Goal: Task Accomplishment & Management: Manage account settings

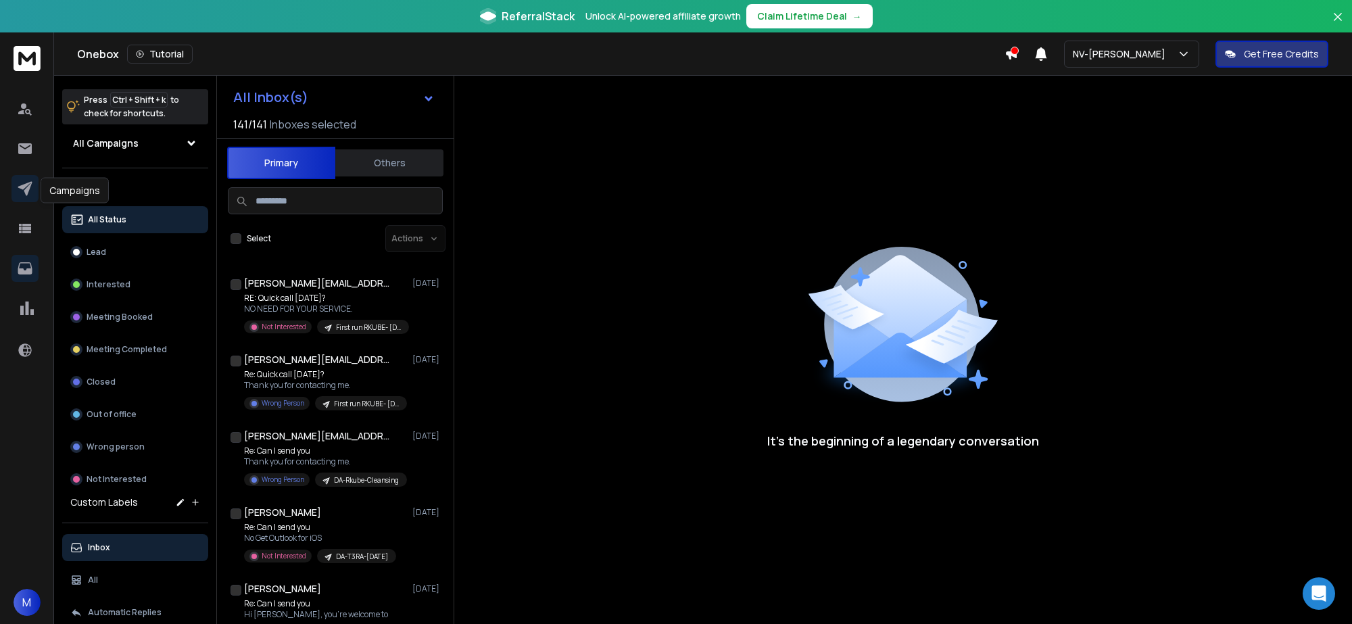
click at [24, 197] on icon at bounding box center [25, 188] width 16 height 16
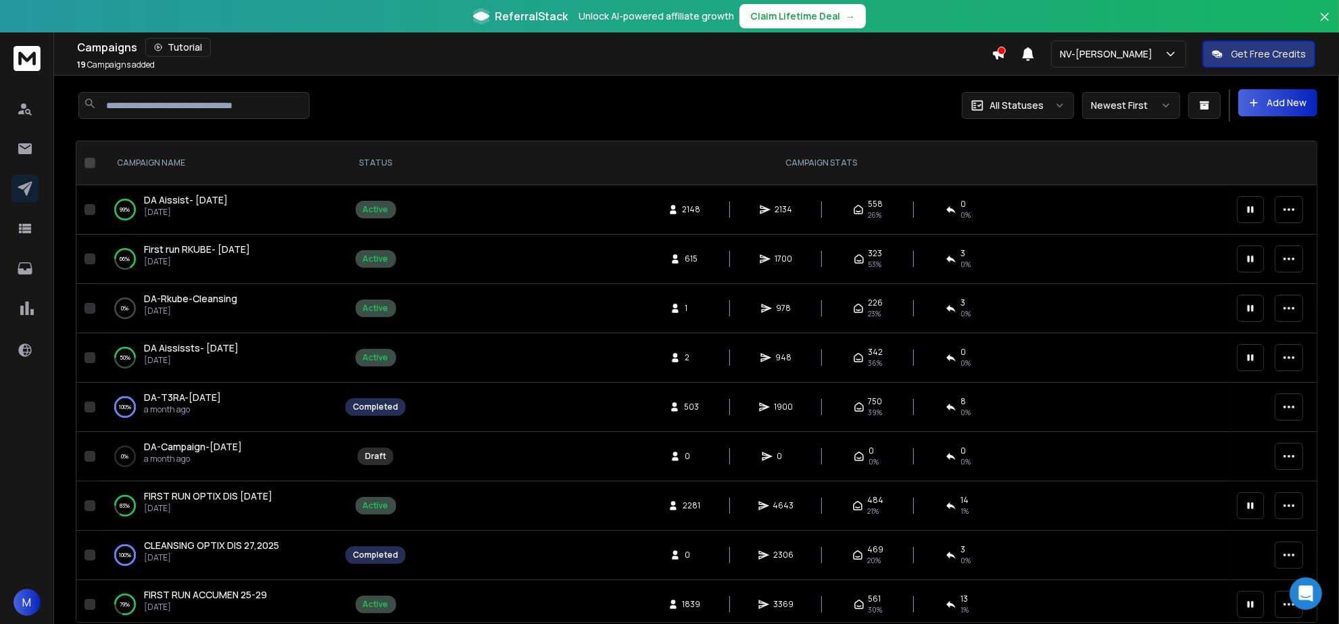
click at [534, 213] on div "2148 2134 558 26 % 0 0 %" at bounding box center [821, 210] width 799 height 22
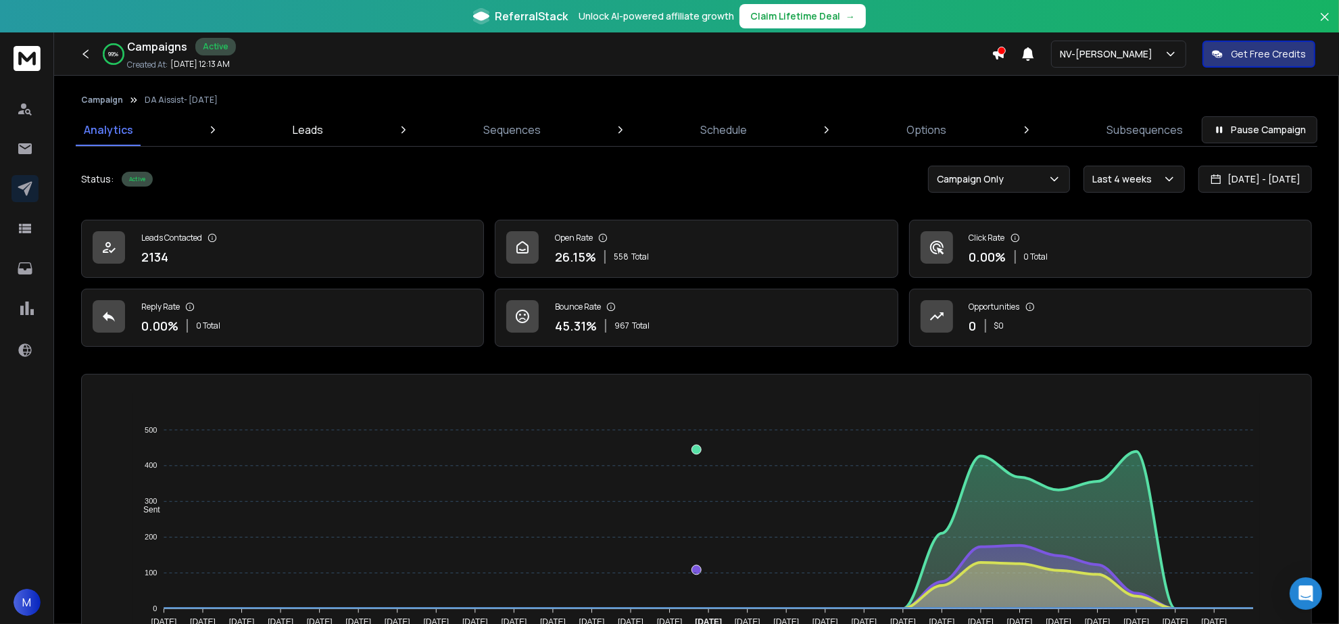
click at [304, 127] on p "Leads" at bounding box center [308, 130] width 30 height 16
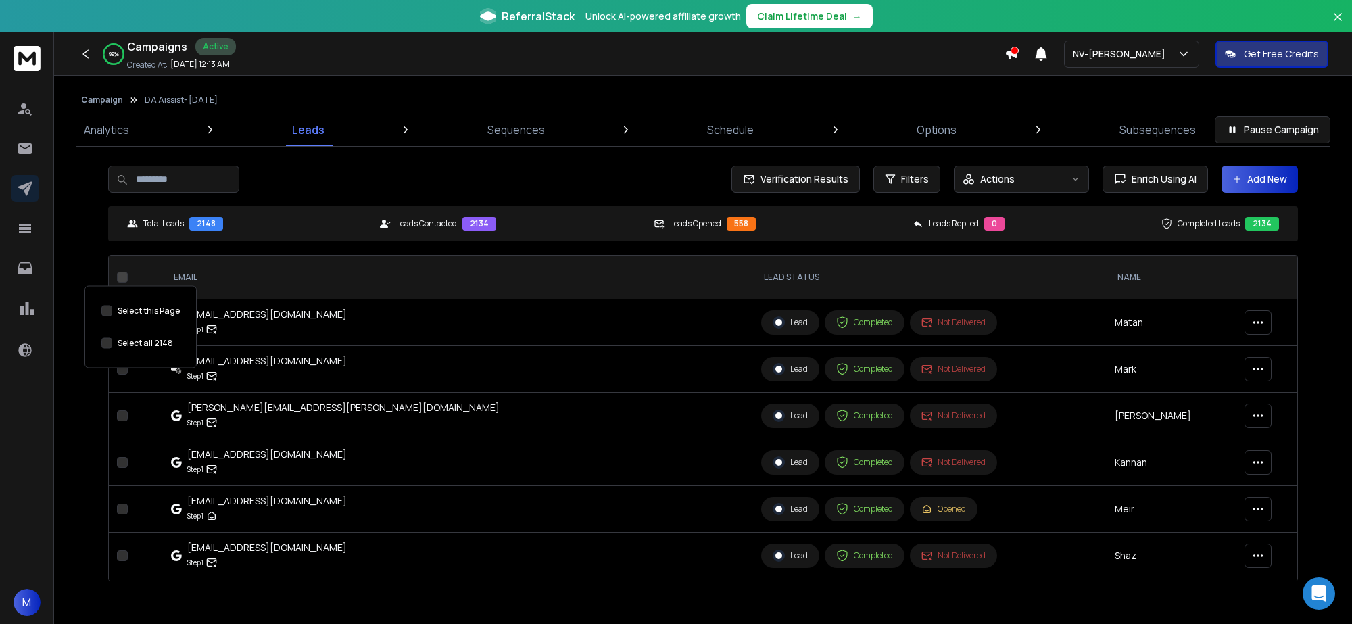
click at [109, 305] on button "Select this Page" at bounding box center [106, 310] width 11 height 11
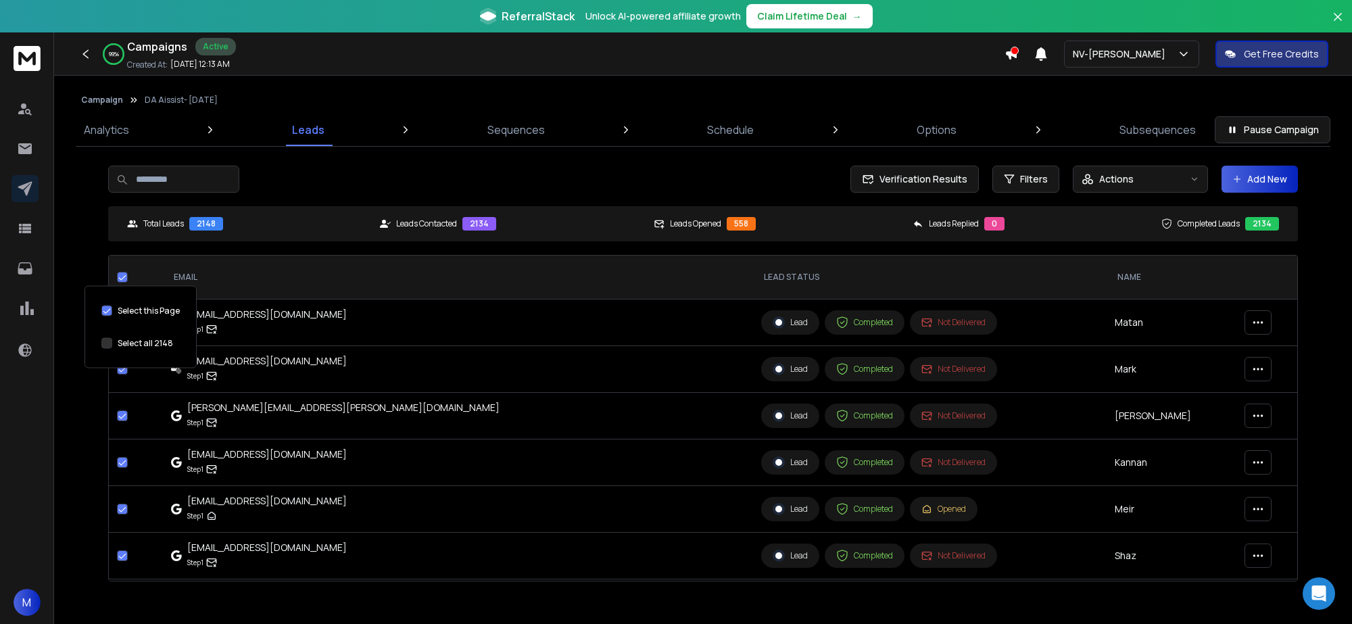
click at [108, 343] on button "Select this Page" at bounding box center [106, 343] width 11 height 11
click at [1043, 176] on span "Filters" at bounding box center [1034, 179] width 28 height 14
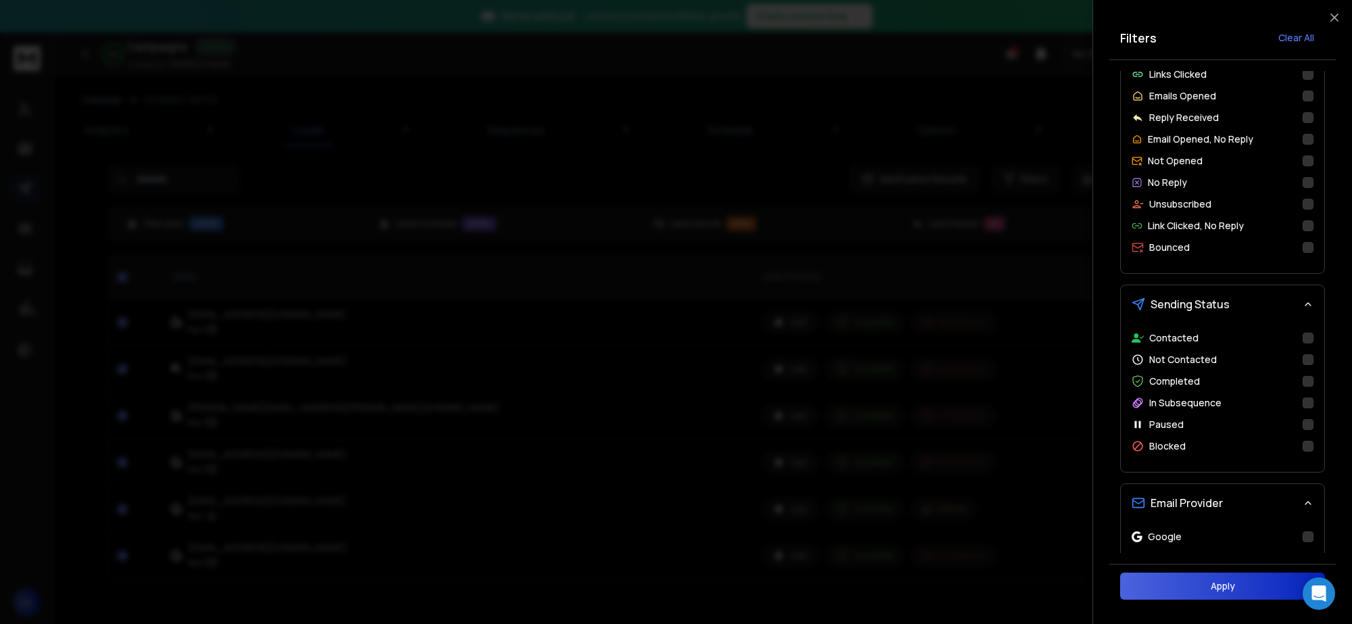
scroll to position [84, 0]
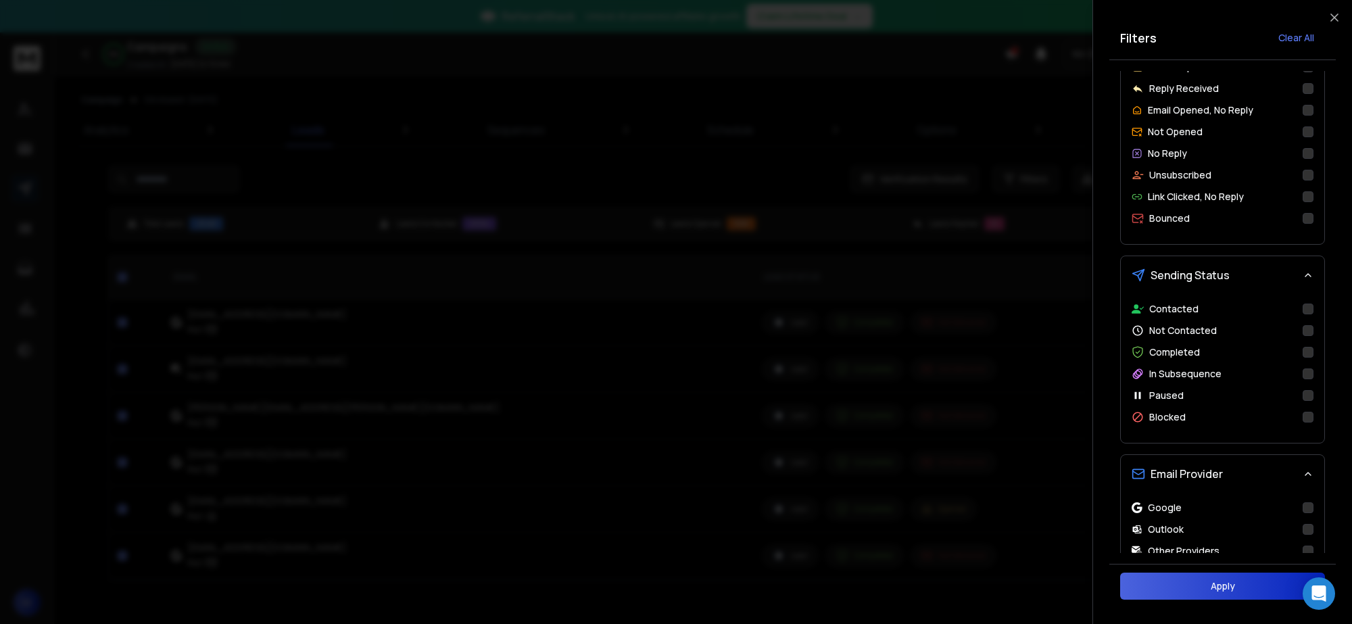
click at [1302, 308] on button "Contacted" at bounding box center [1307, 308] width 11 height 11
click at [1302, 348] on button "Completed" at bounding box center [1307, 352] width 11 height 11
drag, startPoint x: 1244, startPoint y: 579, endPoint x: 1141, endPoint y: 555, distance: 106.1
click at [1243, 580] on button "Apply" at bounding box center [1222, 585] width 205 height 27
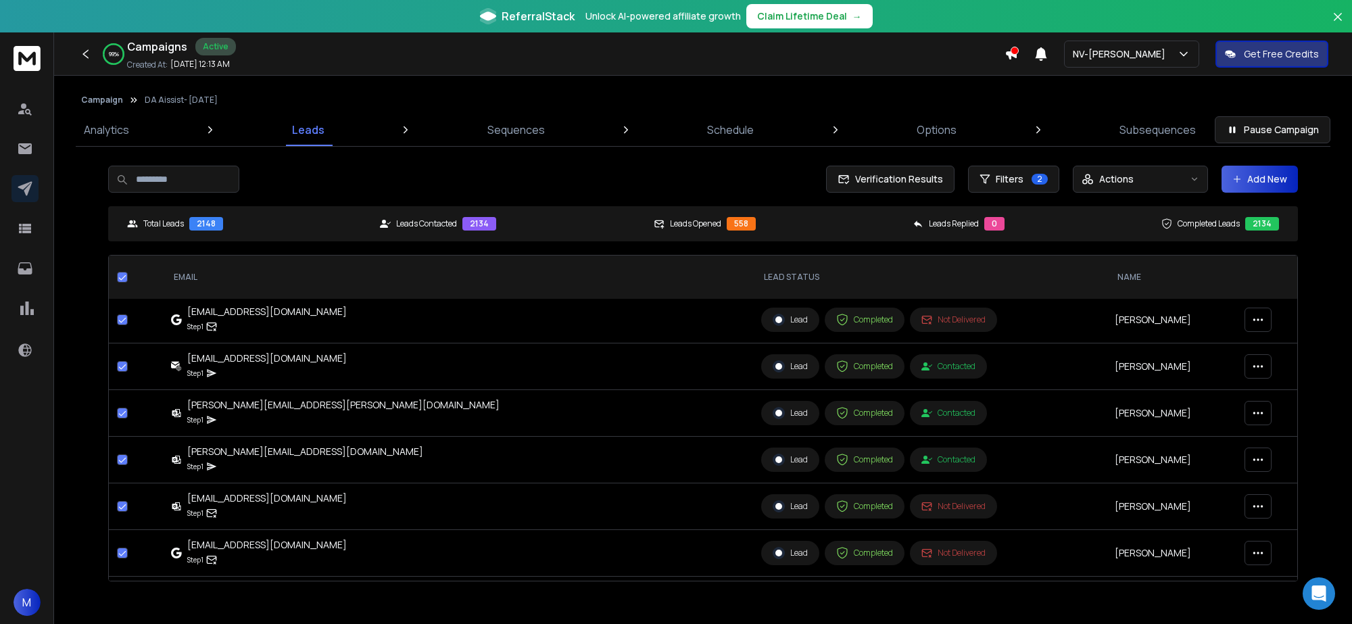
scroll to position [1774, 0]
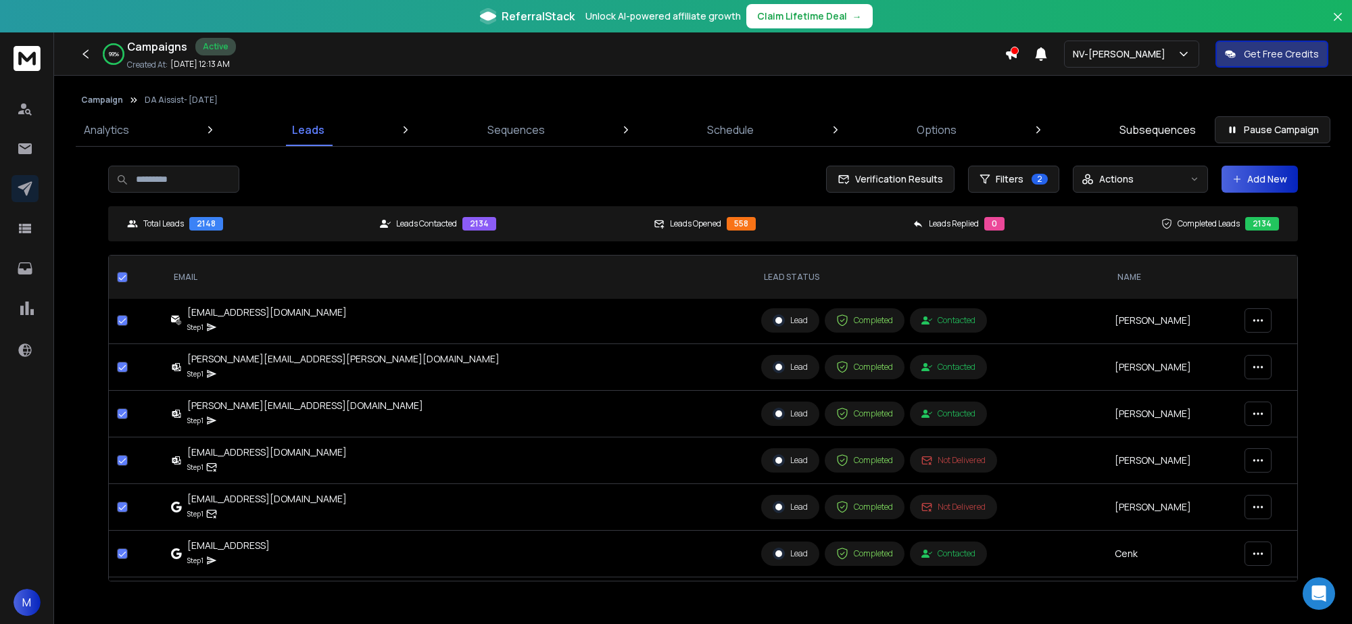
click at [1117, 132] on link "Subsequences" at bounding box center [1157, 130] width 93 height 32
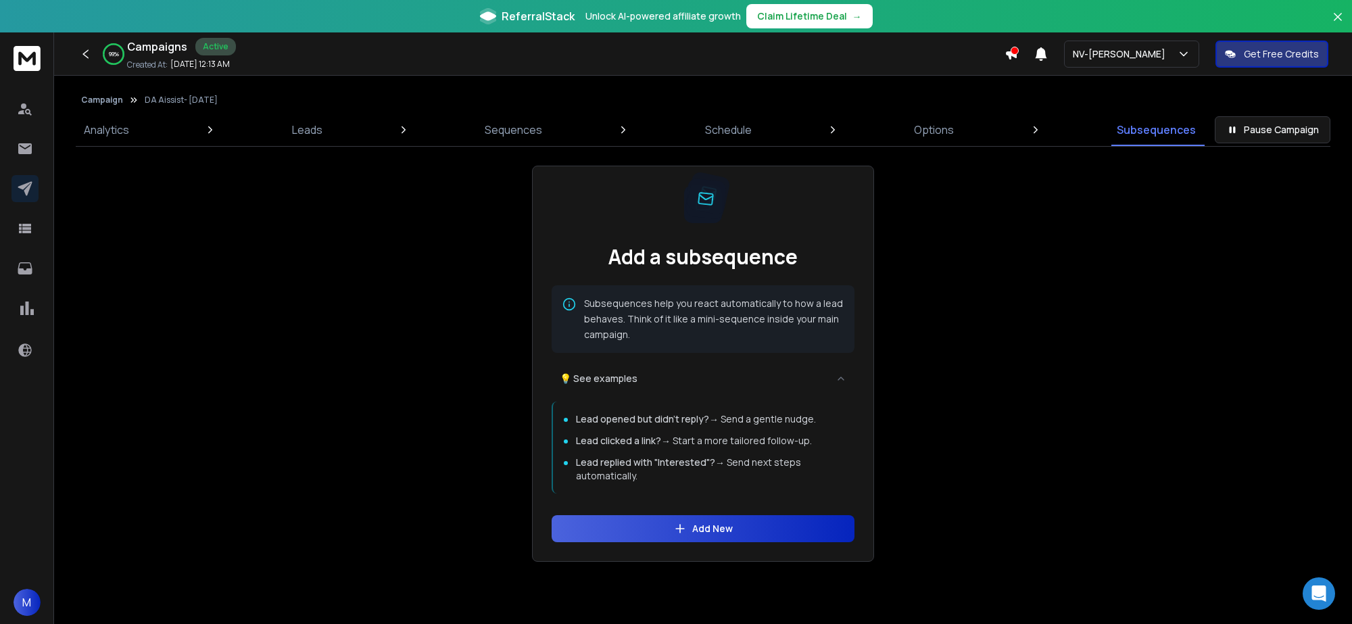
click at [272, 115] on div "Analytics Leads Sequences Schedule Options Subsequences" at bounding box center [640, 130] width 1128 height 32
click at [282, 127] on div "Analytics Leads Sequences Schedule Options Subsequences" at bounding box center [640, 130] width 1128 height 32
click at [303, 128] on p "Leads" at bounding box center [307, 130] width 30 height 16
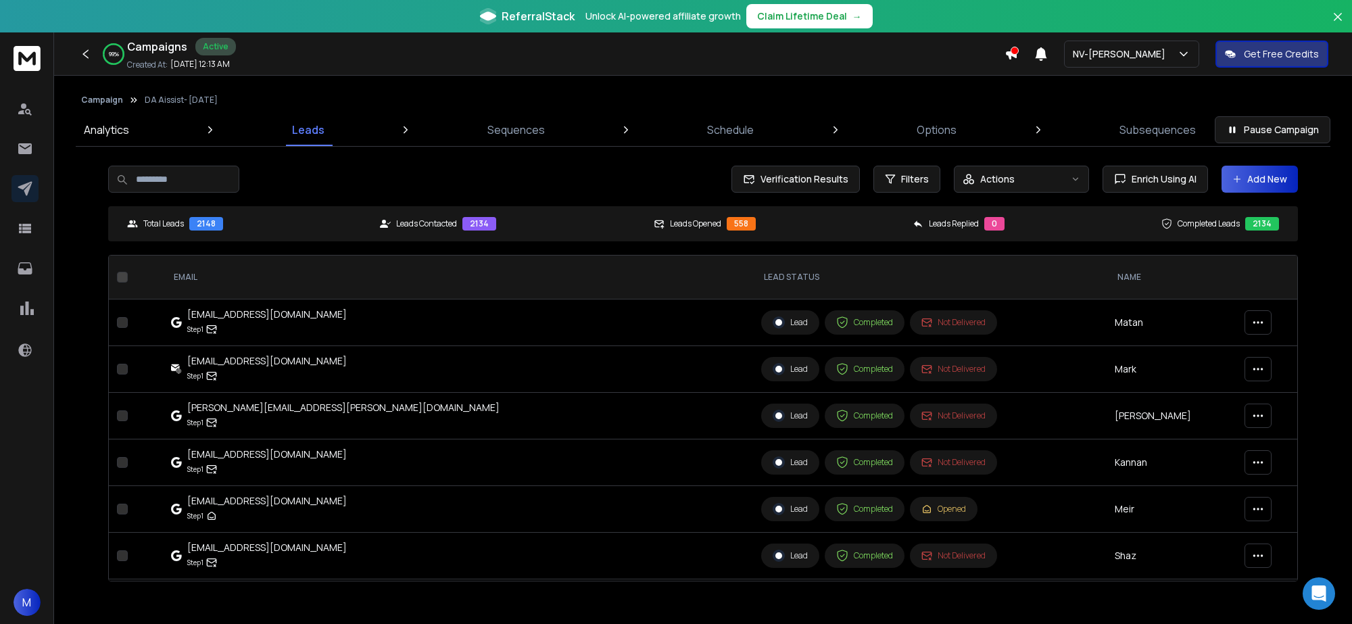
click at [112, 133] on p "Analytics" at bounding box center [106, 130] width 45 height 16
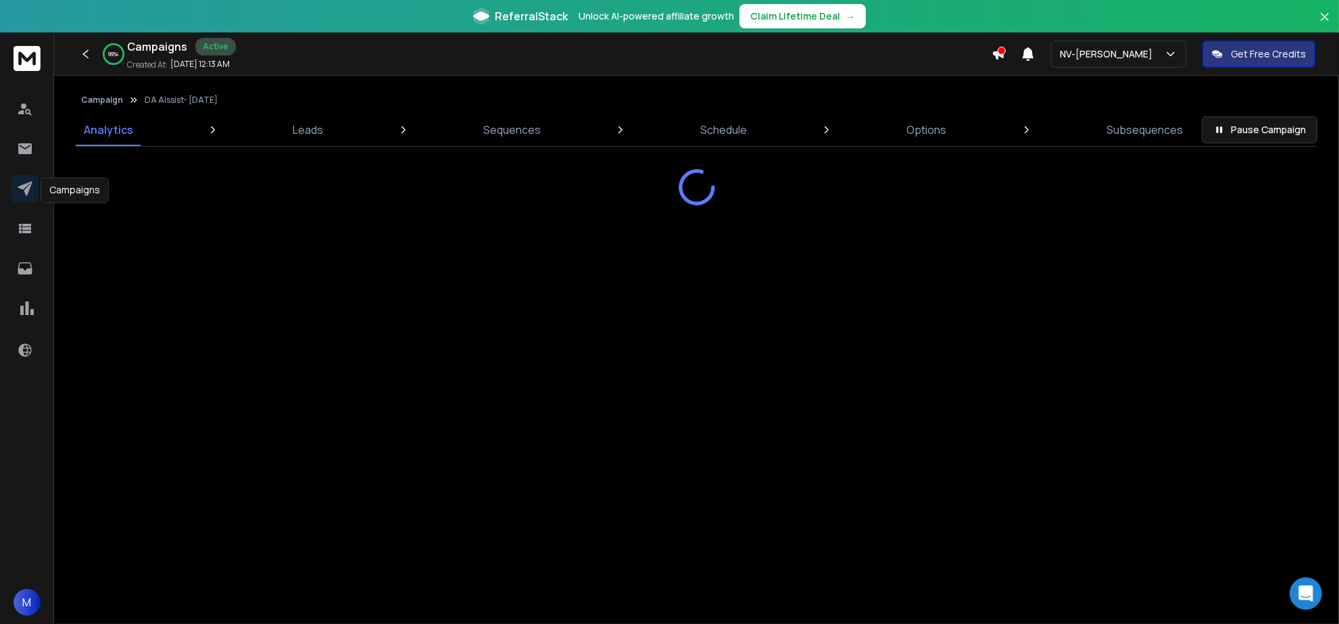
click at [34, 191] on link at bounding box center [24, 188] width 27 height 27
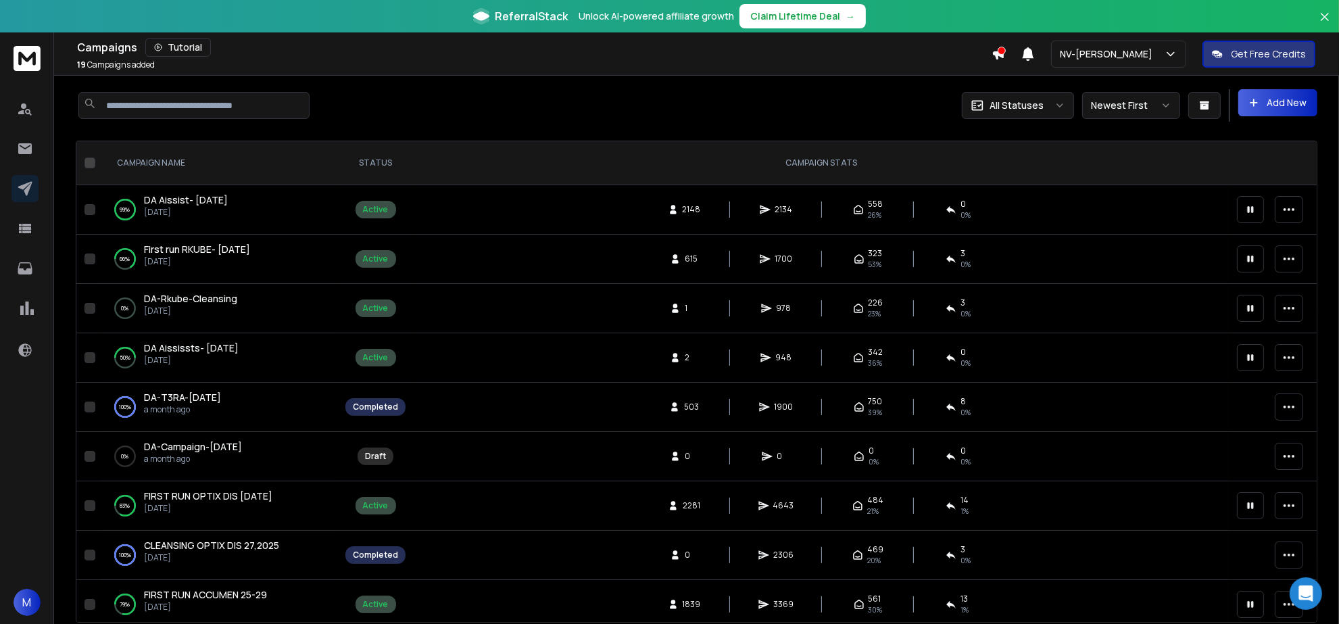
click at [260, 204] on div "99 % DA Aissist- Oct 7 8 days ago" at bounding box center [218, 209] width 209 height 32
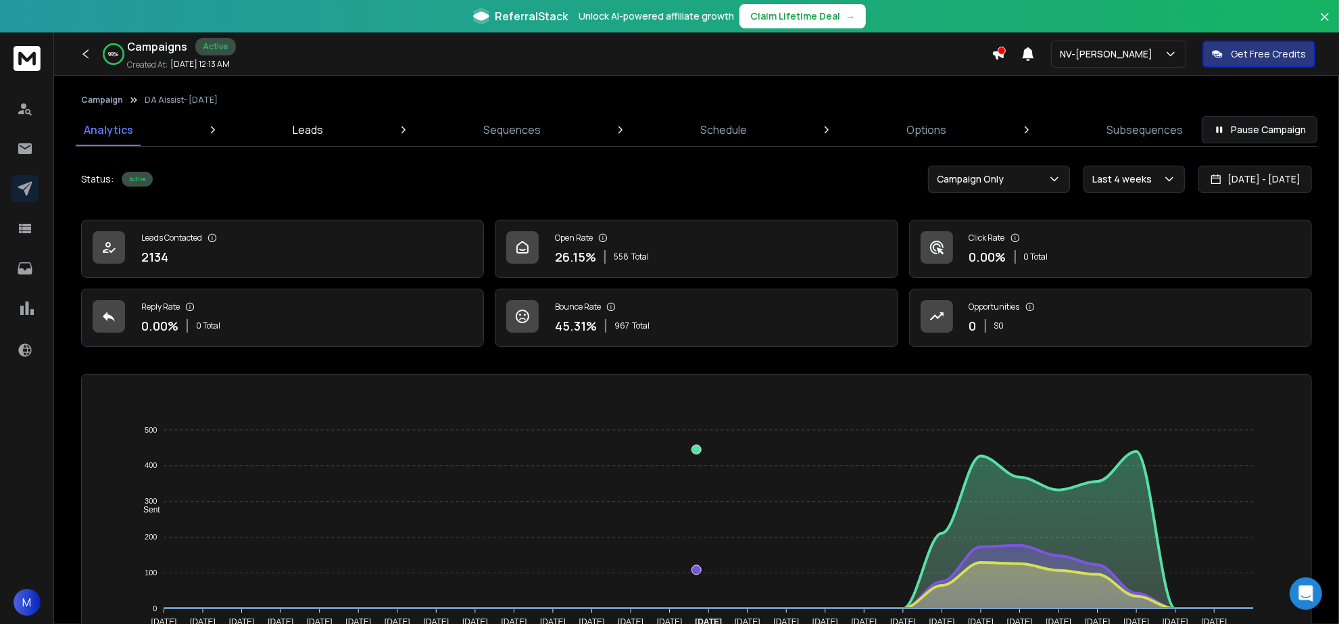
click at [315, 127] on p "Leads" at bounding box center [308, 130] width 30 height 16
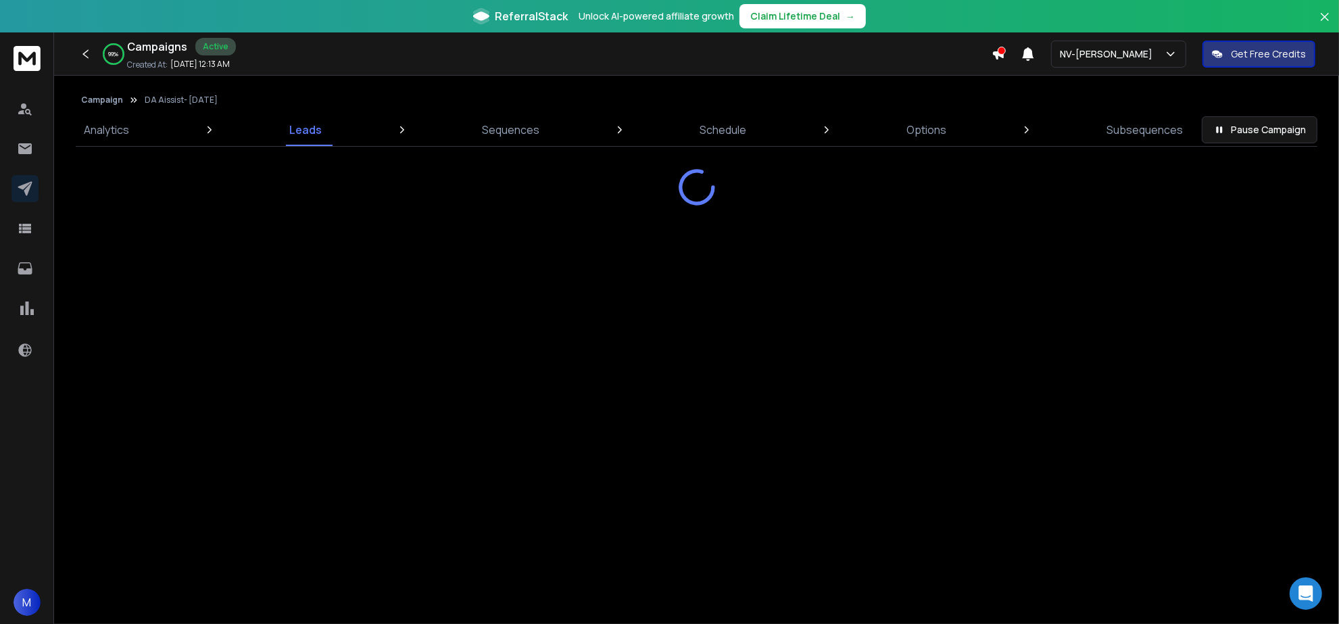
click at [315, 127] on p "Leads" at bounding box center [305, 130] width 32 height 16
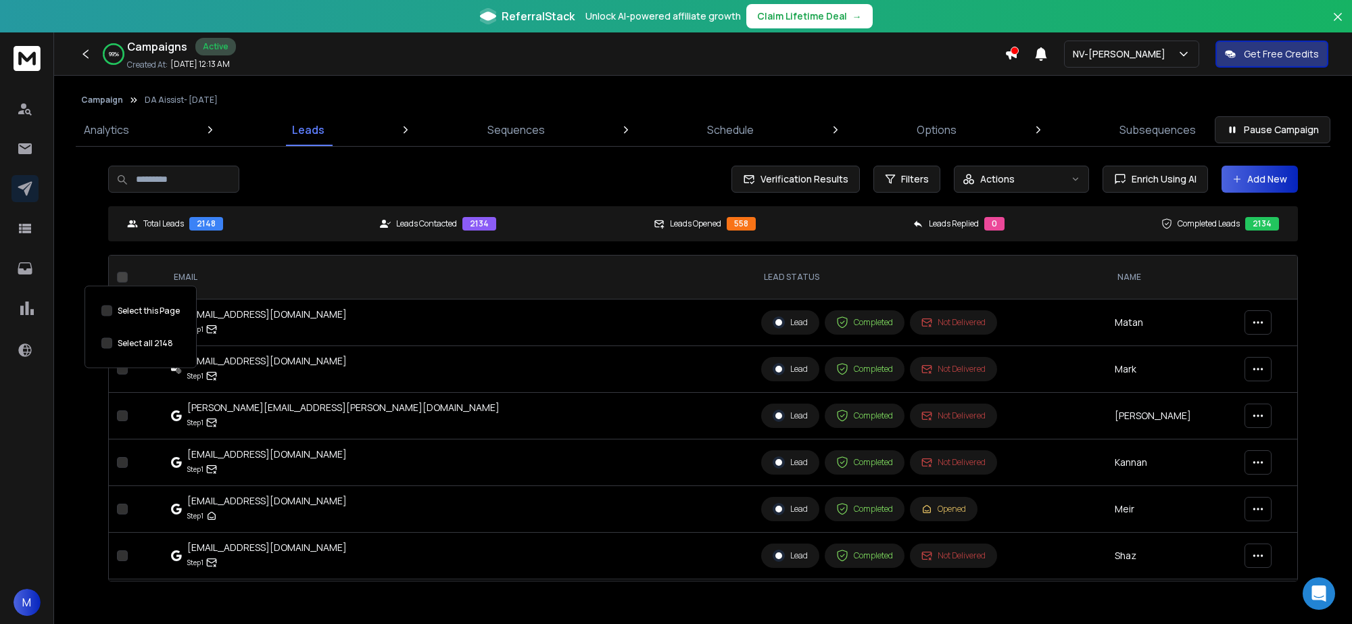
click at [105, 304] on div "Select this Page" at bounding box center [140, 310] width 78 height 27
click at [103, 309] on button "Select this Page" at bounding box center [106, 310] width 11 height 11
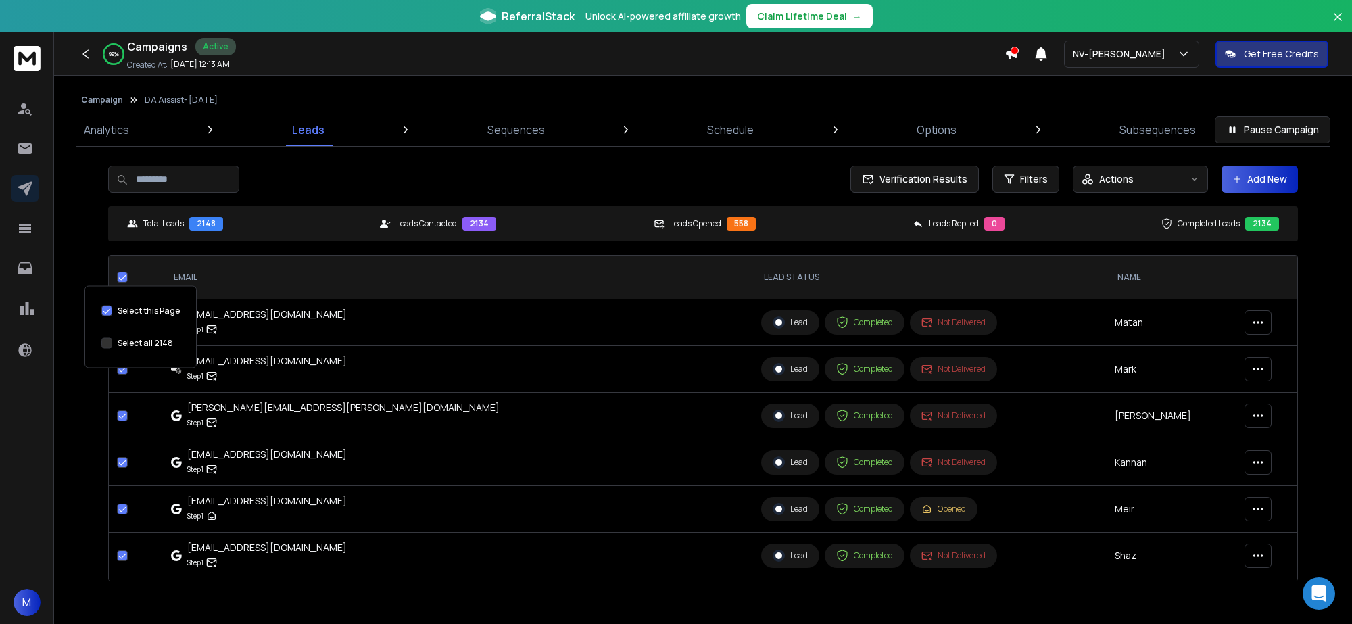
click at [102, 343] on button "Select this Page" at bounding box center [106, 343] width 11 height 11
click at [108, 314] on button "Select this Page" at bounding box center [106, 310] width 11 height 11
click at [107, 340] on button "Select this Page" at bounding box center [106, 343] width 11 height 11
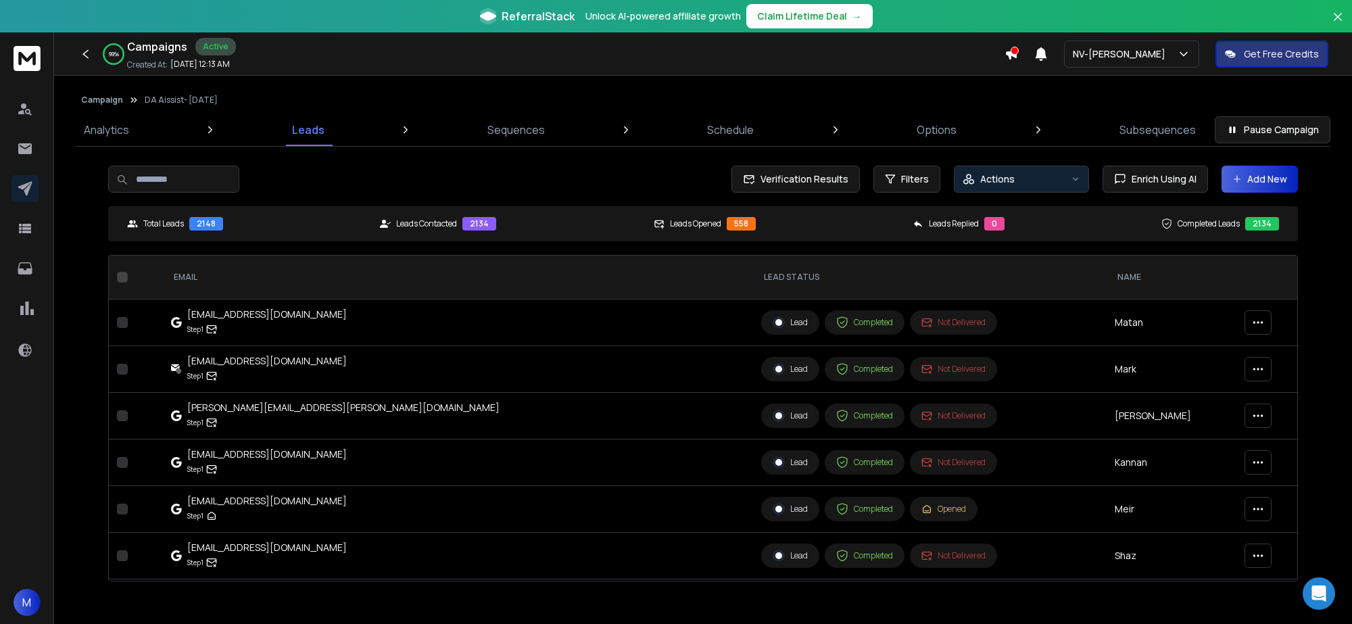
click at [1018, 181] on div "Actions" at bounding box center [1013, 179] width 103 height 14
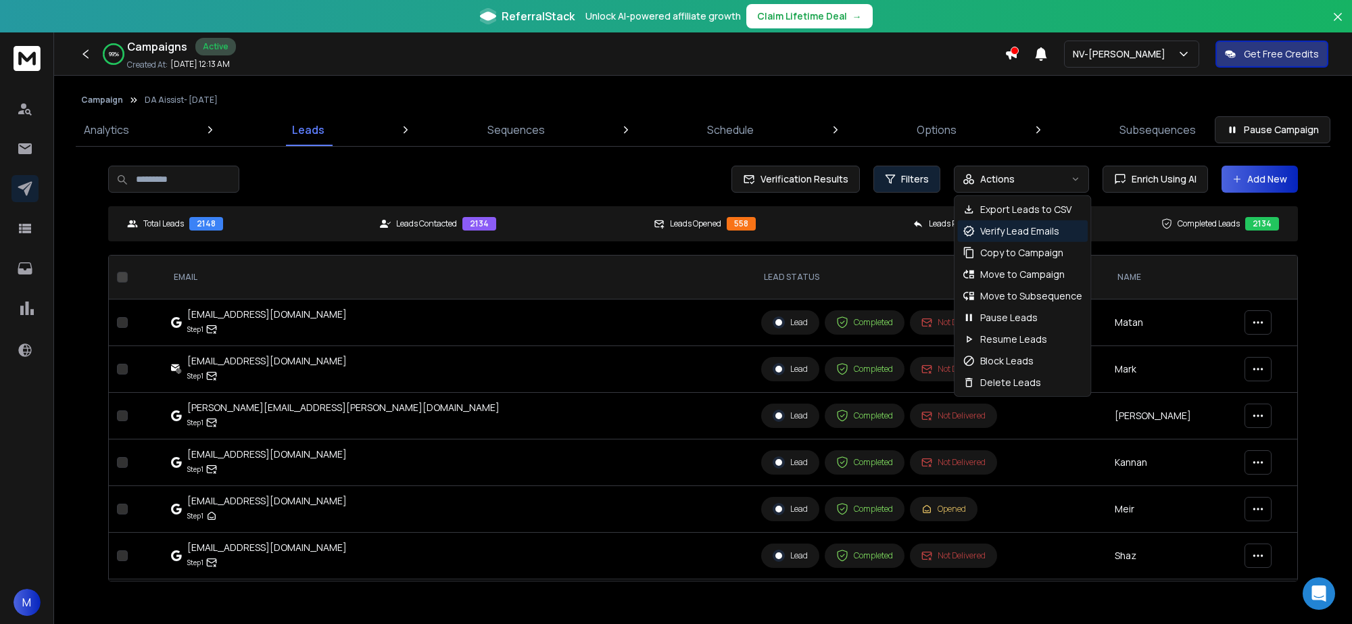
click at [908, 172] on span "Filters" at bounding box center [915, 179] width 28 height 14
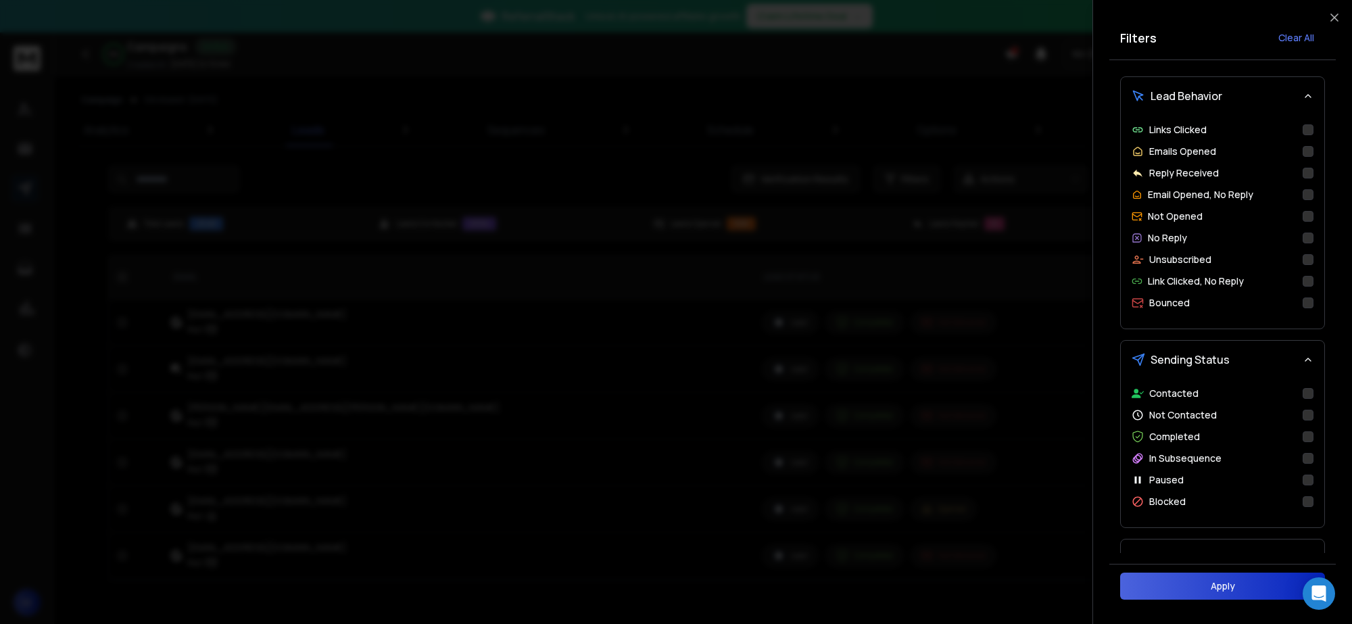
click at [1302, 392] on button "Contacted" at bounding box center [1307, 393] width 11 height 11
click at [1291, 430] on div "Completed" at bounding box center [1222, 437] width 182 height 14
click at [1302, 435] on button "Completed" at bounding box center [1307, 436] width 11 height 11
click at [1247, 585] on button "Apply" at bounding box center [1222, 585] width 205 height 27
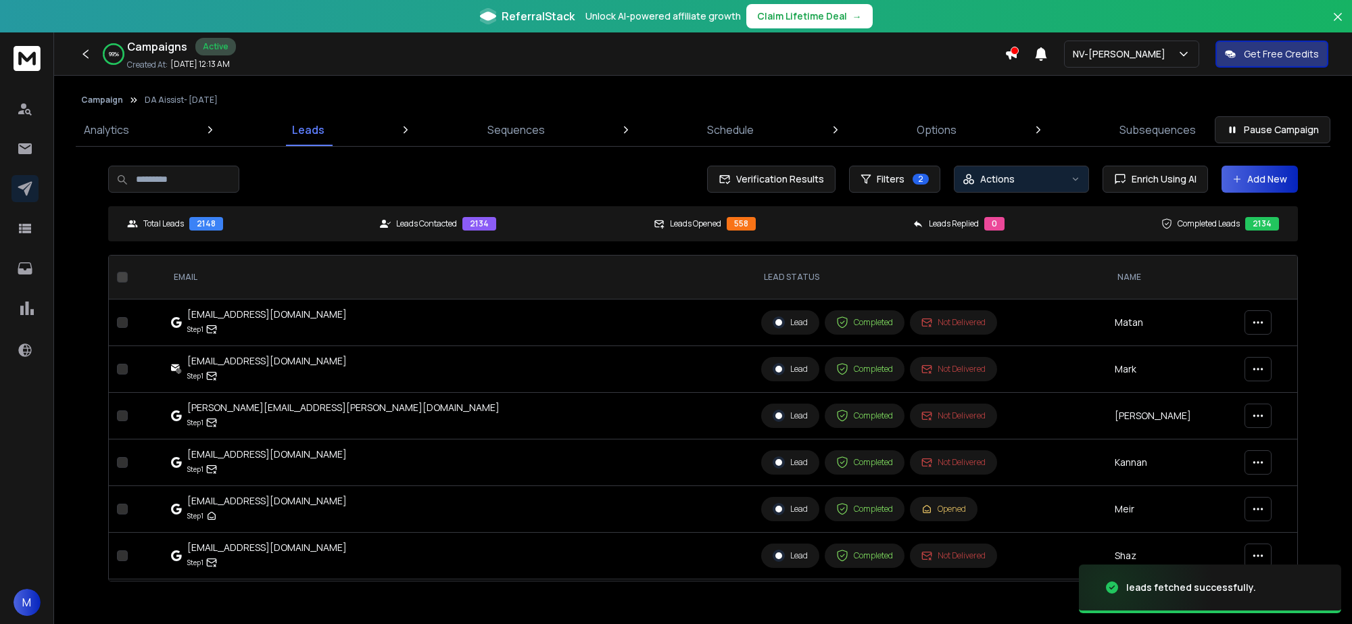
click at [999, 180] on p "Actions" at bounding box center [997, 179] width 34 height 14
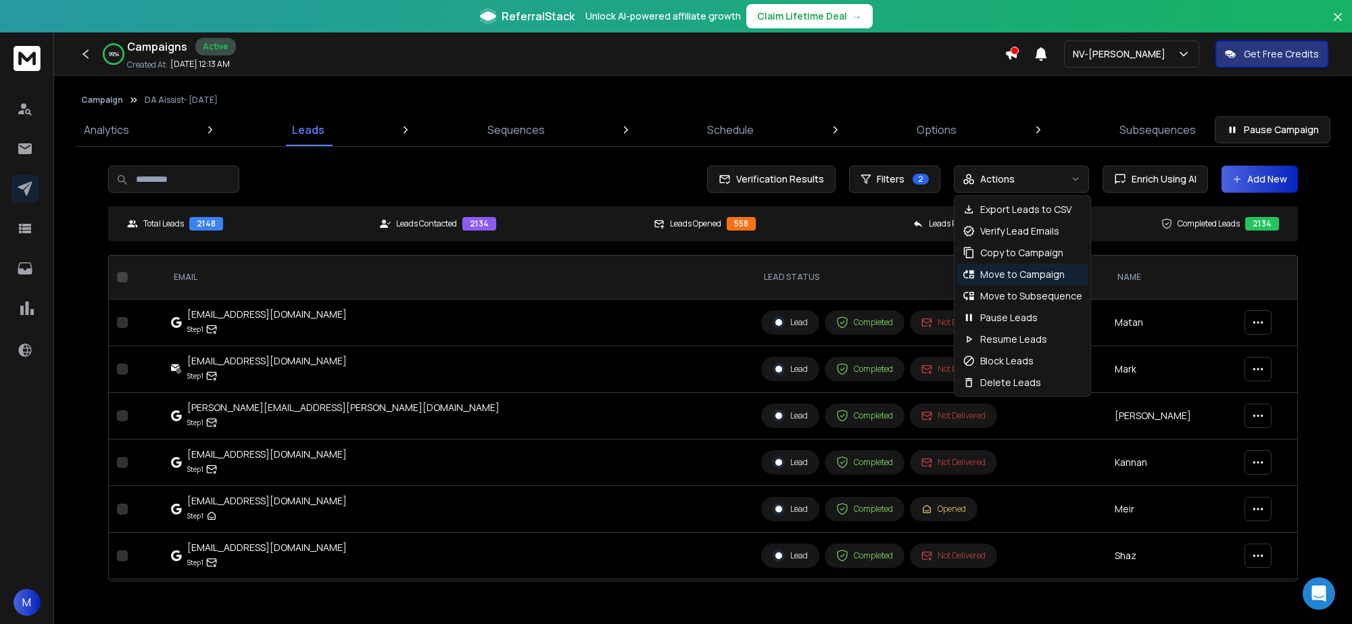
click at [1022, 274] on p "Move to Campaign" at bounding box center [1022, 275] width 84 height 14
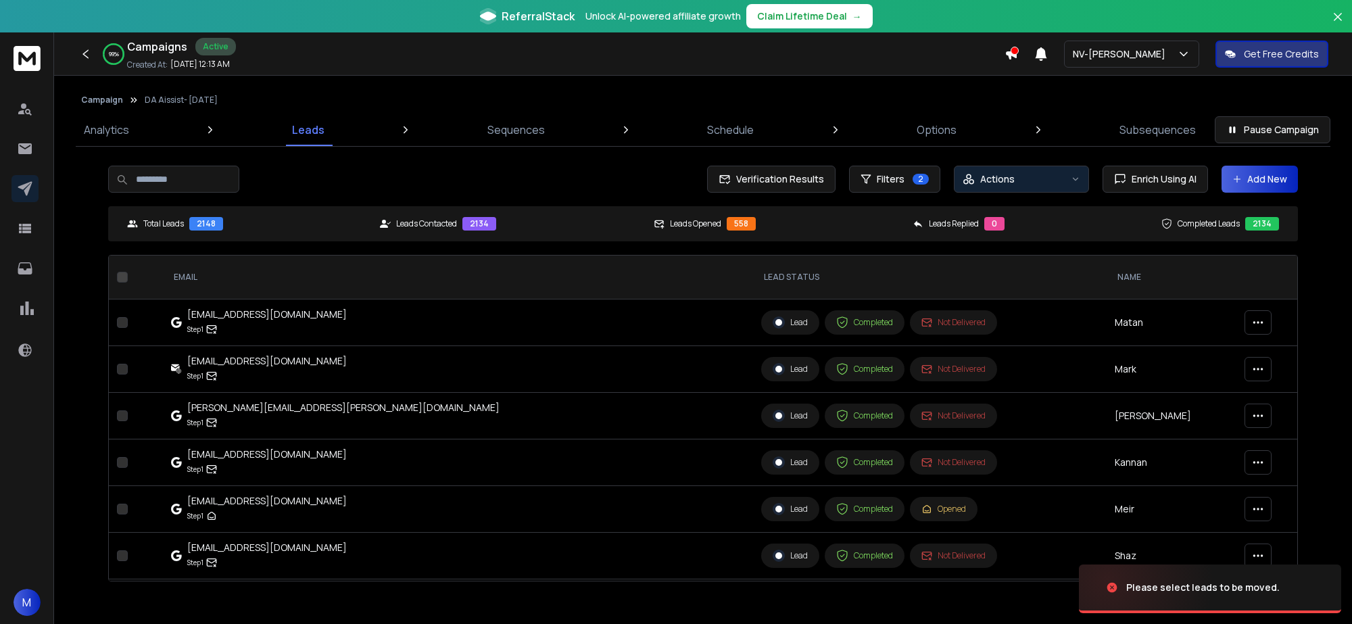
click at [1029, 180] on div "Actions" at bounding box center [1013, 179] width 103 height 14
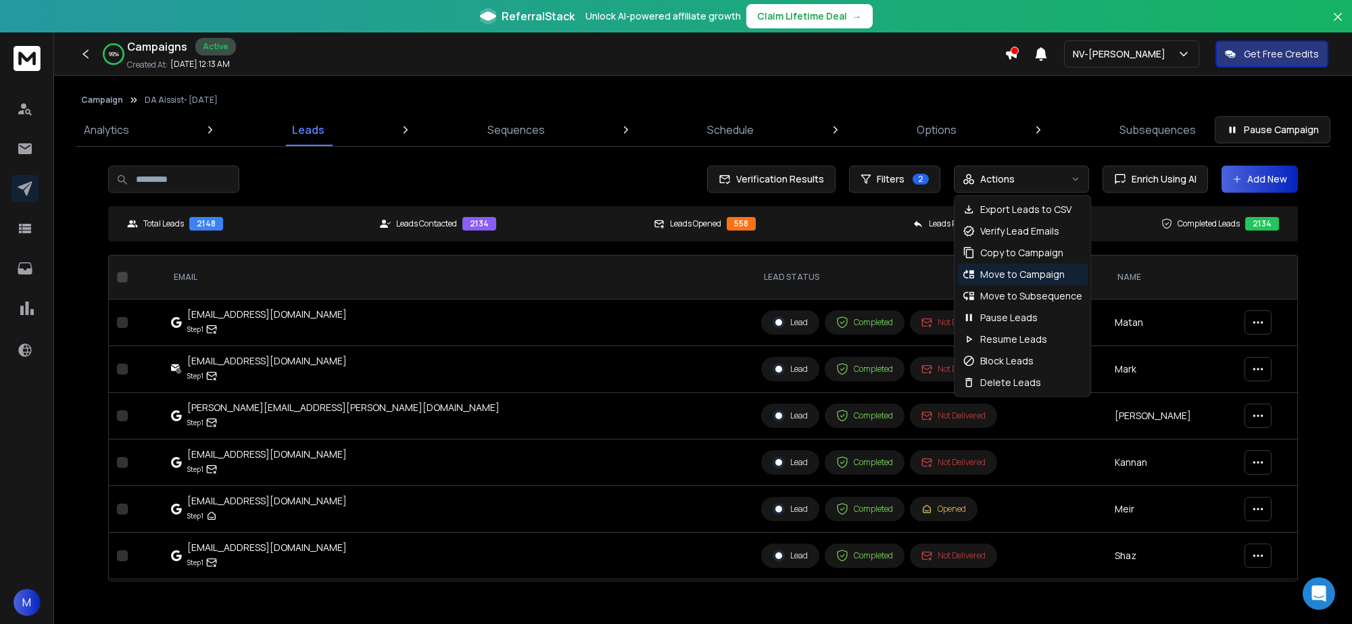
click at [1025, 274] on p "Move to Campaign" at bounding box center [1022, 275] width 84 height 14
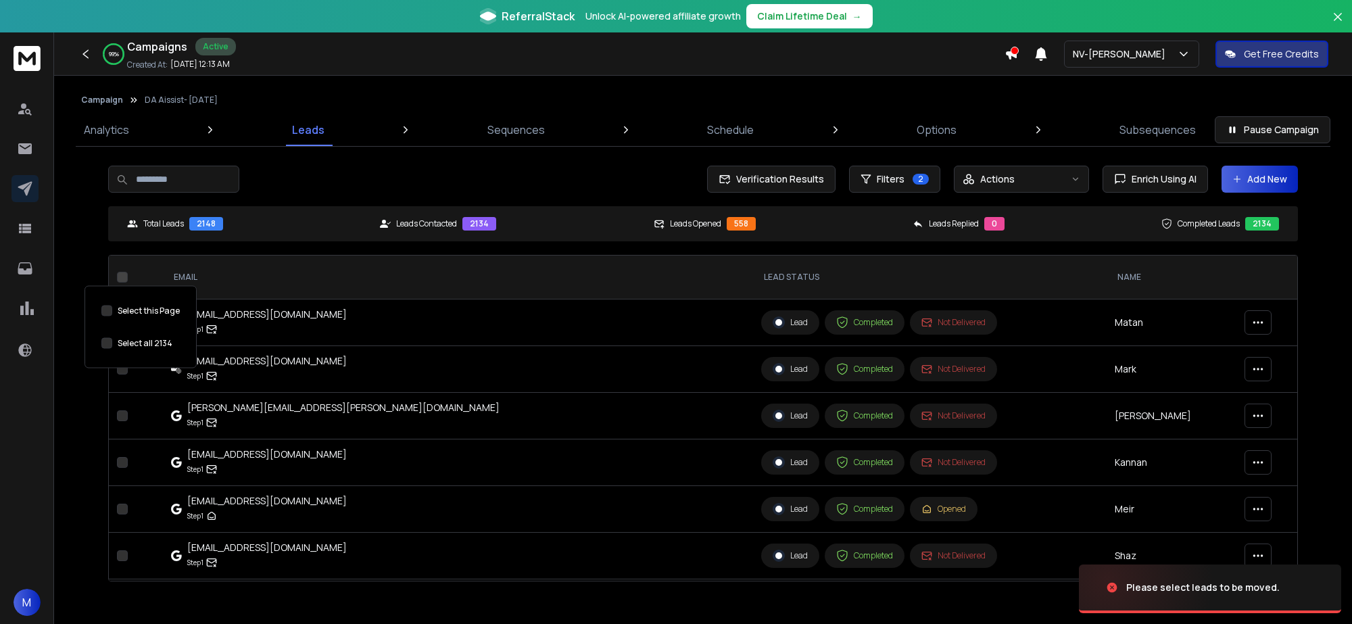
click at [100, 312] on div "Select this Page Select all 2134" at bounding box center [140, 327] width 95 height 70
click at [105, 312] on button "Select this Page" at bounding box center [106, 310] width 11 height 11
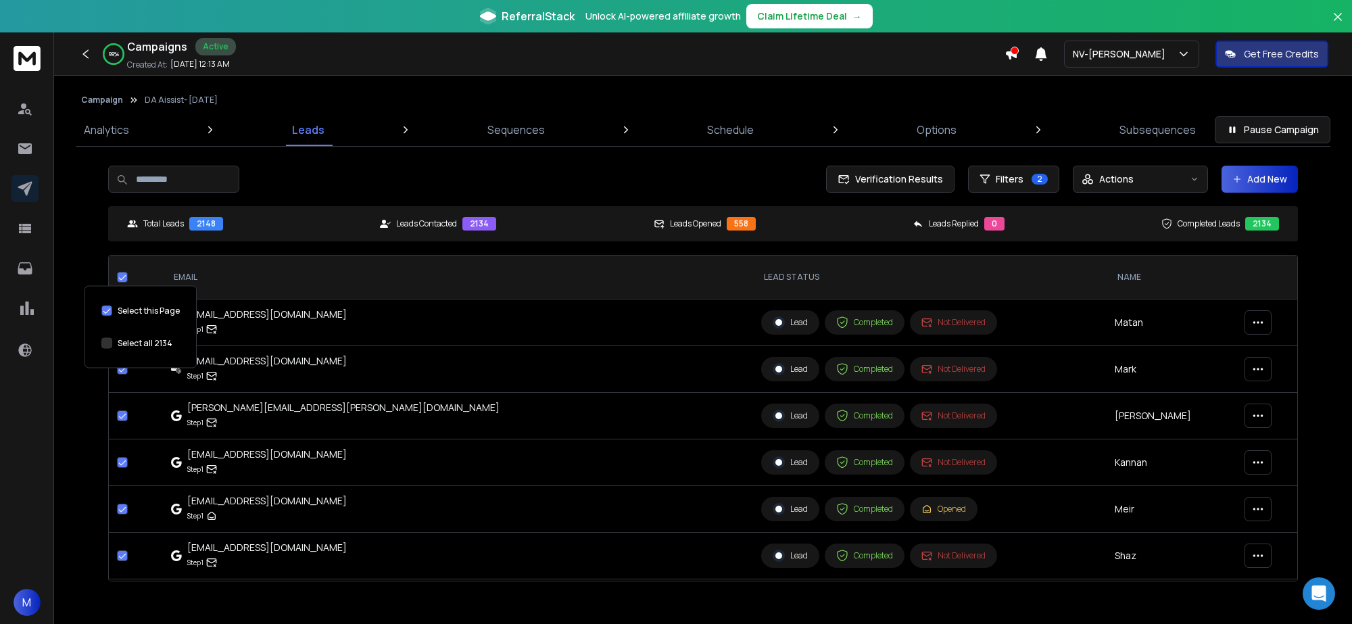
click at [105, 343] on button "Select this Page" at bounding box center [106, 343] width 11 height 11
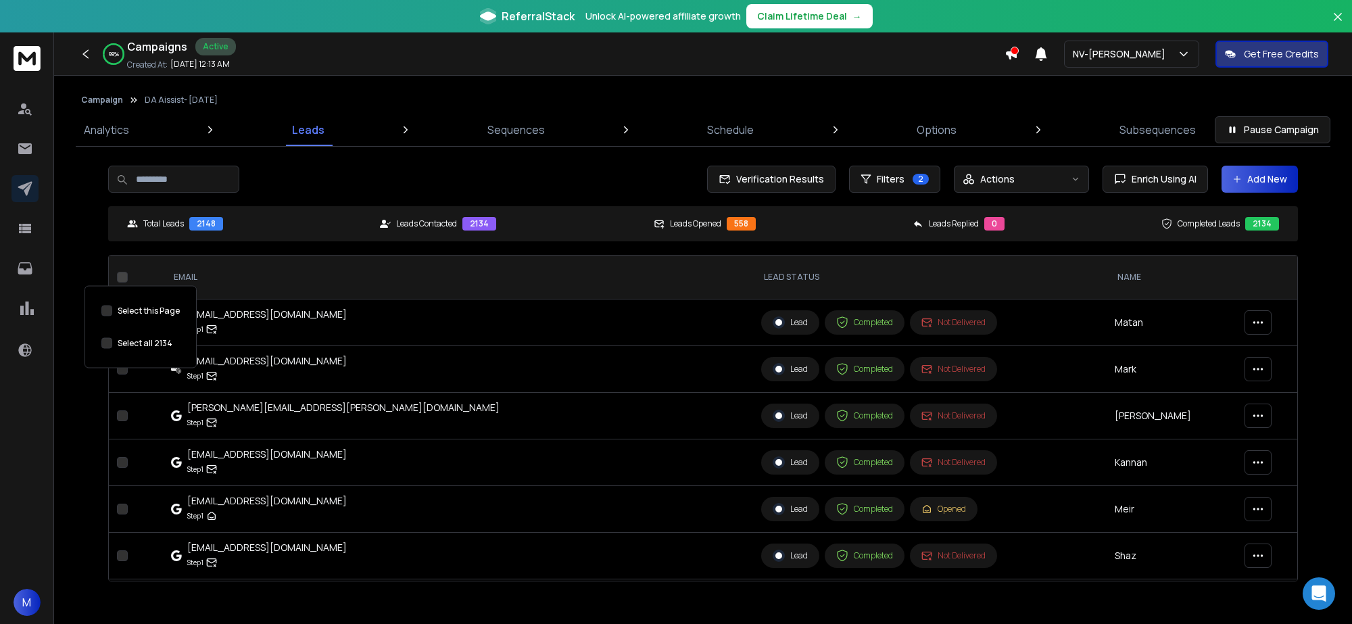
click at [112, 303] on div "Select this Page" at bounding box center [140, 310] width 78 height 27
click at [109, 309] on button "Select this Page" at bounding box center [106, 310] width 11 height 11
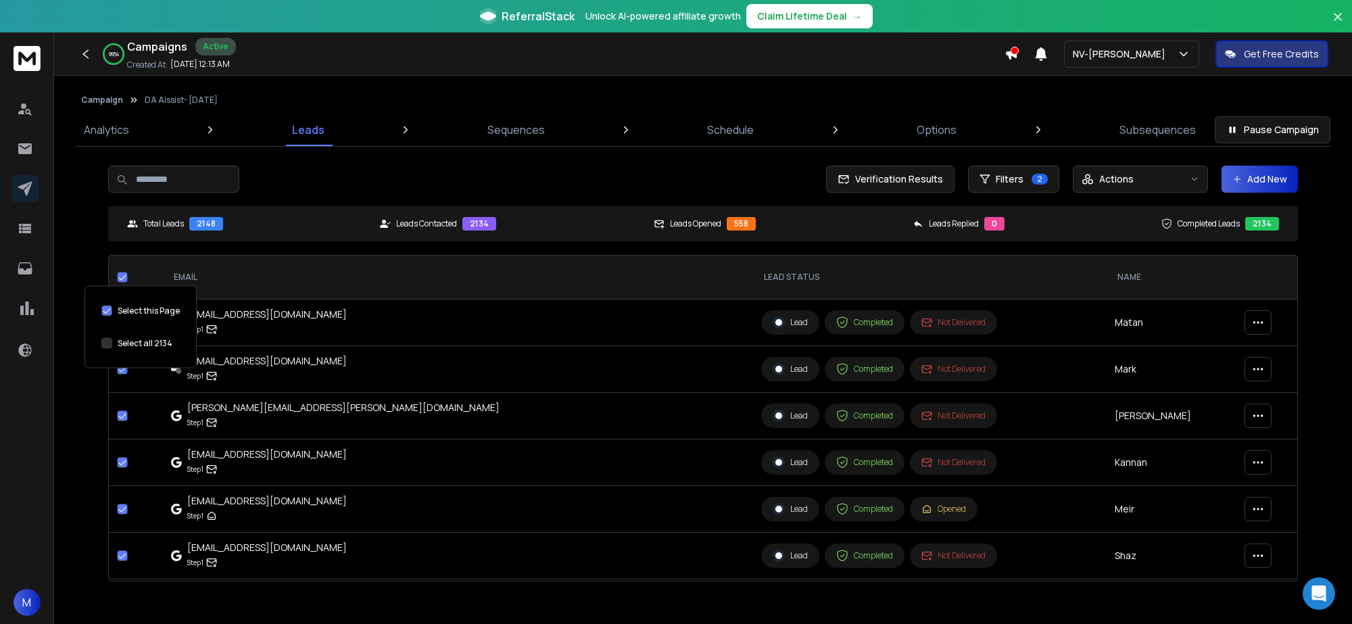
click at [106, 343] on button "Select this Page" at bounding box center [106, 343] width 11 height 11
click at [1001, 187] on button "Filters 2" at bounding box center [1013, 179] width 91 height 27
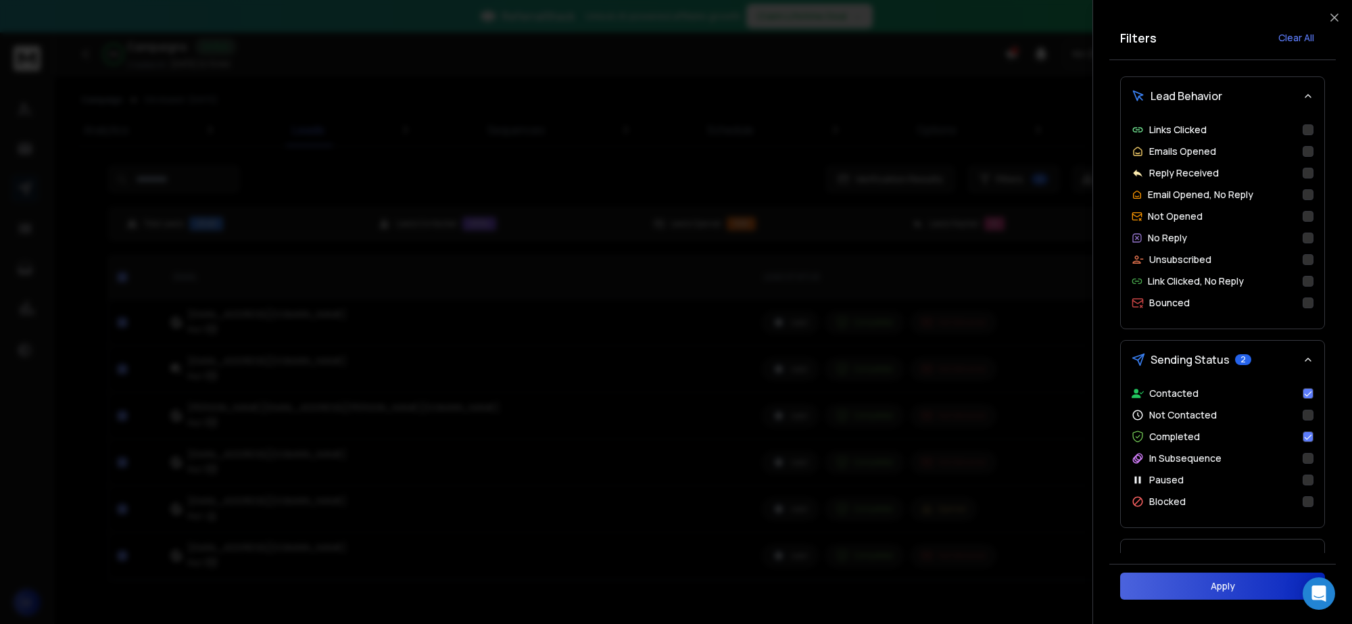
click at [1221, 590] on button "Apply" at bounding box center [1222, 585] width 205 height 27
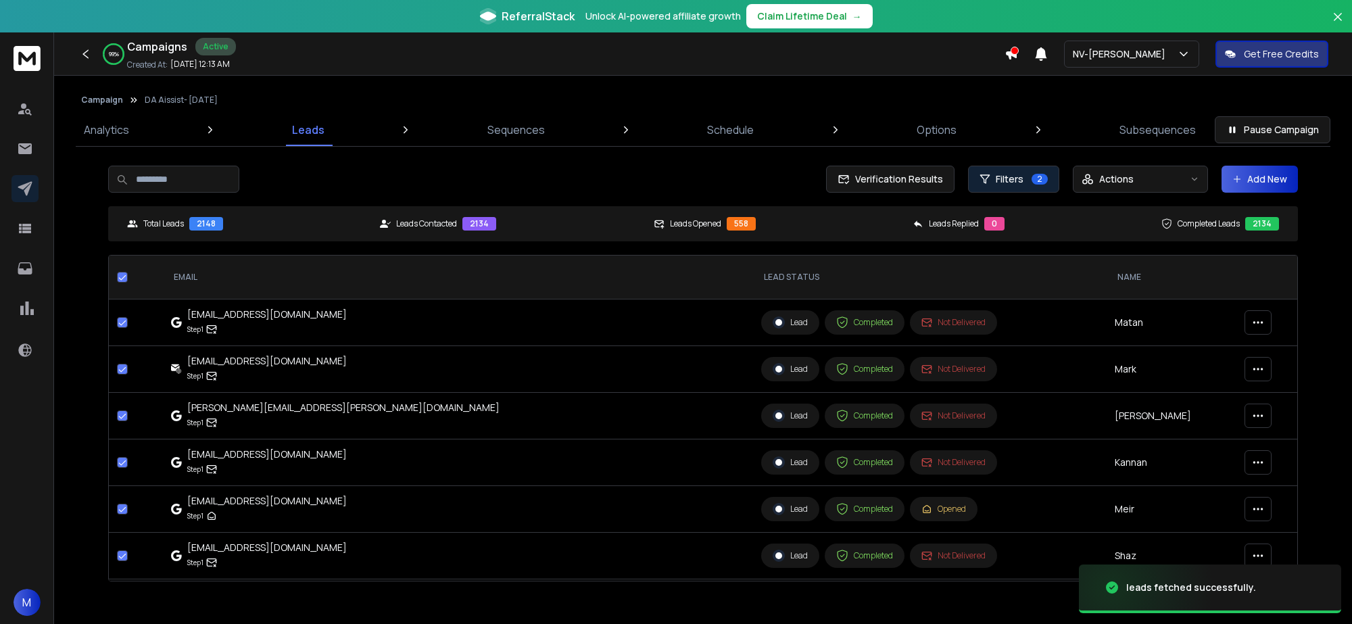
click at [1014, 184] on span "Filters" at bounding box center [1009, 179] width 28 height 14
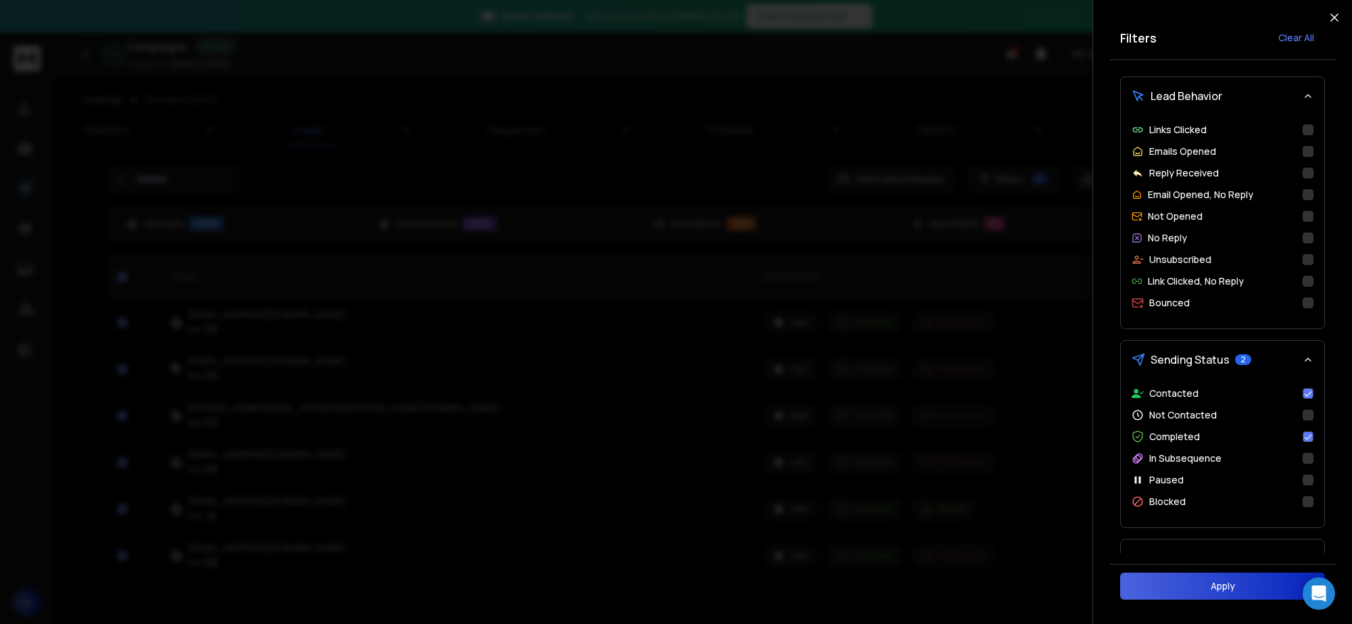
click at [1329, 14] on icon "button" at bounding box center [1334, 18] width 14 height 14
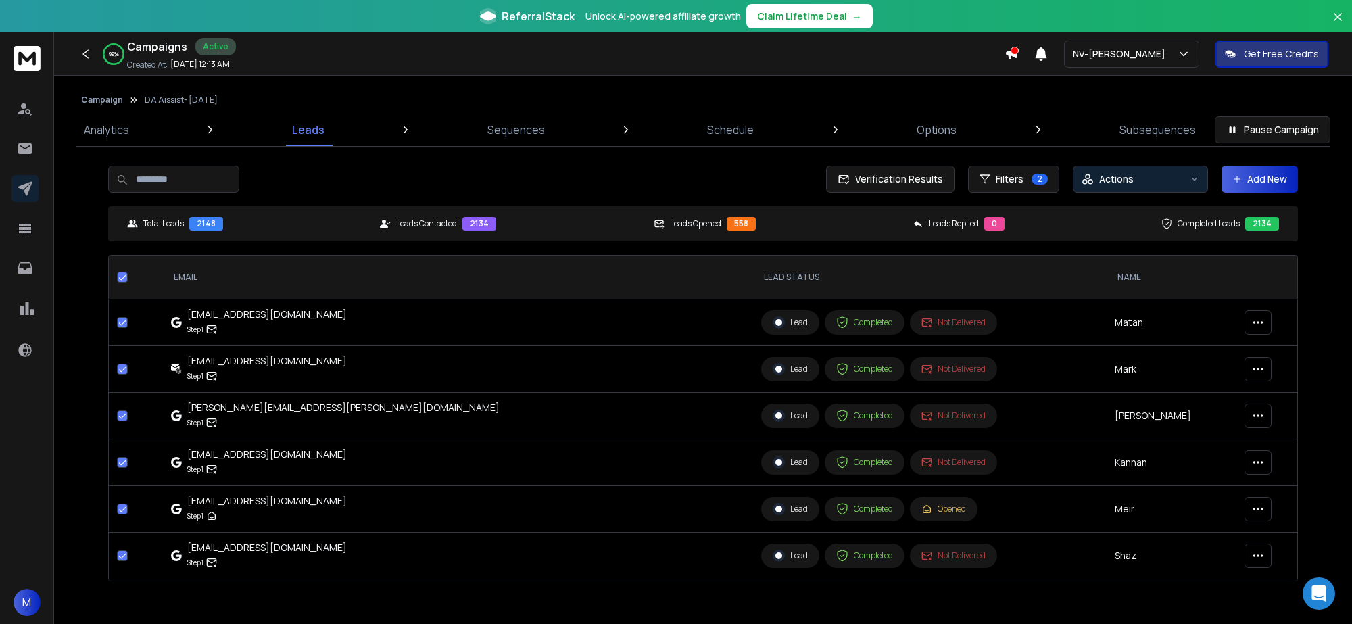
click at [1093, 173] on icon "button" at bounding box center [1087, 179] width 12 height 12
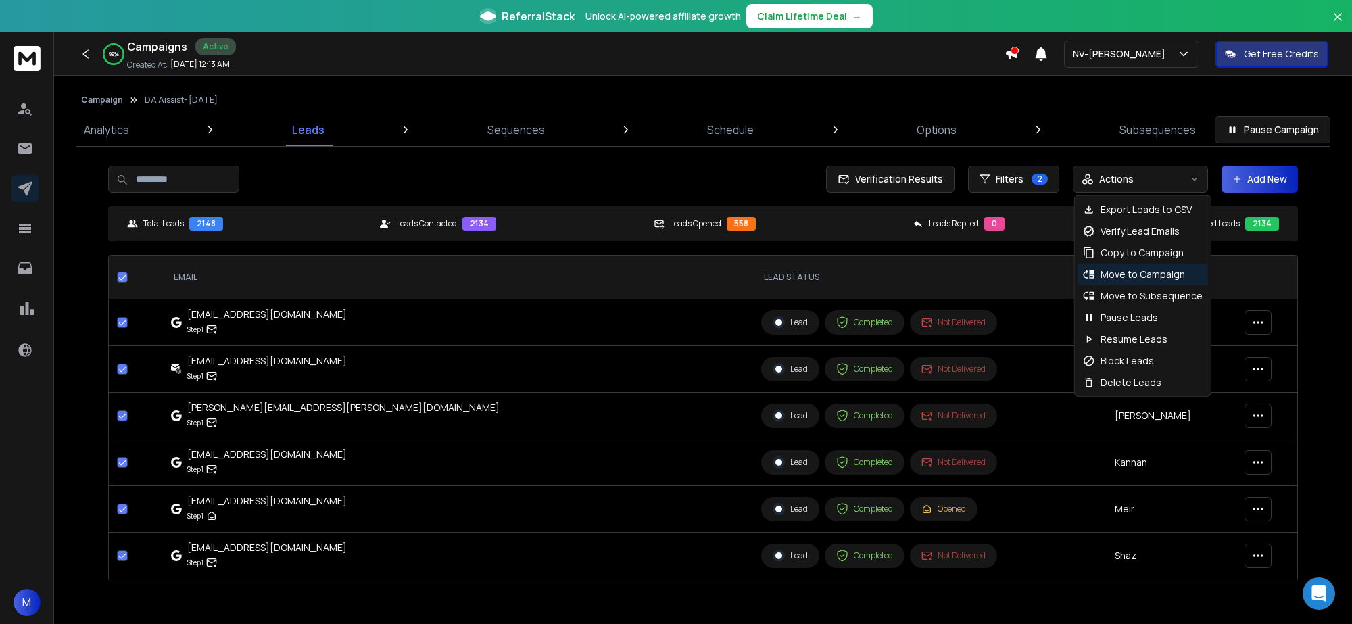
click at [1137, 272] on p "Move to Campaign" at bounding box center [1142, 275] width 84 height 14
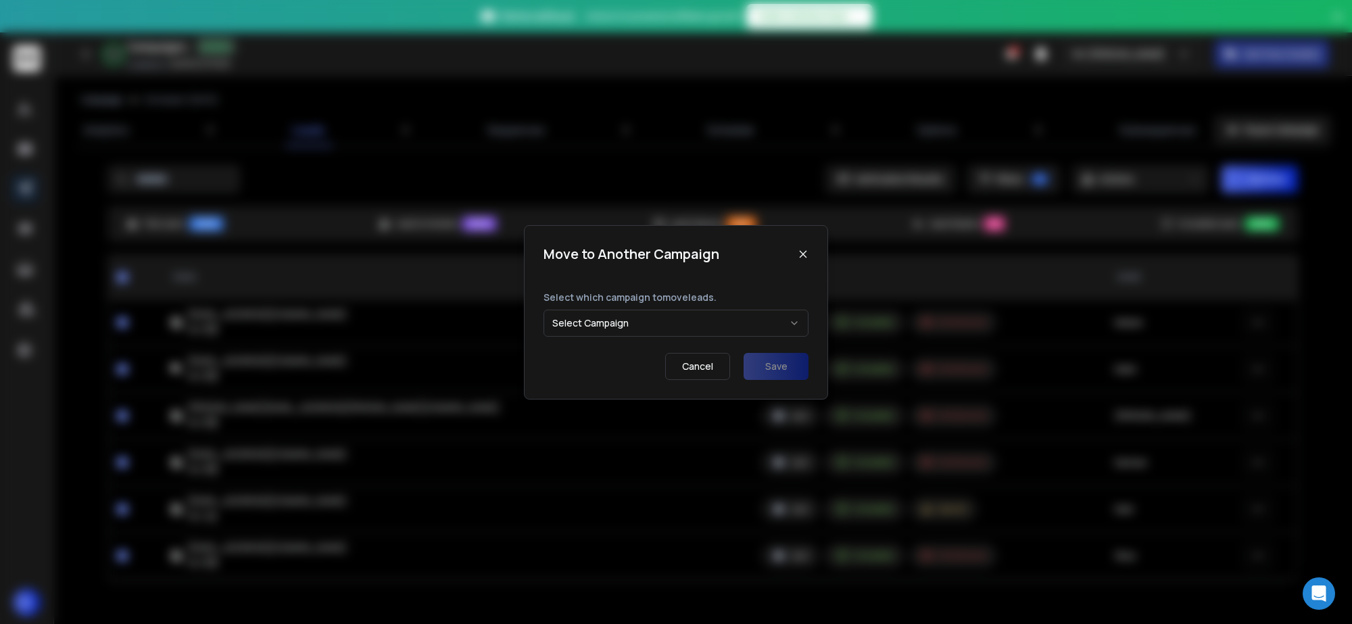
click at [695, 331] on button "Select Campaign" at bounding box center [675, 323] width 265 height 27
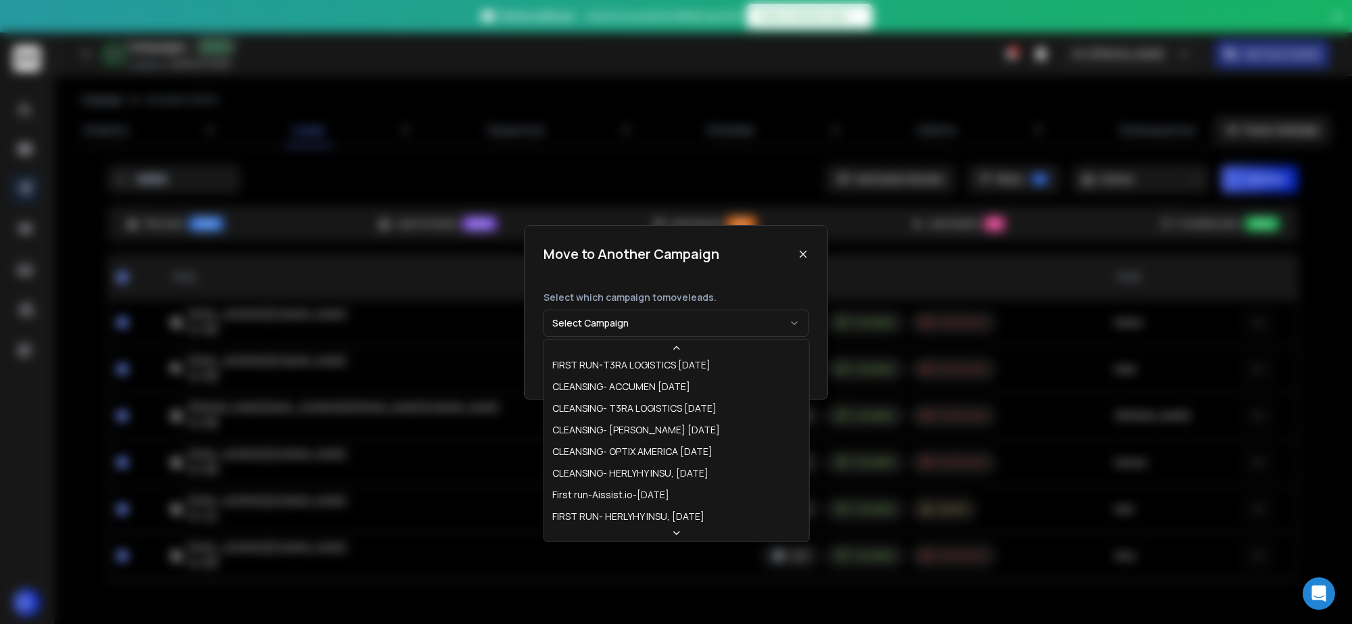
scroll to position [231, 0]
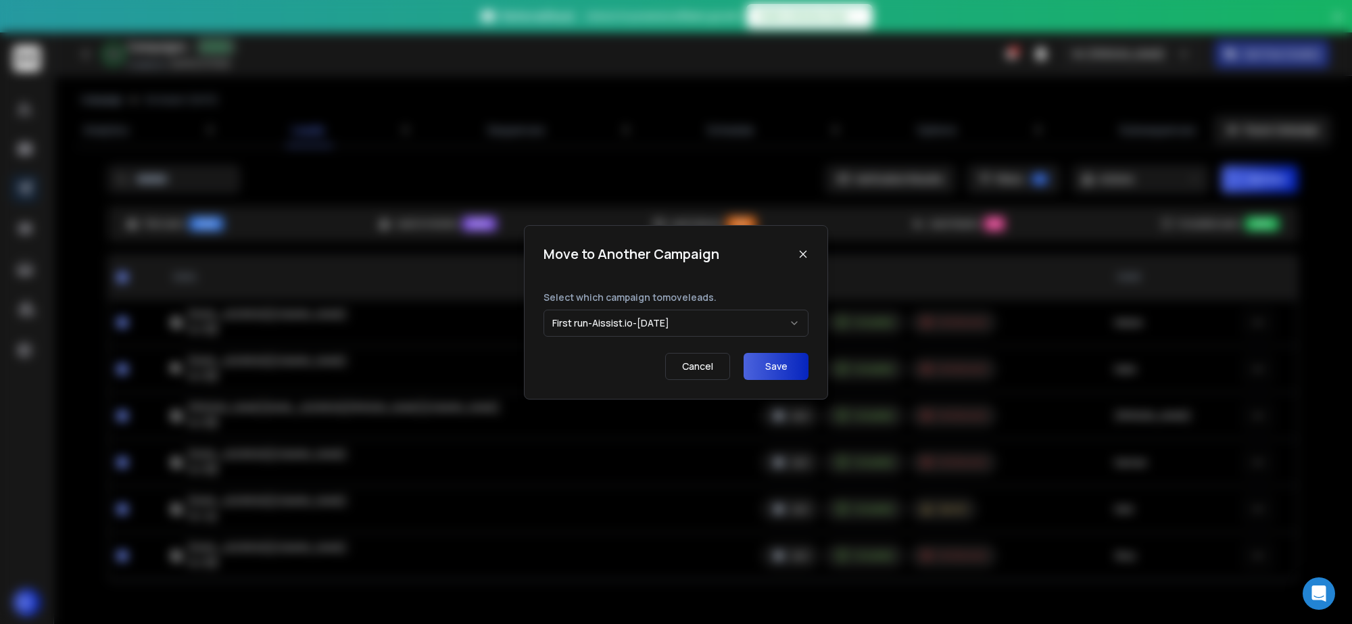
click at [759, 378] on button "Save" at bounding box center [775, 366] width 65 height 27
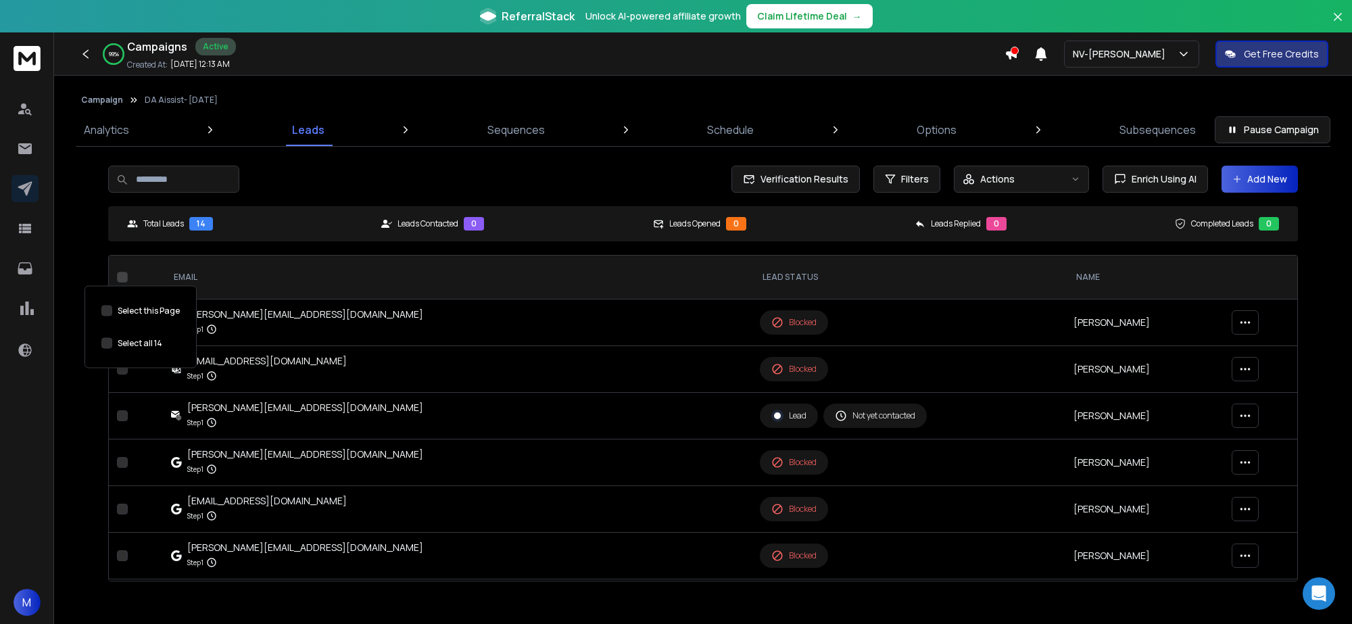
click at [107, 338] on button "Select this Page" at bounding box center [106, 343] width 11 height 11
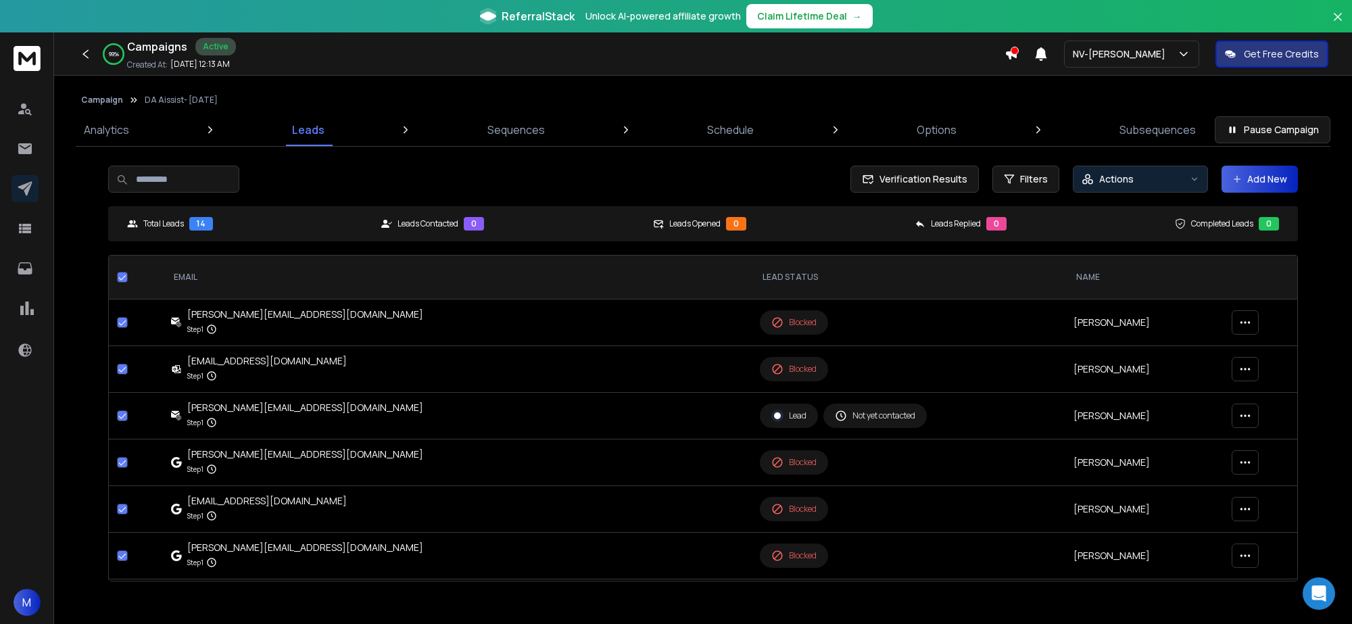
click at [1107, 170] on button "Actions" at bounding box center [1139, 179] width 135 height 27
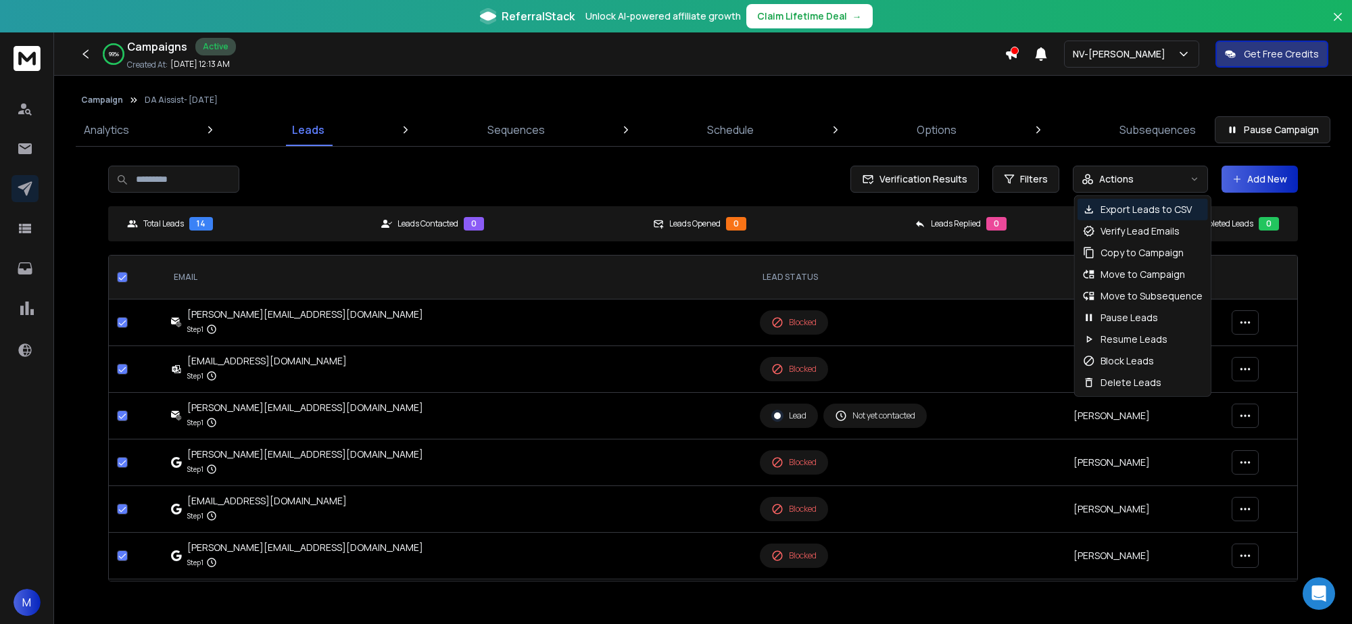
click at [1139, 210] on p "Export Leads to CSV" at bounding box center [1145, 210] width 91 height 14
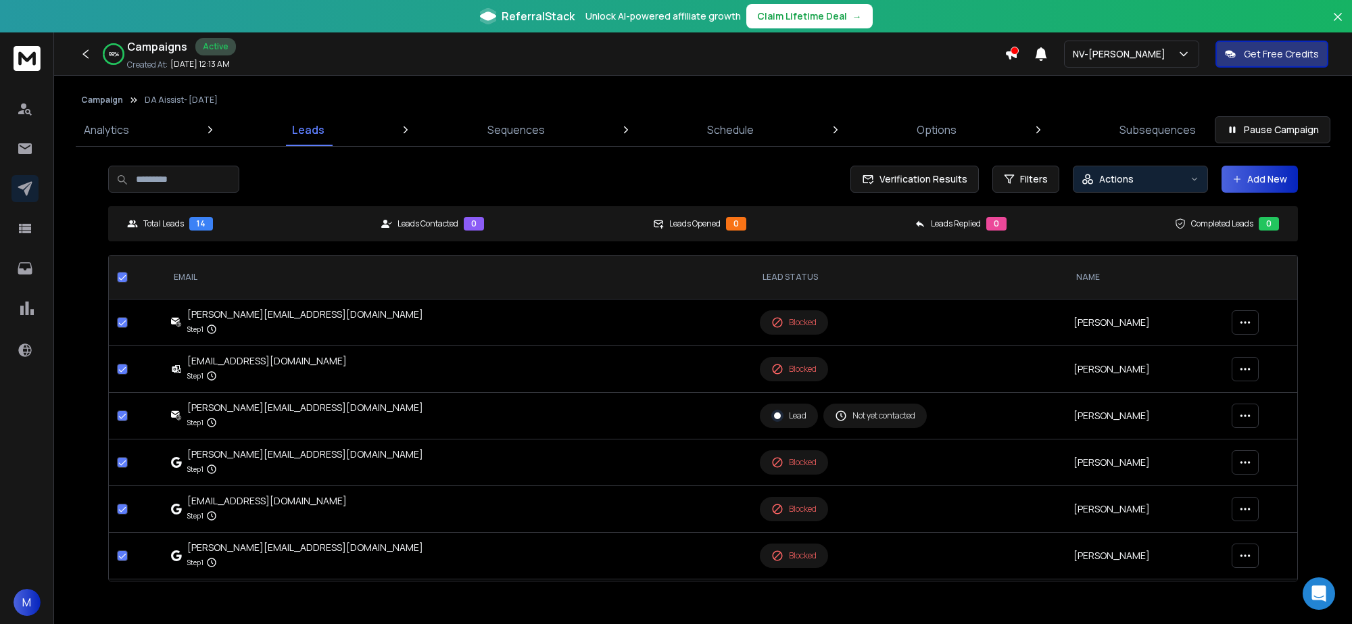
click at [1118, 180] on p "Actions" at bounding box center [1116, 179] width 34 height 14
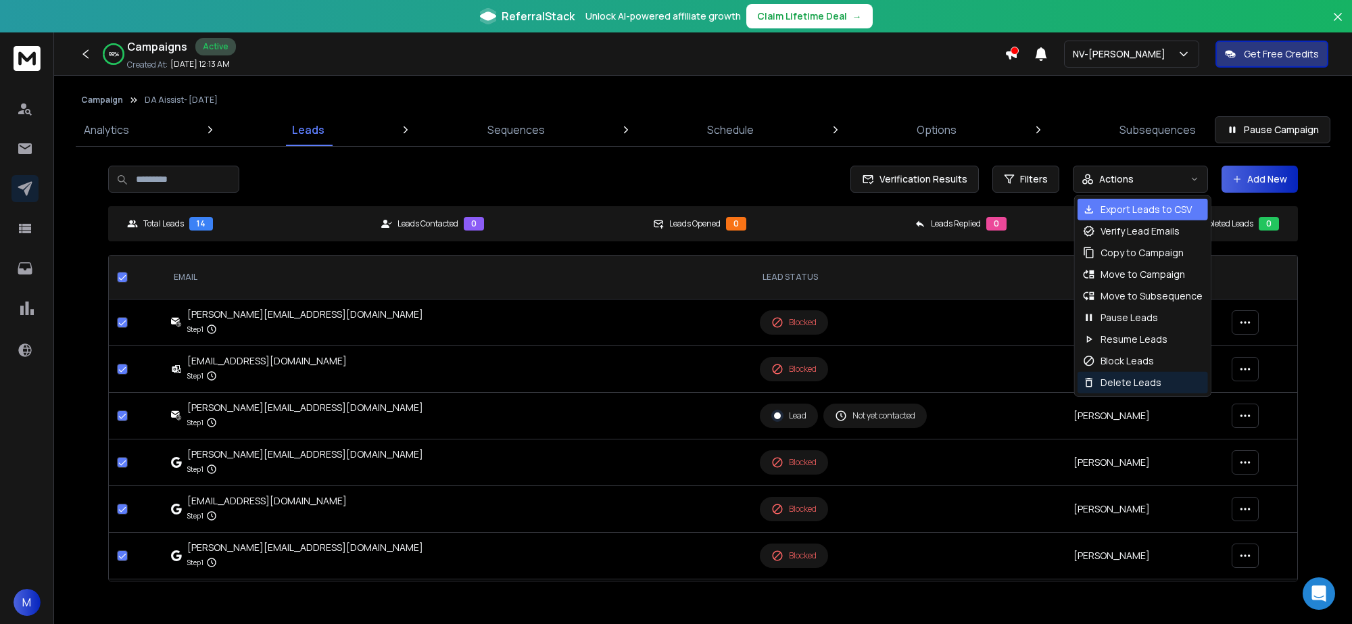
click at [1119, 385] on p "Delete Leads" at bounding box center [1130, 383] width 61 height 14
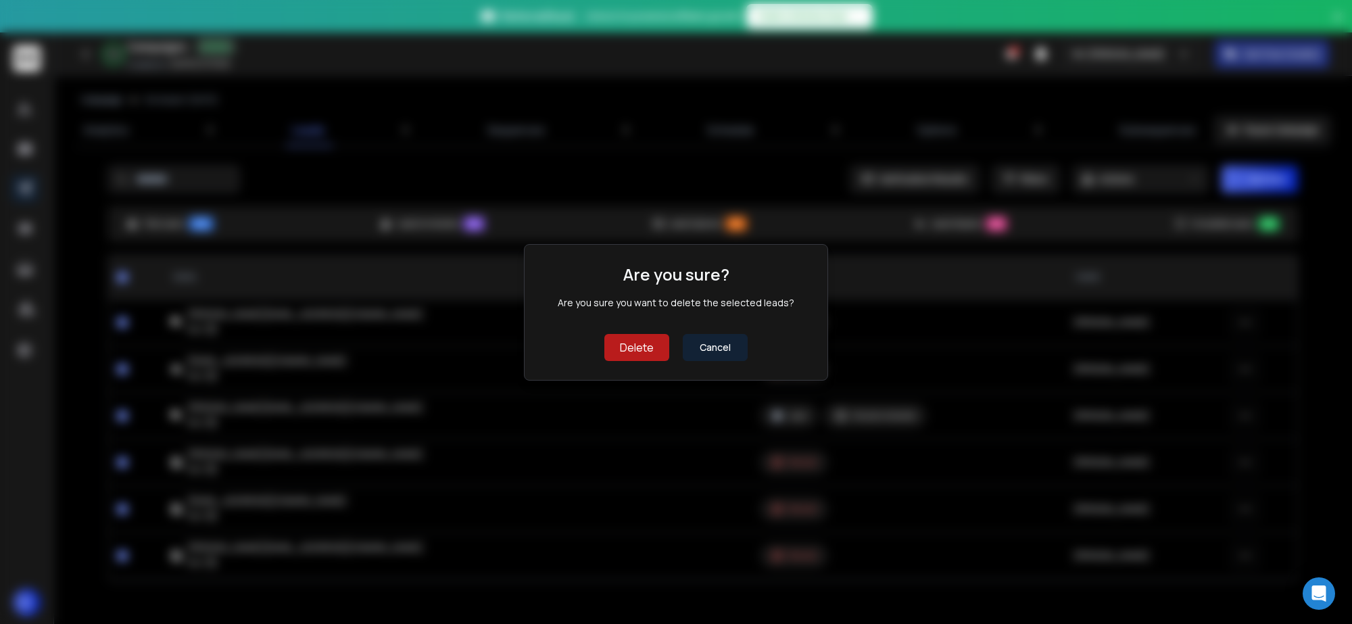
click at [620, 351] on button "Delete" at bounding box center [636, 347] width 65 height 27
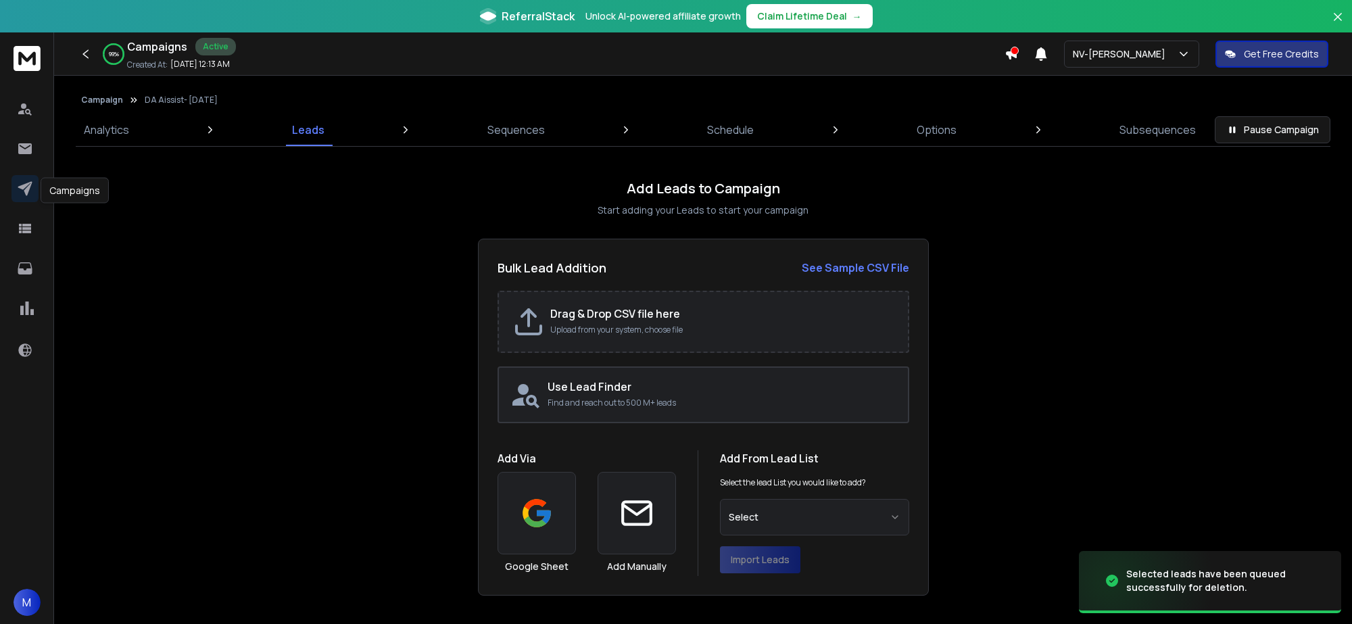
click at [17, 193] on icon at bounding box center [25, 188] width 16 height 16
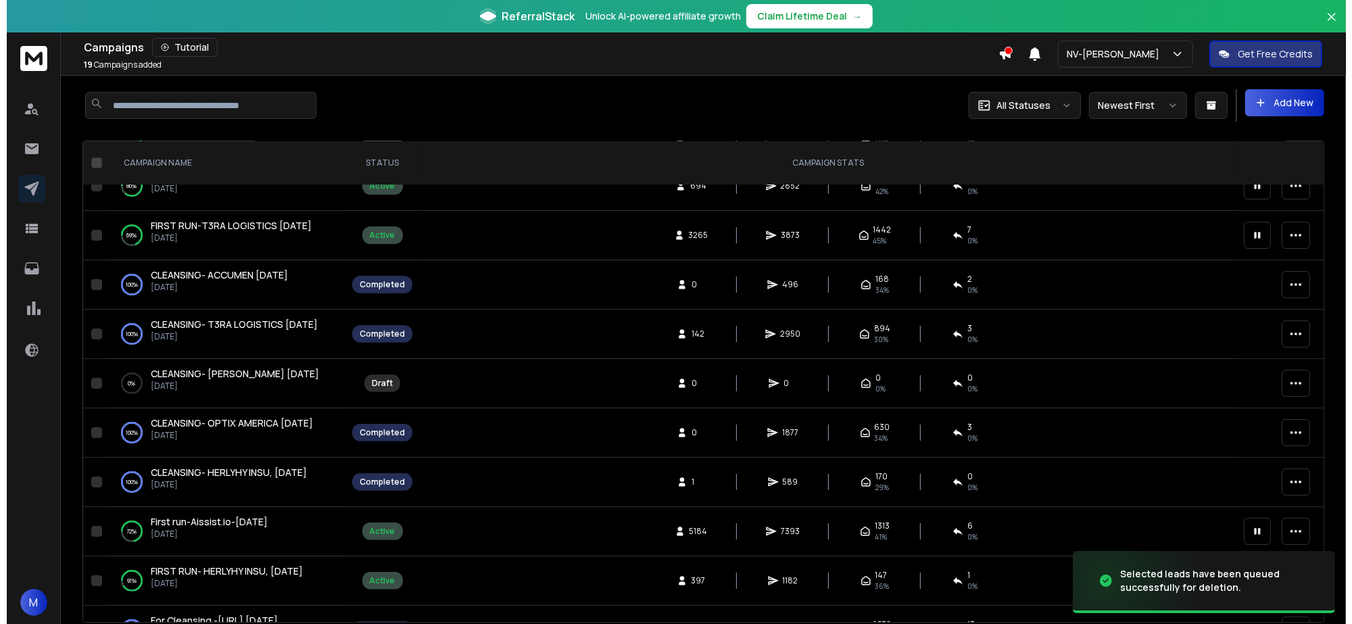
scroll to position [514, 0]
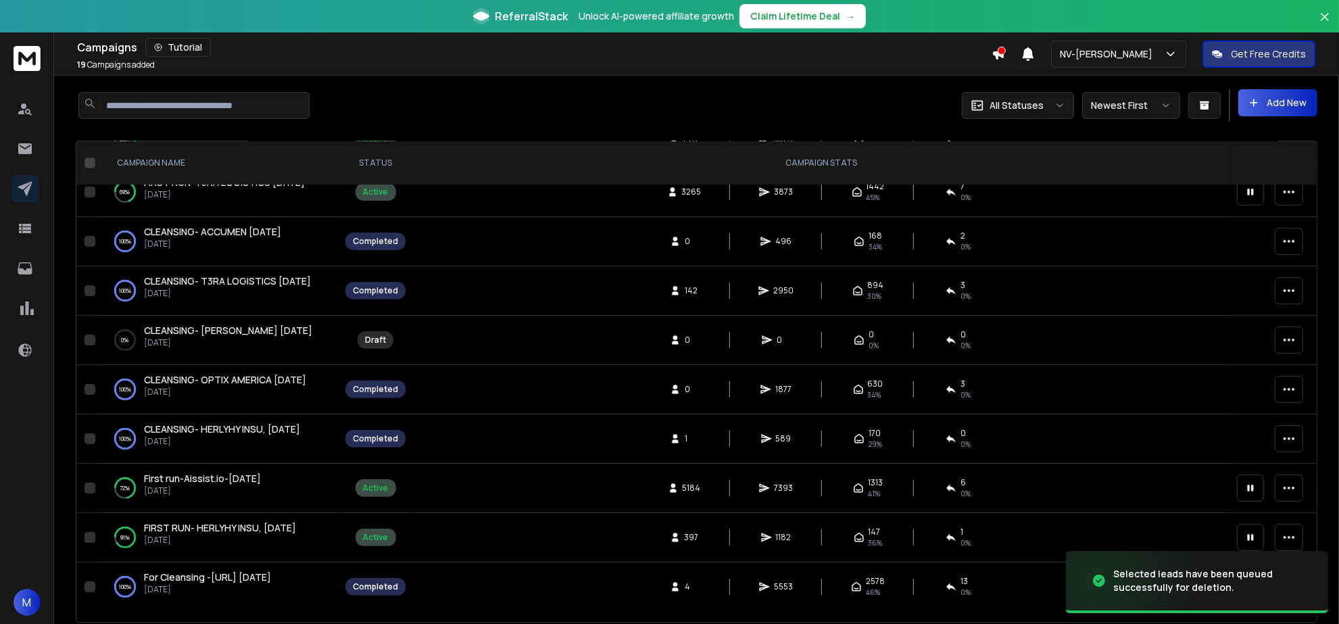
click at [288, 527] on span "FIRST RUN- HERLYHY INSU, [DATE]" at bounding box center [220, 527] width 152 height 13
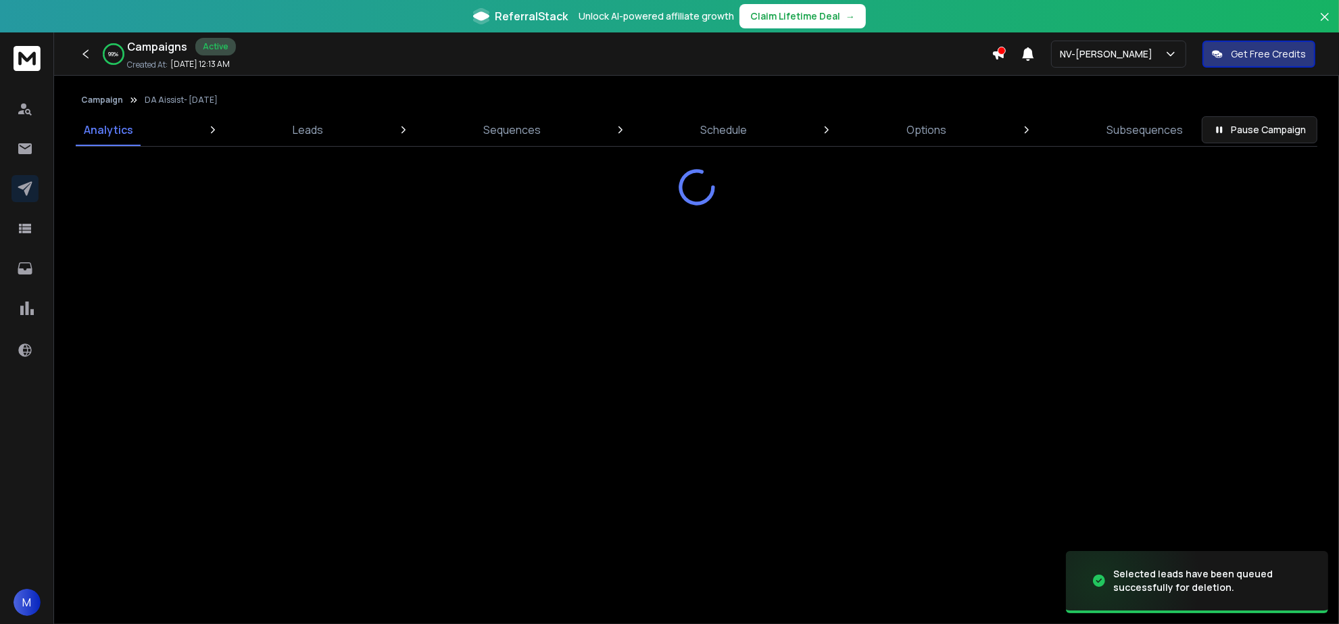
click at [306, 153] on div "Campaign DA Aissist- Oct 7 Analytics Leads Sequences Schedule Options Subsequen…" at bounding box center [696, 442] width 1241 height 706
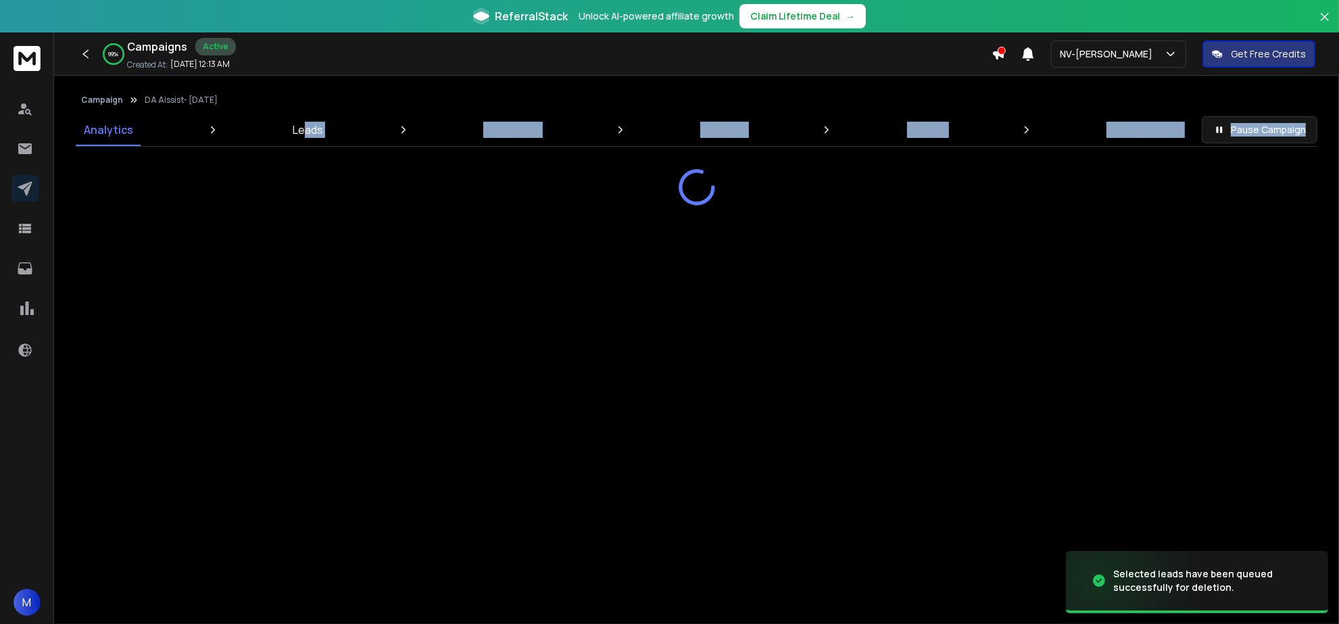
click at [302, 136] on p "Leads" at bounding box center [308, 130] width 30 height 16
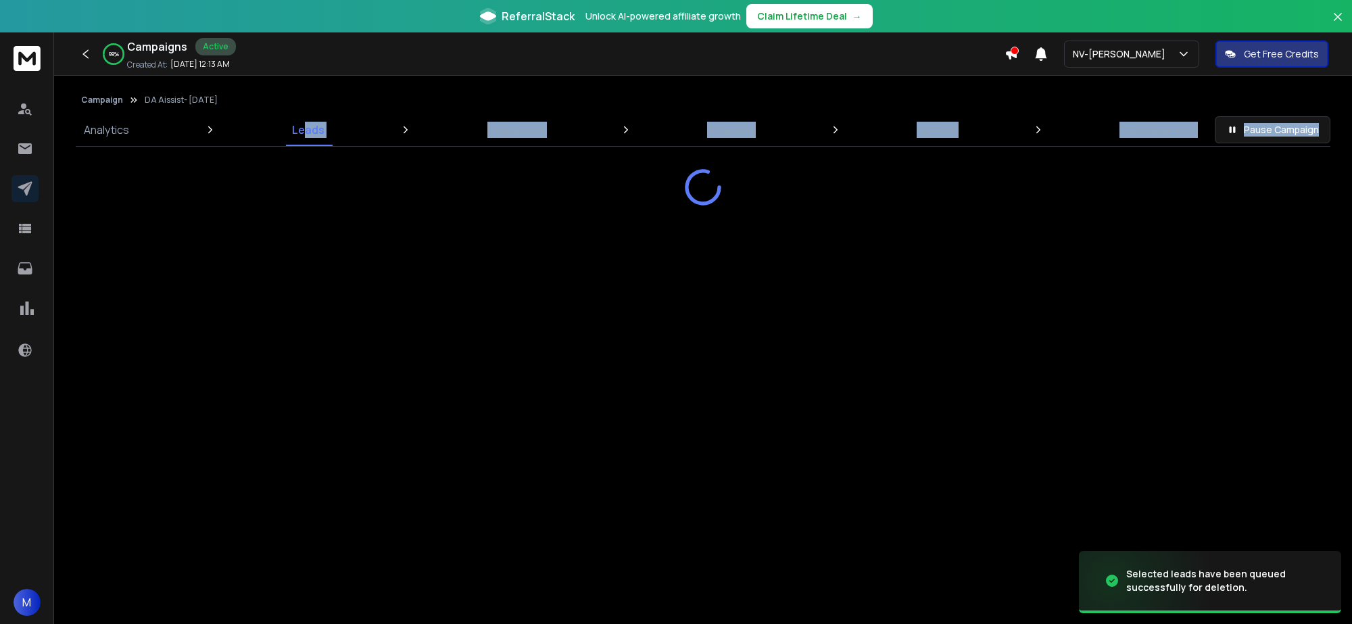
click at [480, 285] on div "ReferralStack Unlock AI-powered affiliate growth Lifetime Deals available! Clai…" at bounding box center [676, 312] width 1352 height 624
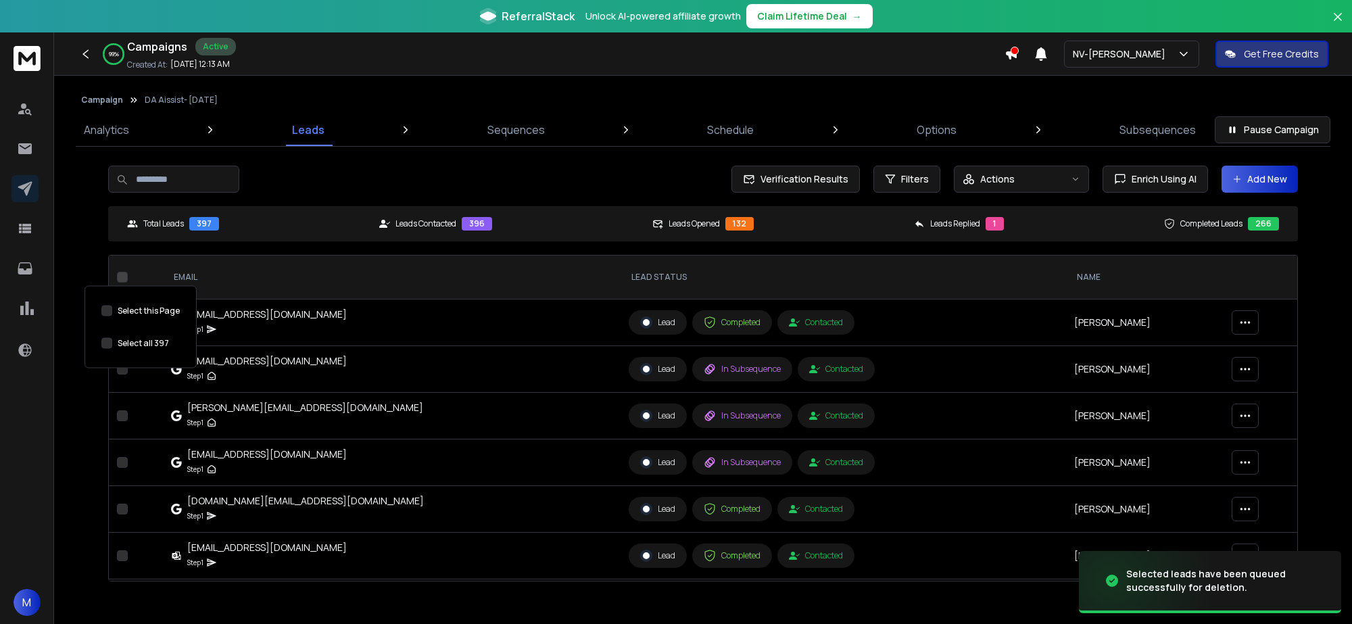
click at [101, 313] on button "Select this Page" at bounding box center [106, 310] width 11 height 11
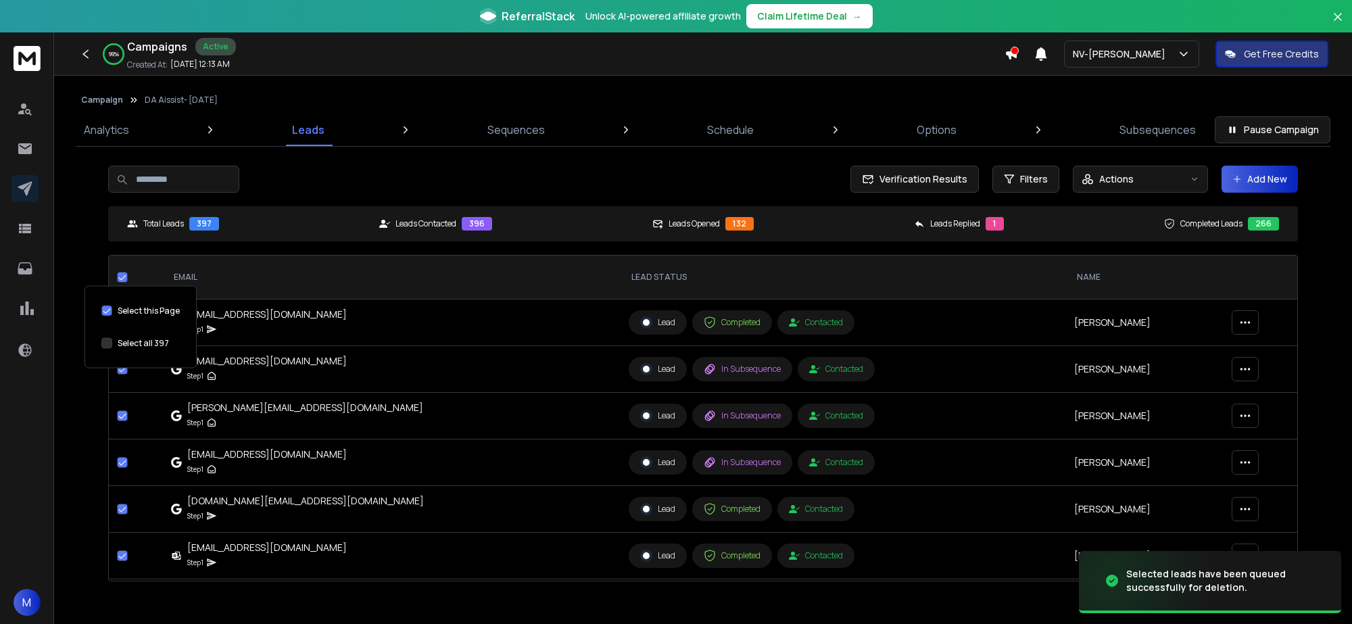
click at [107, 342] on button "Select this Page" at bounding box center [106, 343] width 11 height 11
click at [1036, 183] on span "Filters" at bounding box center [1034, 179] width 28 height 14
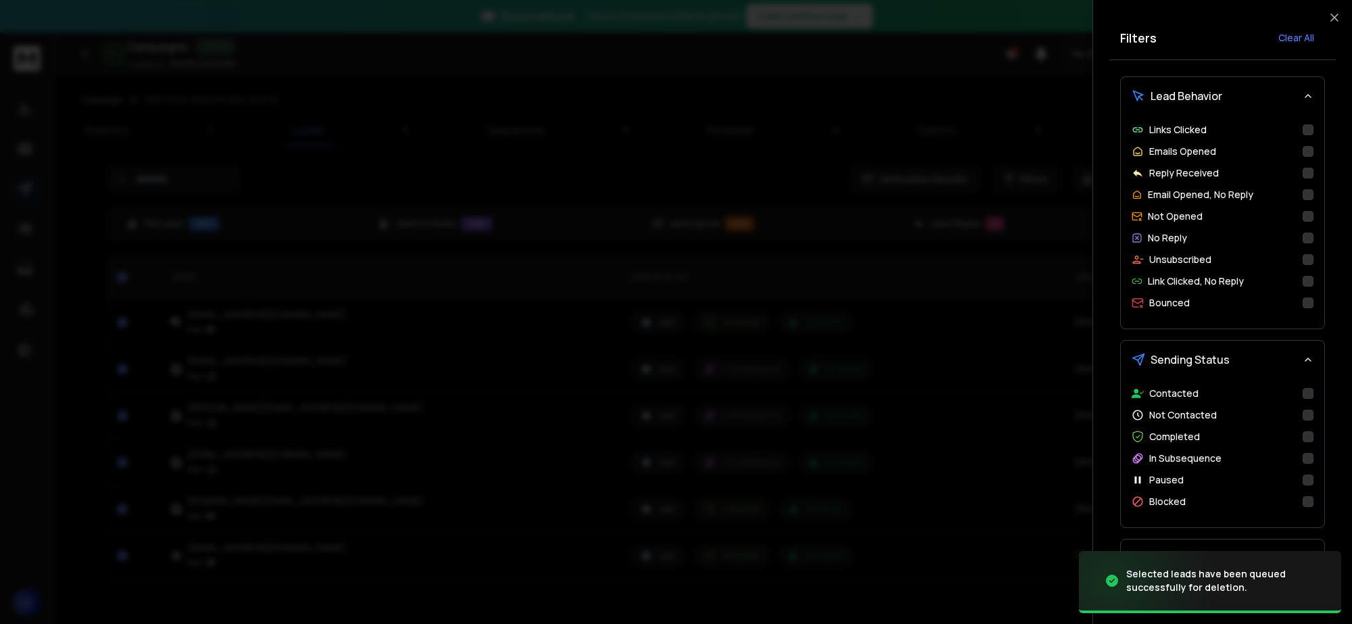
click at [1302, 501] on button "Blocked" at bounding box center [1307, 501] width 11 height 11
click at [1258, 607] on ol "Selected leads have been queued successfully for deletion." at bounding box center [1210, 582] width 284 height 84
click at [961, 316] on div at bounding box center [676, 312] width 1352 height 624
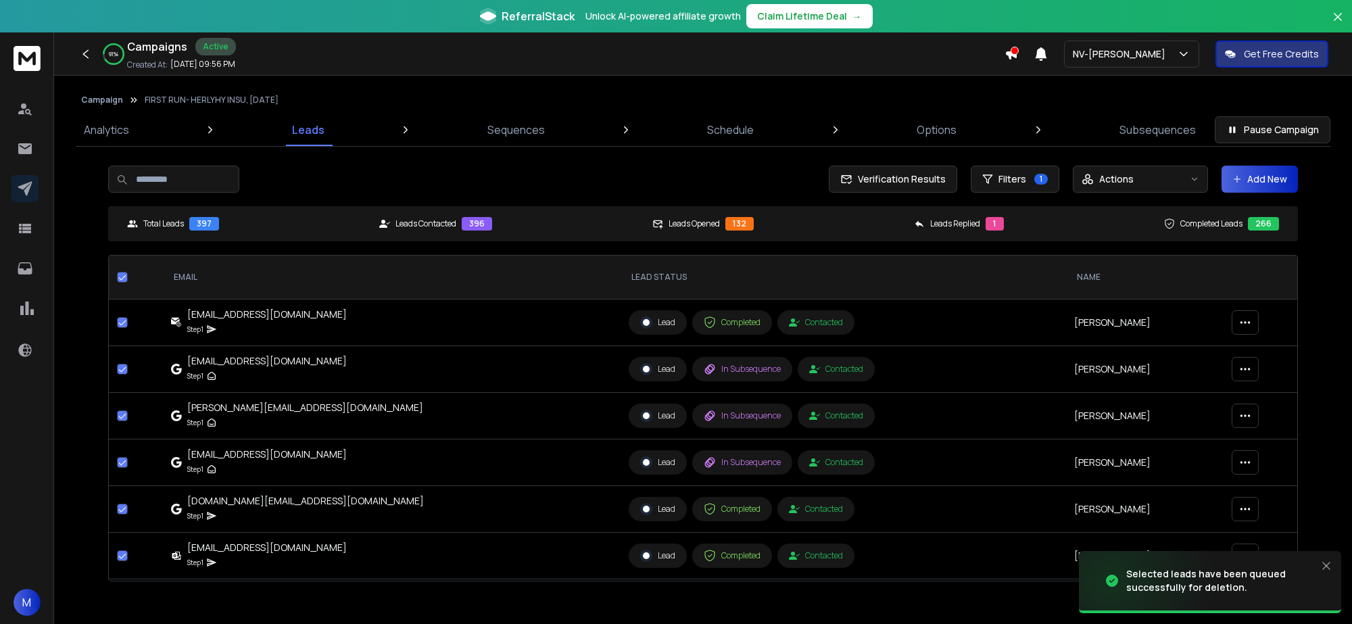
click at [1327, 566] on div "Selected leads have been queued successfully for deletion." at bounding box center [1214, 580] width 251 height 59
click at [1326, 560] on div "Selected leads have been queued successfully for deletion." at bounding box center [1214, 580] width 251 height 59
click at [1328, 560] on div "Selected leads have been queued successfully for deletion." at bounding box center [1214, 580] width 251 height 59
click at [1329, 562] on div "Selected leads have been queued successfully for deletion." at bounding box center [1214, 580] width 251 height 59
click at [1328, 566] on div "Selected leads have been queued successfully for deletion." at bounding box center [1214, 580] width 251 height 59
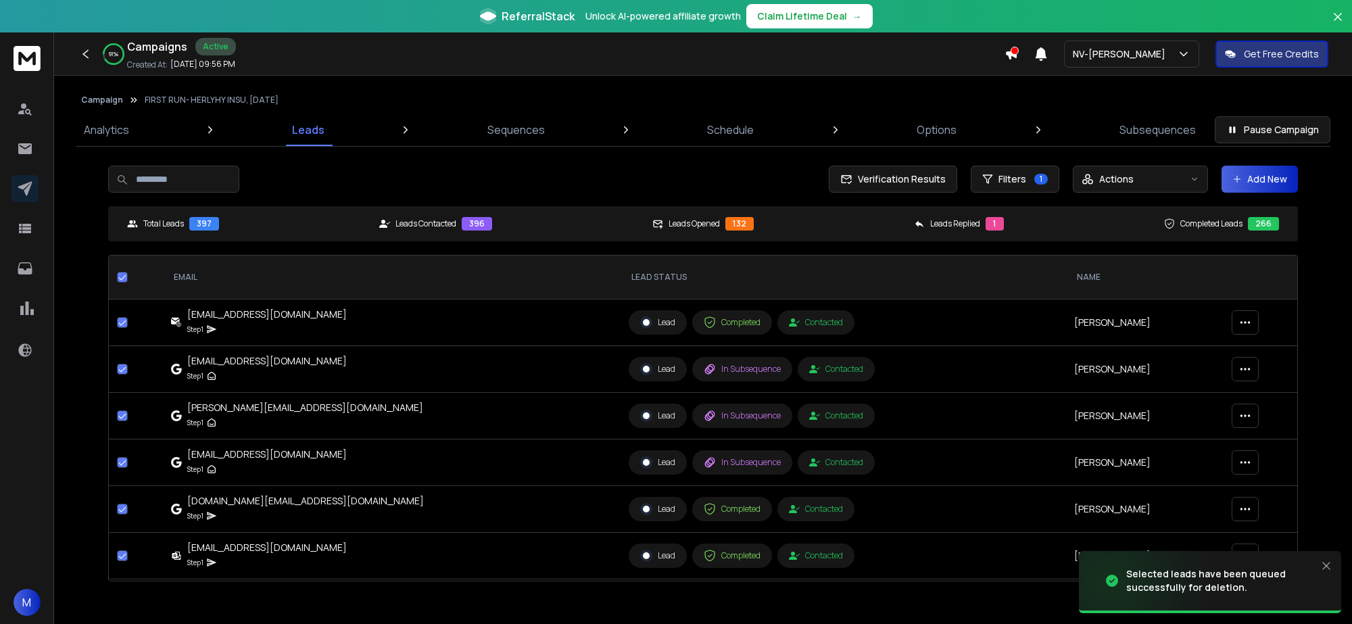
click at [1328, 566] on div "Selected leads have been queued successfully for deletion." at bounding box center [1214, 580] width 251 height 59
click at [1327, 566] on div "Selected leads have been queued successfully for deletion." at bounding box center [1214, 580] width 251 height 59
click at [1325, 566] on div "Selected leads have been queued successfully for deletion." at bounding box center [1214, 580] width 251 height 59
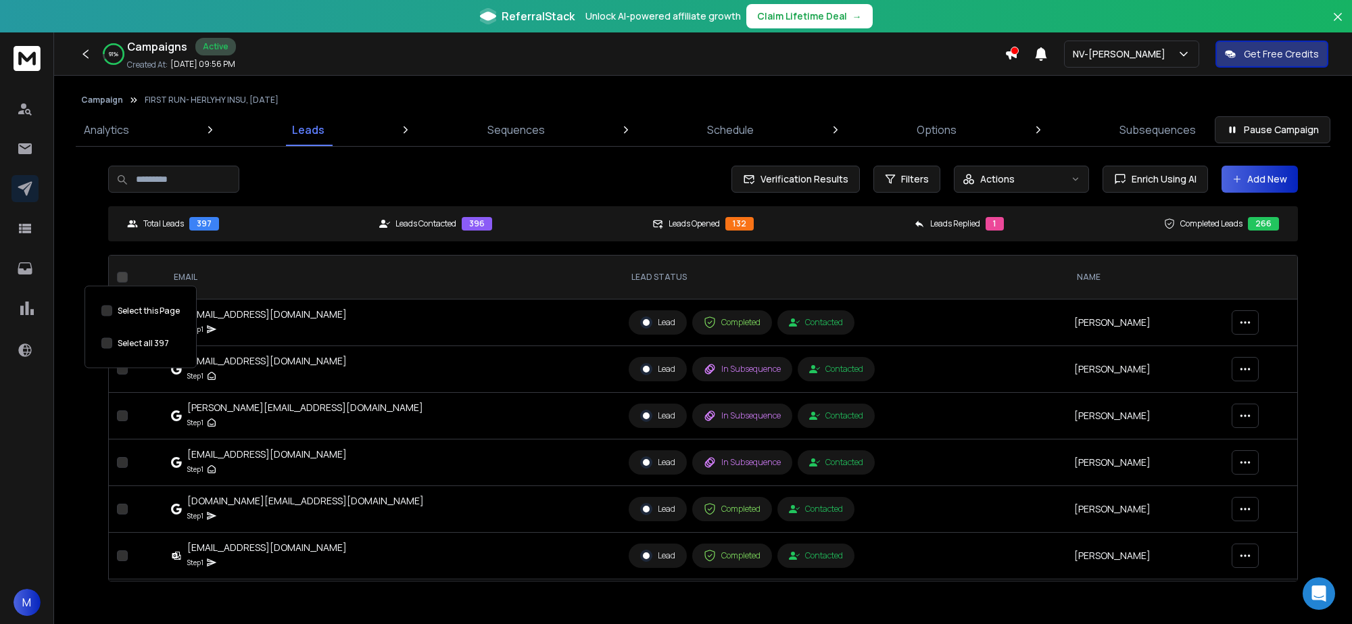
click at [113, 310] on div "Select this Page" at bounding box center [140, 310] width 78 height 11
click at [106, 315] on div "Select this Page" at bounding box center [140, 310] width 78 height 27
click at [105, 312] on button "Select this Page" at bounding box center [106, 310] width 11 height 11
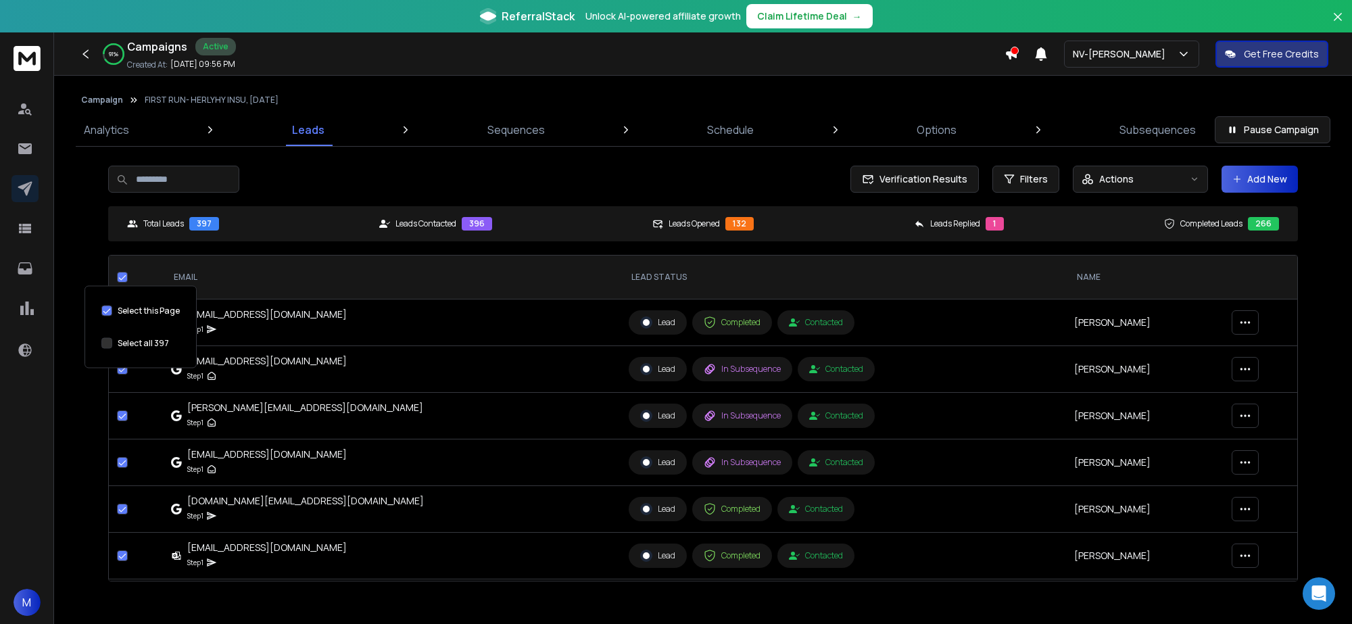
click at [109, 340] on button "Select this Page" at bounding box center [106, 343] width 11 height 11
click at [1037, 184] on span "Filters" at bounding box center [1034, 179] width 28 height 14
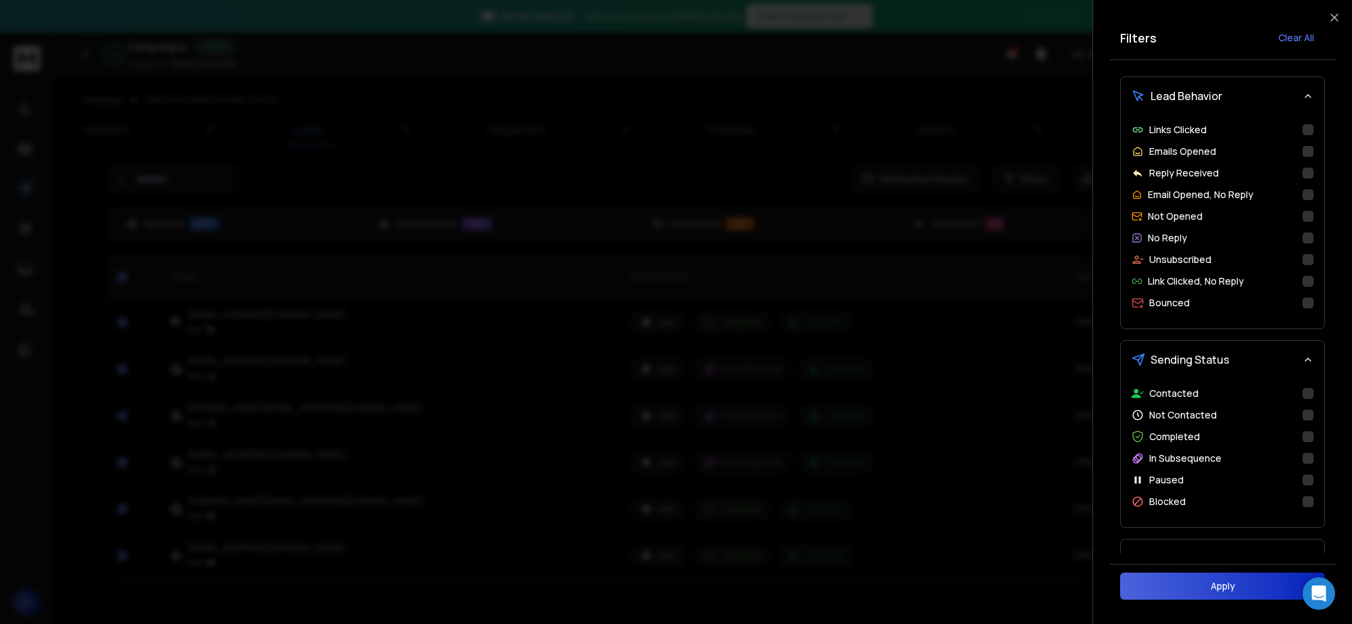
click at [1302, 501] on button "Blocked" at bounding box center [1307, 501] width 11 height 11
click at [1256, 576] on button "Apply" at bounding box center [1222, 585] width 205 height 27
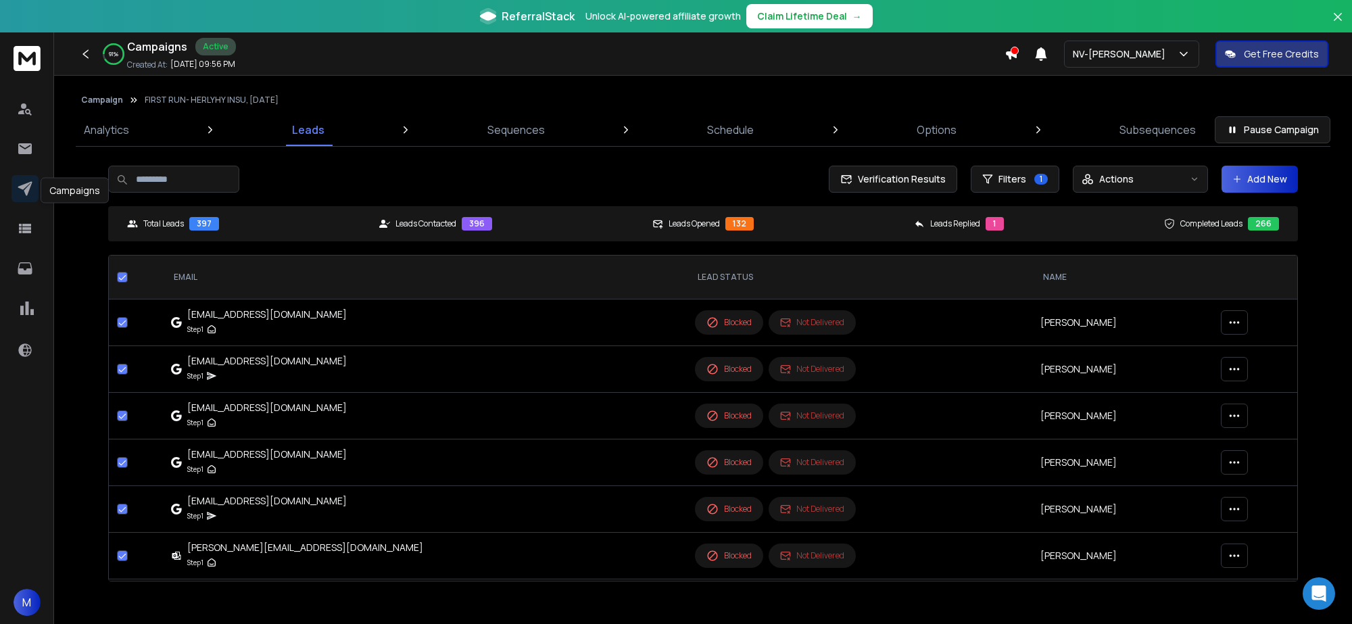
click at [32, 188] on link at bounding box center [24, 188] width 27 height 27
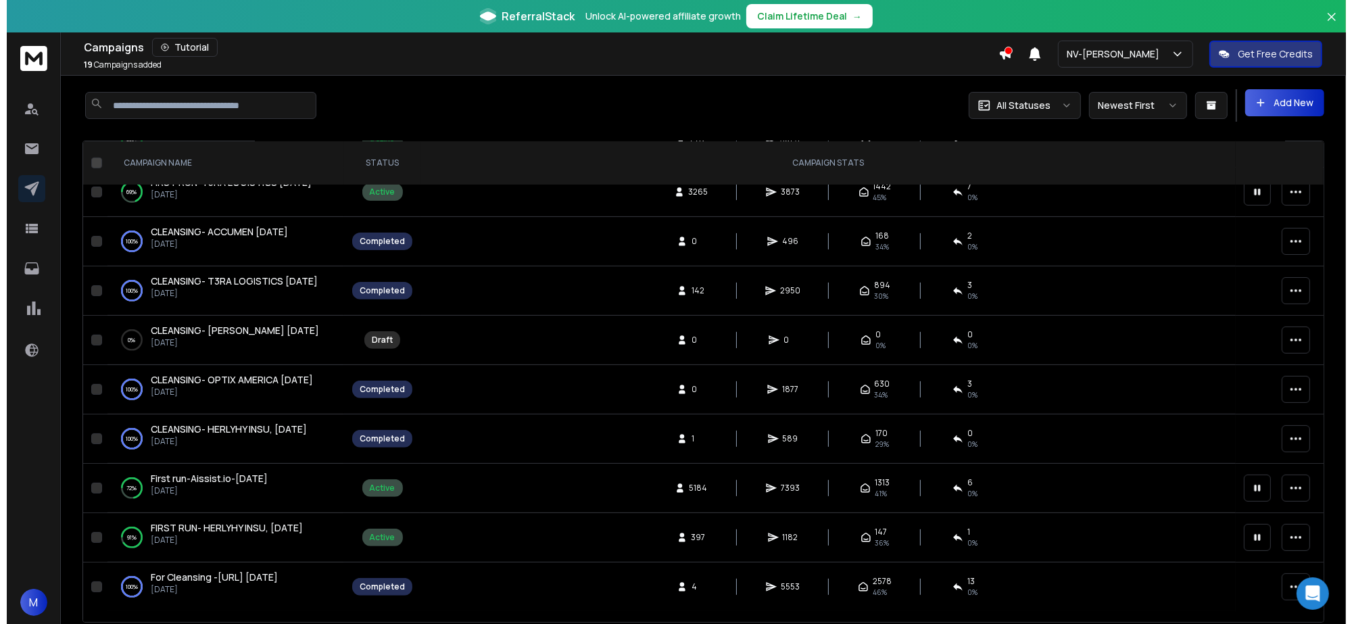
scroll to position [514, 0]
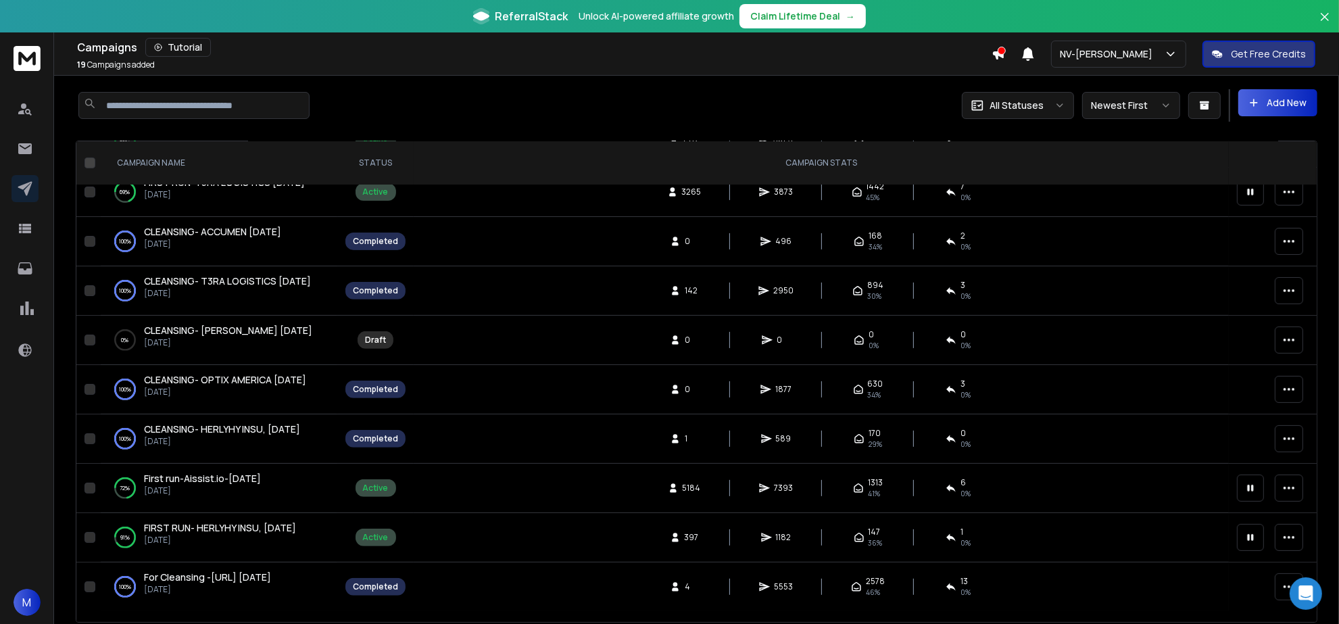
click at [301, 488] on div "72 % First run-Aissist.io-AUG 8, 2025 2 months ago" at bounding box center [218, 488] width 209 height 32
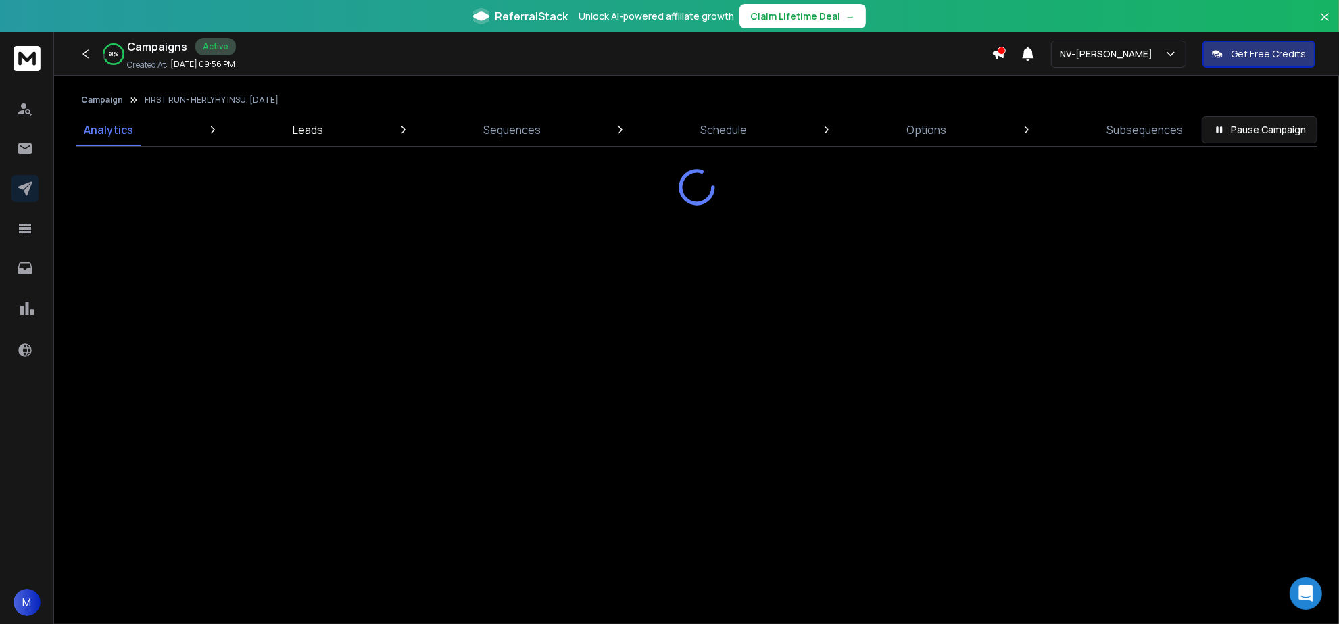
click at [301, 132] on p "Leads" at bounding box center [308, 130] width 30 height 16
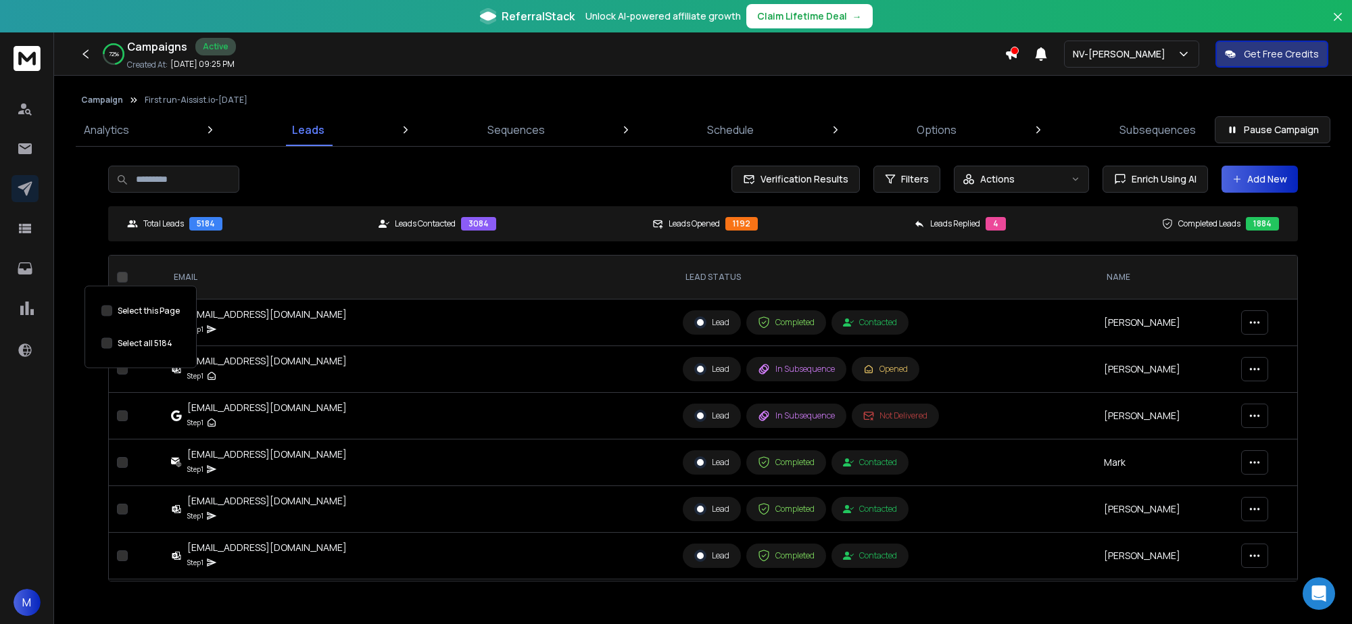
click at [110, 305] on button "Select this Page" at bounding box center [106, 310] width 11 height 11
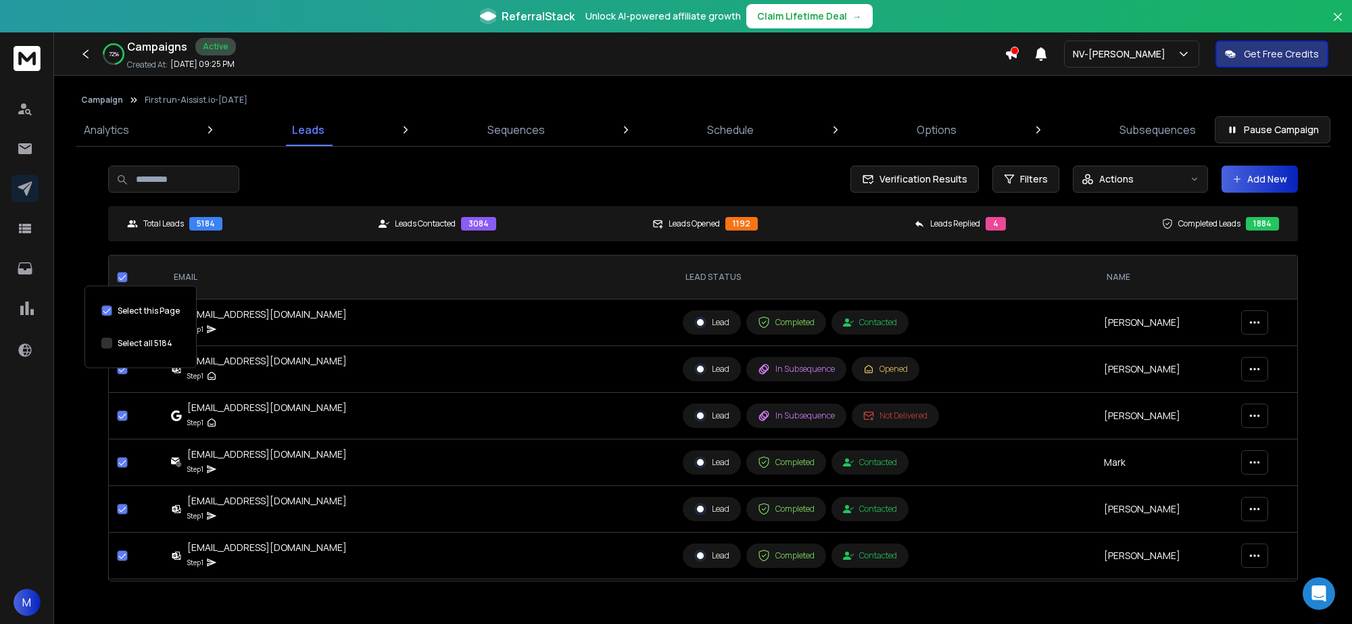
drag, startPoint x: 108, startPoint y: 339, endPoint x: 619, endPoint y: 355, distance: 511.1
click at [108, 341] on button "Select this Page" at bounding box center [106, 343] width 11 height 11
click at [1038, 184] on span "Filters" at bounding box center [1034, 179] width 28 height 14
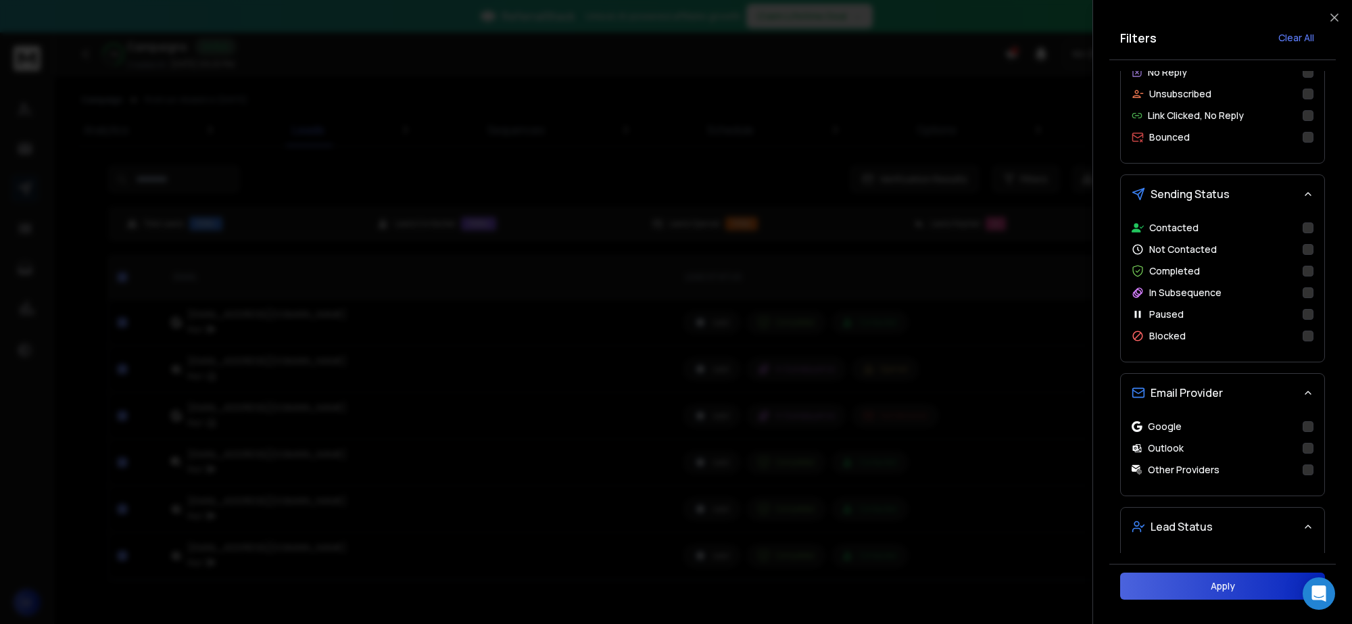
scroll to position [169, 0]
click at [1302, 331] on button "Blocked" at bounding box center [1307, 332] width 11 height 11
click at [1216, 589] on button "Apply" at bounding box center [1222, 585] width 205 height 27
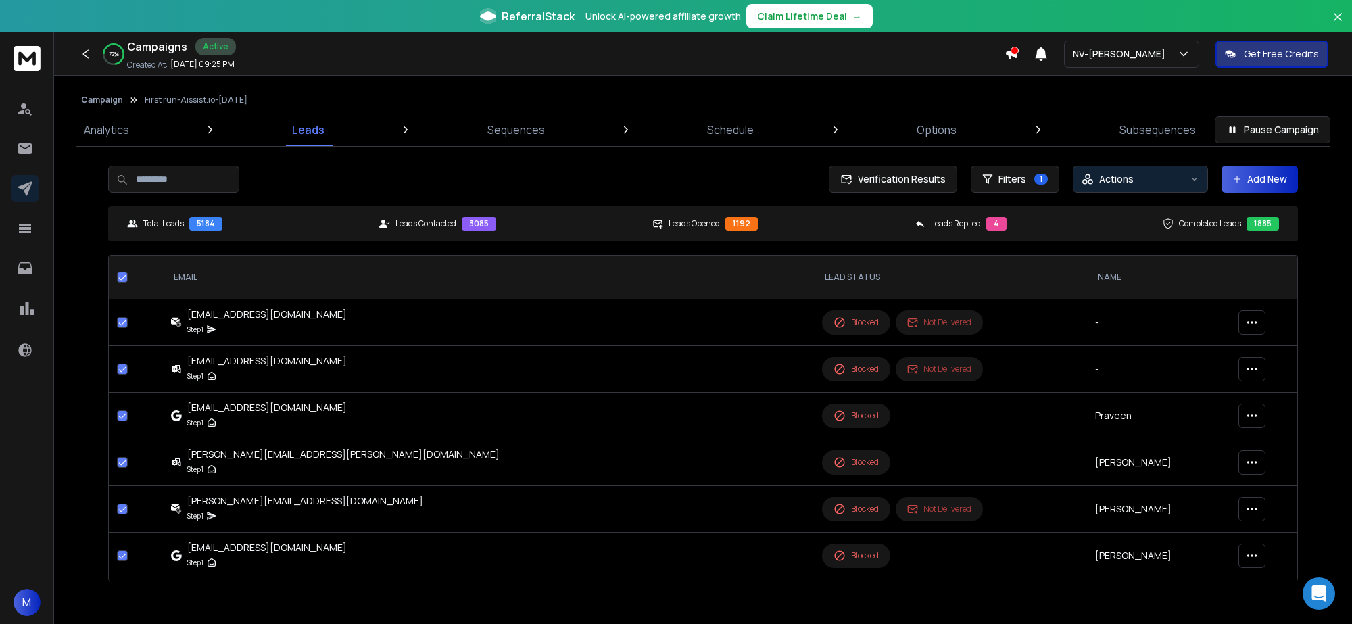
click at [1096, 183] on div "Actions" at bounding box center [1132, 179] width 103 height 14
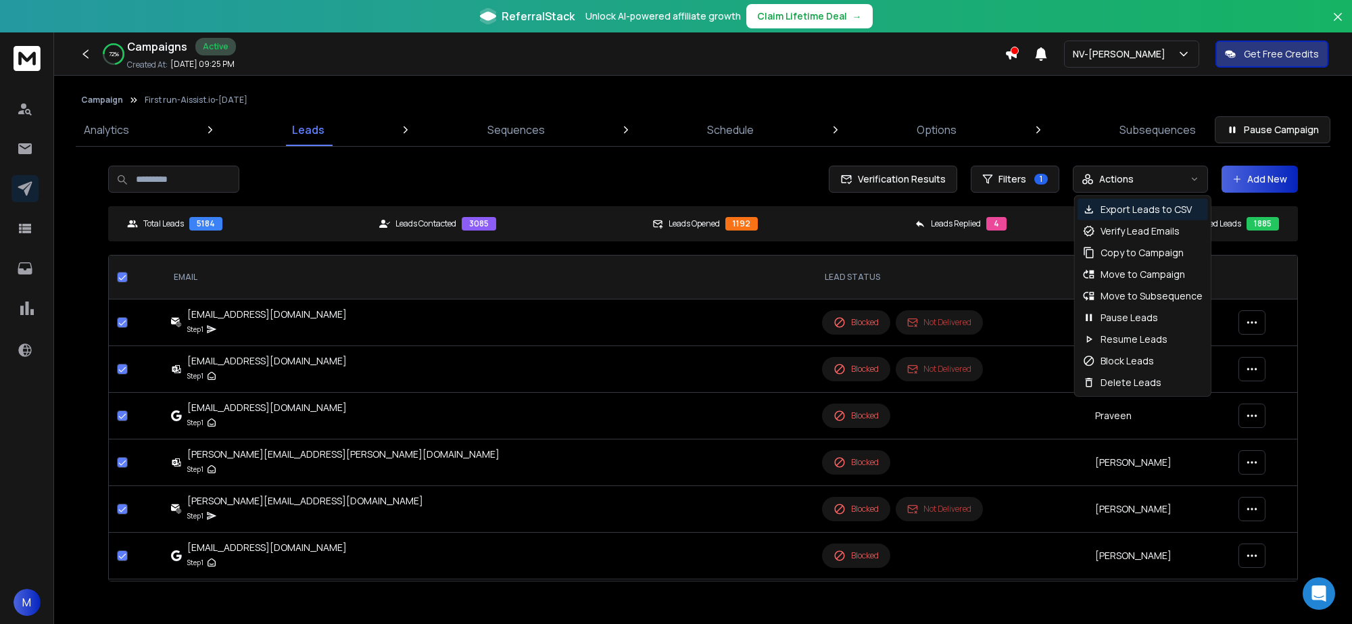
click at [1141, 211] on p "Export Leads to CSV" at bounding box center [1145, 210] width 91 height 14
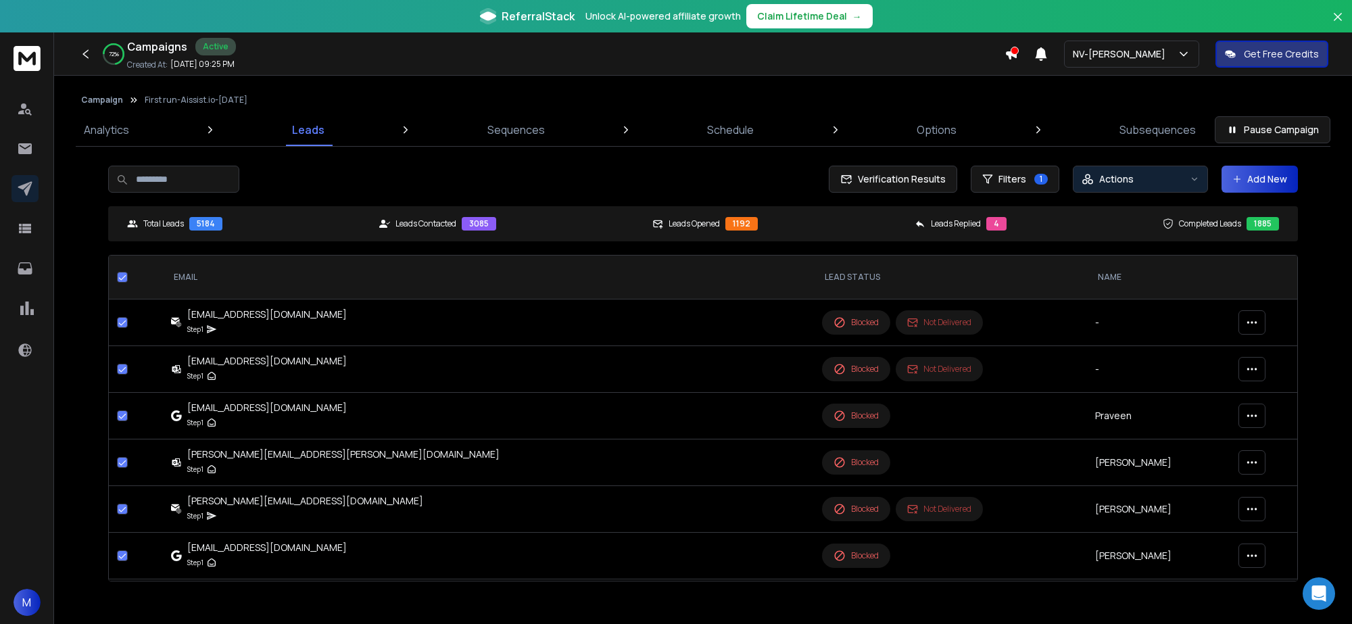
click at [1125, 184] on p "Actions" at bounding box center [1116, 179] width 34 height 14
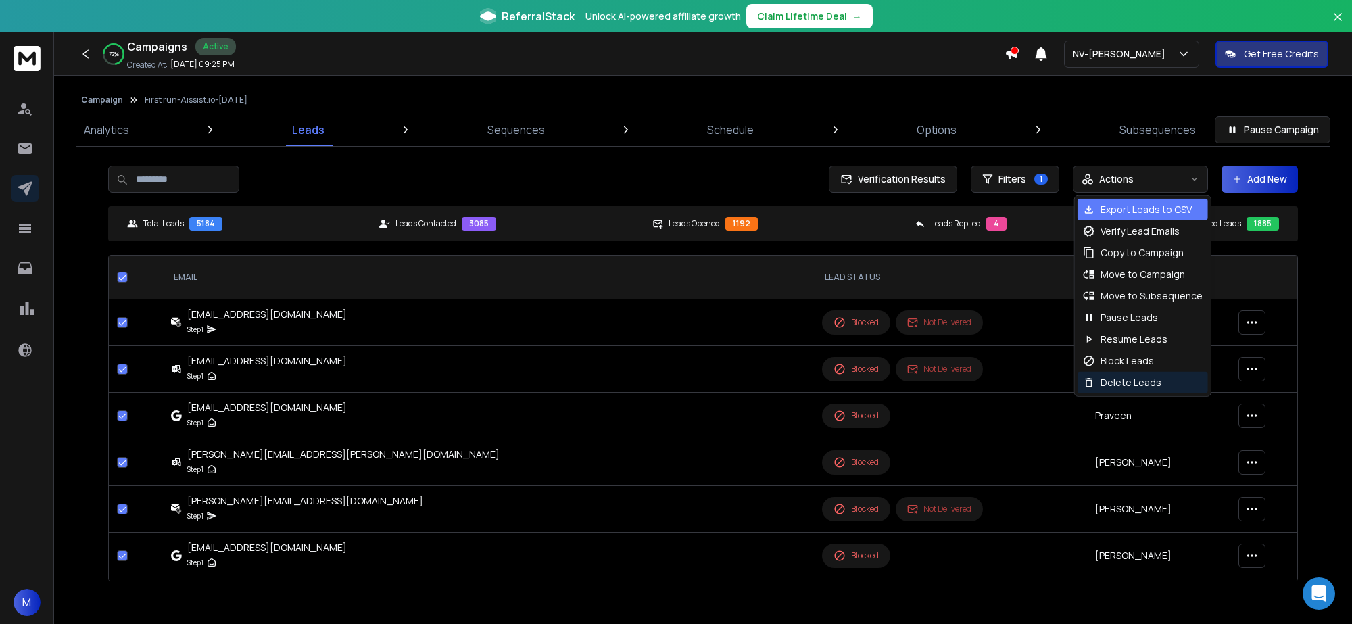
click at [1143, 387] on p "Delete Leads" at bounding box center [1130, 383] width 61 height 14
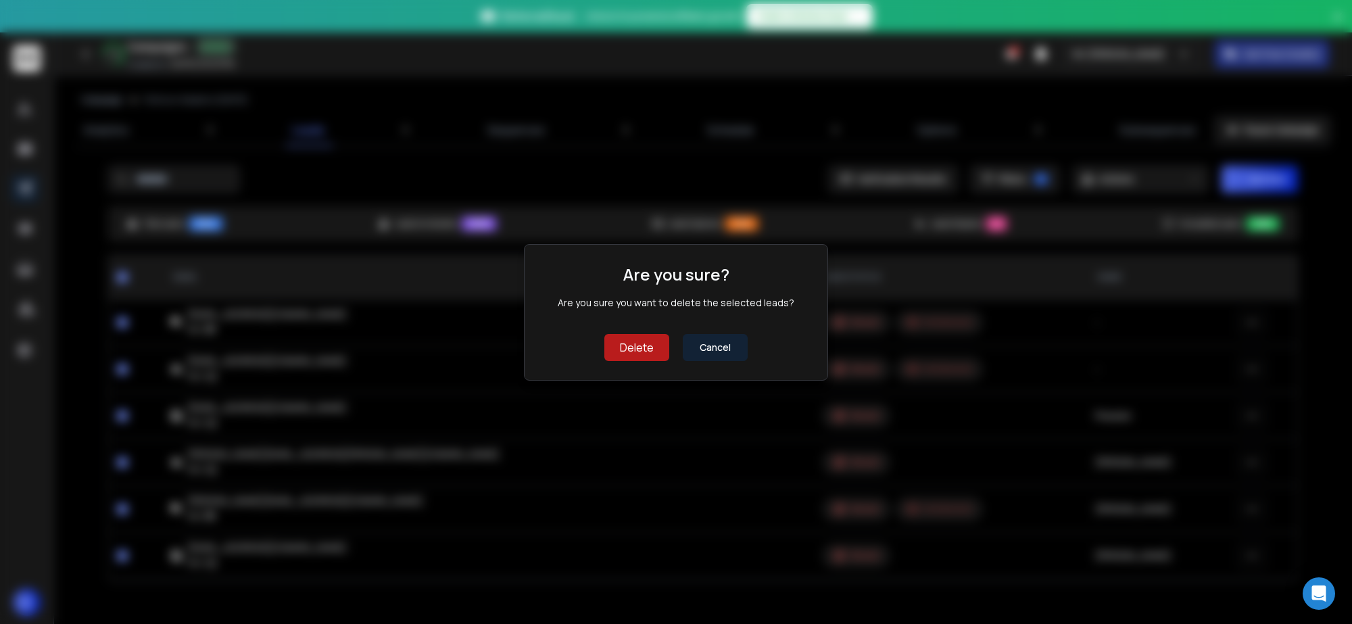
click at [613, 348] on button "Delete" at bounding box center [636, 347] width 65 height 27
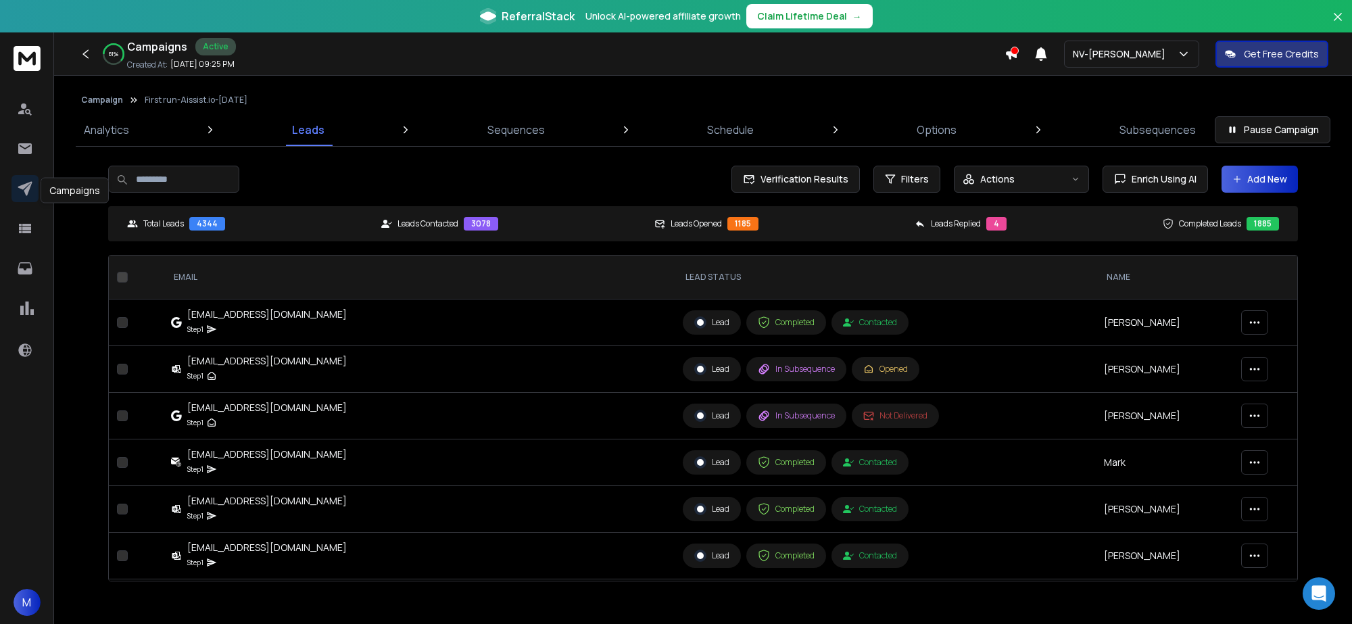
click at [21, 187] on icon at bounding box center [25, 189] width 14 height 14
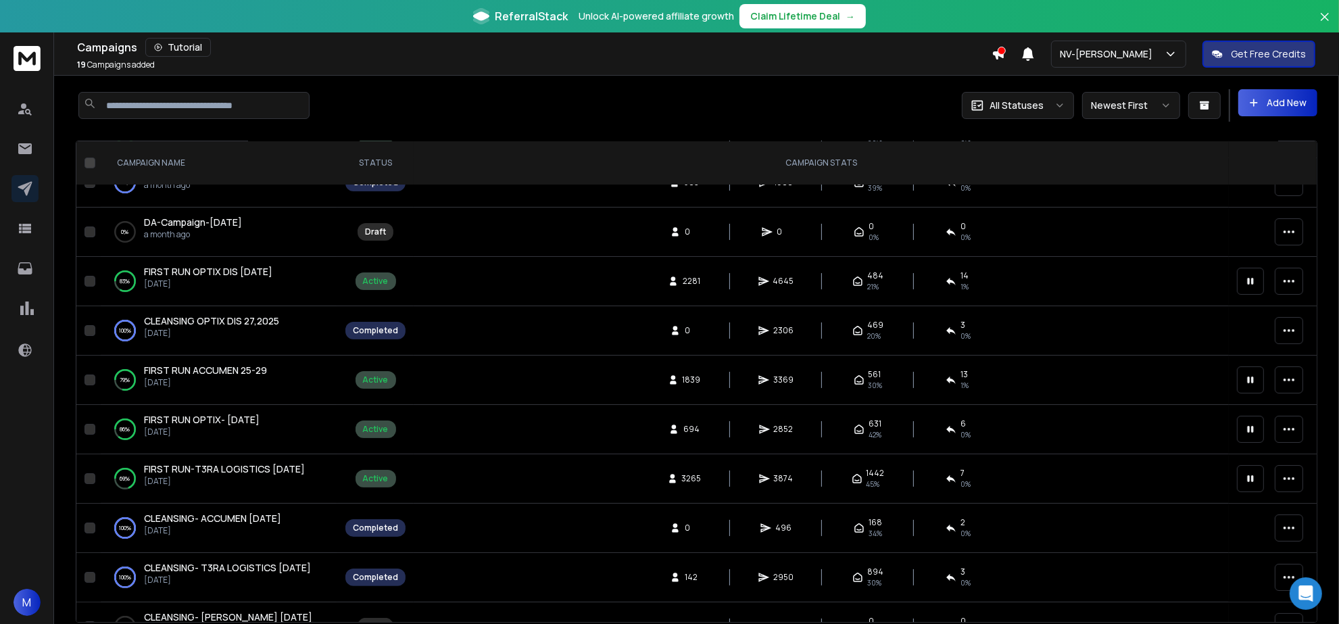
scroll to position [176, 0]
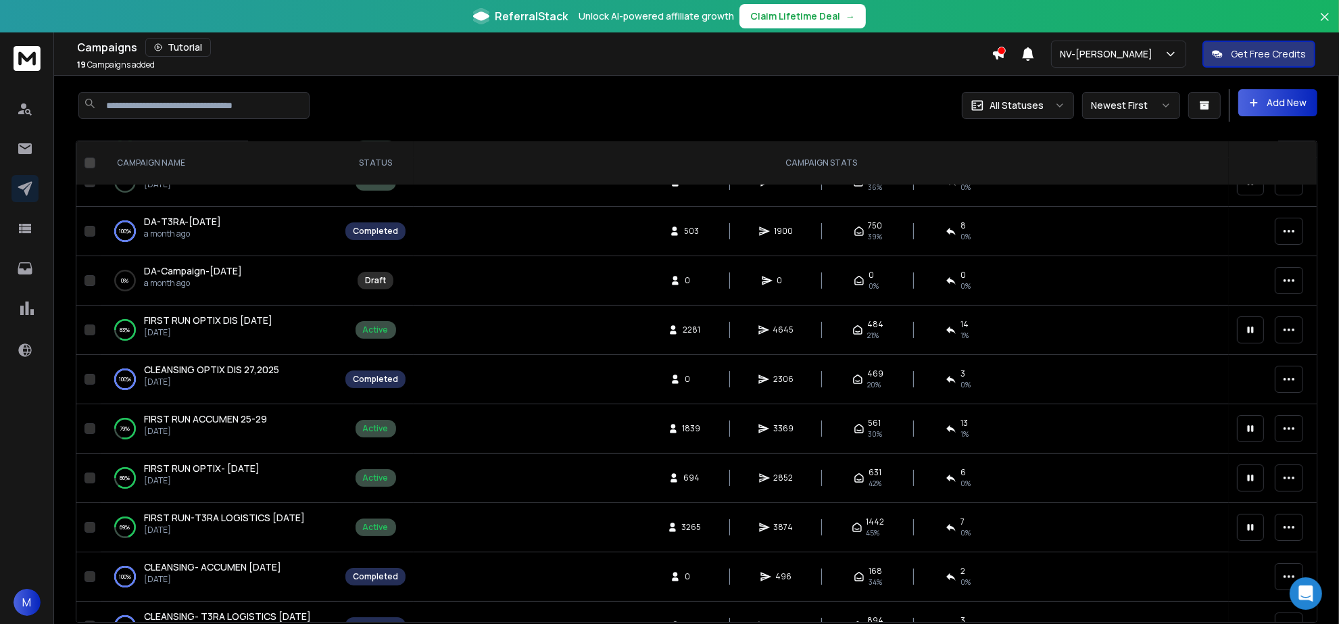
click at [326, 525] on td "69 % FIRST RUN-T3RA LOGISTICS [DATE] [DATE]" at bounding box center [219, 527] width 237 height 49
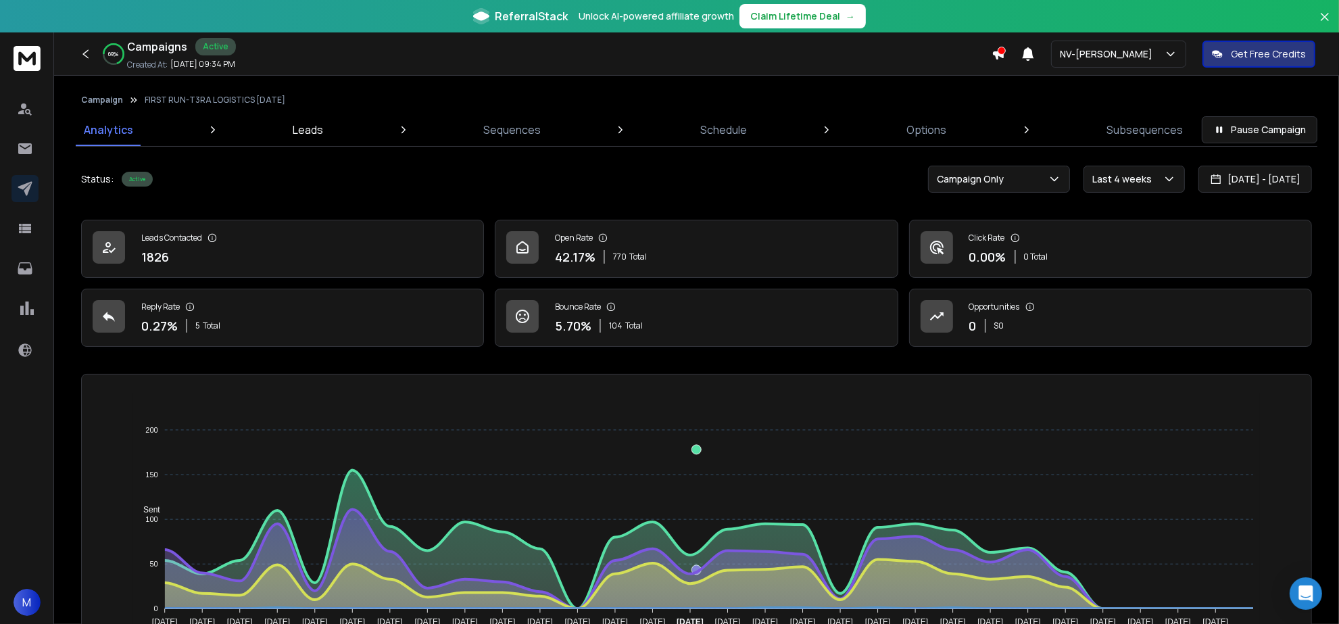
click at [310, 135] on p "Leads" at bounding box center [308, 130] width 30 height 16
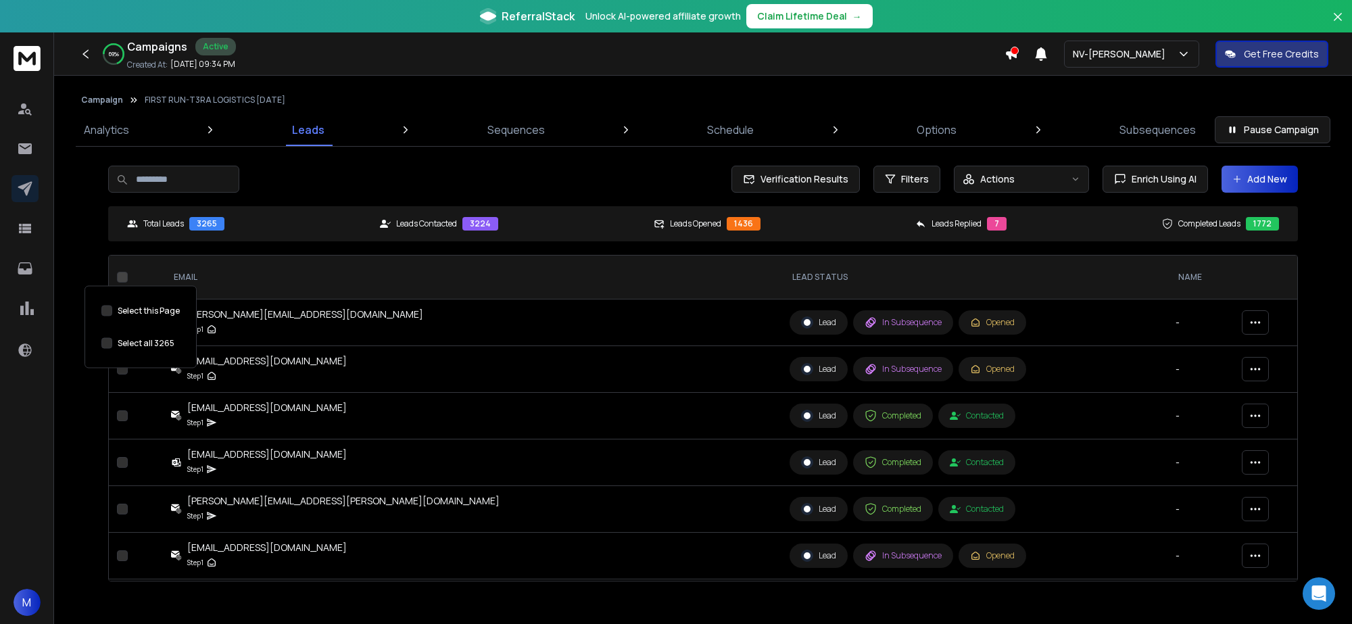
click at [110, 306] on button "Select this Page" at bounding box center [106, 310] width 11 height 11
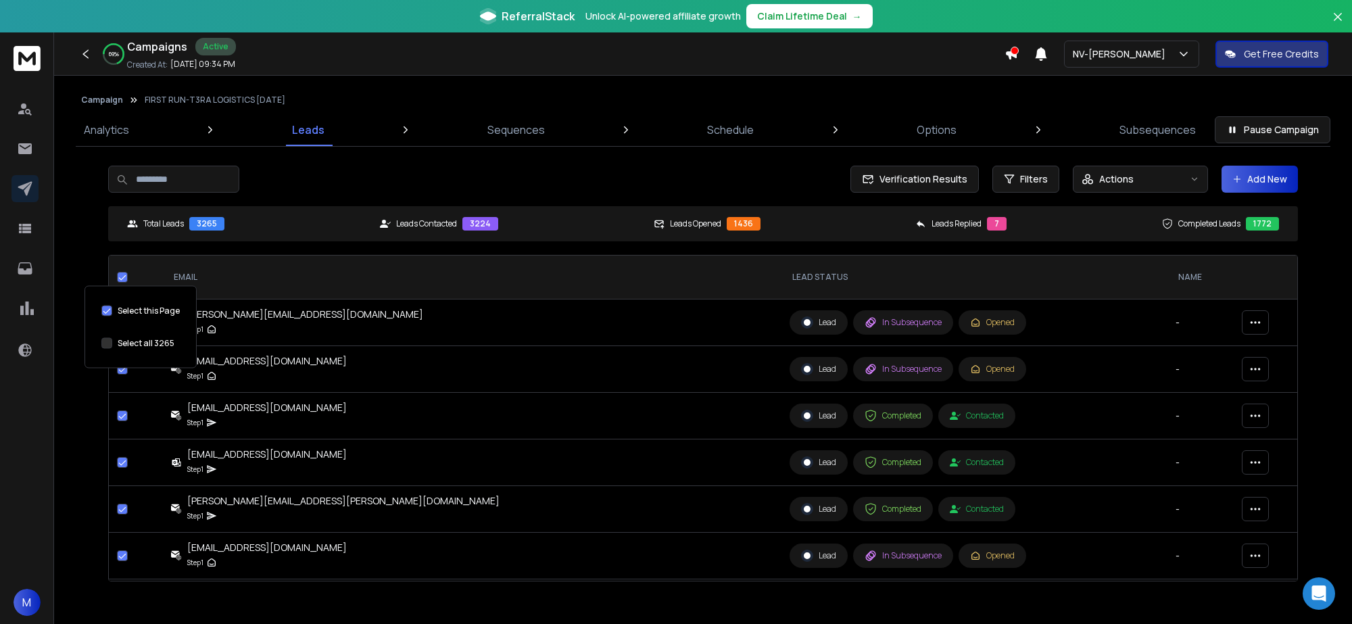
click at [103, 343] on button "Select this Page" at bounding box center [106, 343] width 11 height 11
click at [1055, 171] on button "Filters" at bounding box center [1025, 179] width 67 height 27
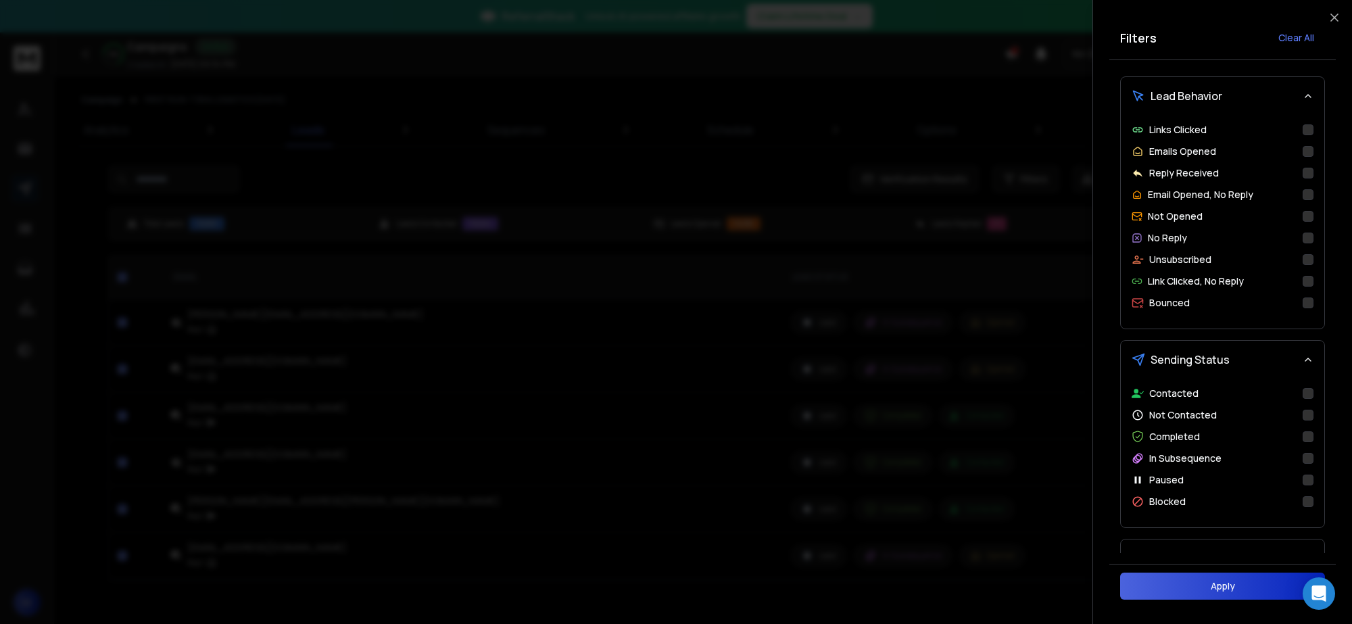
click at [1287, 501] on div "Blocked" at bounding box center [1222, 502] width 182 height 14
click at [1302, 500] on button "Blocked" at bounding box center [1307, 501] width 11 height 11
click at [1244, 576] on button "Apply" at bounding box center [1222, 585] width 205 height 27
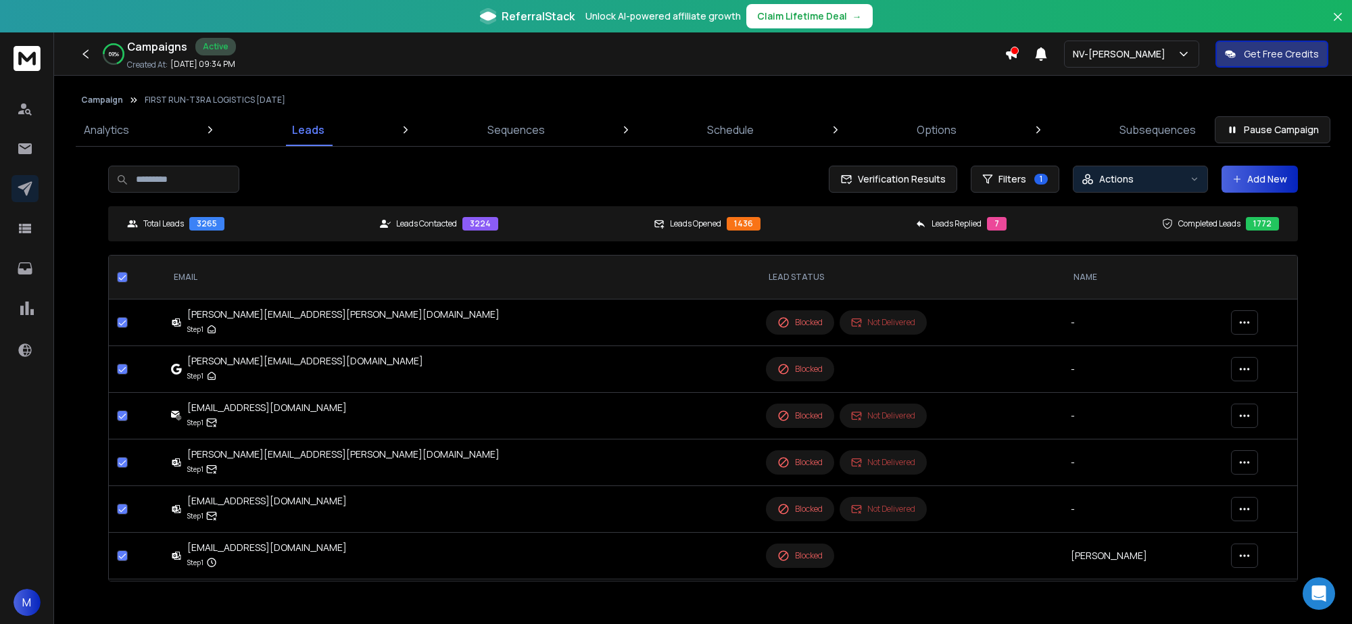
click at [1174, 188] on button "Actions" at bounding box center [1139, 179] width 135 height 27
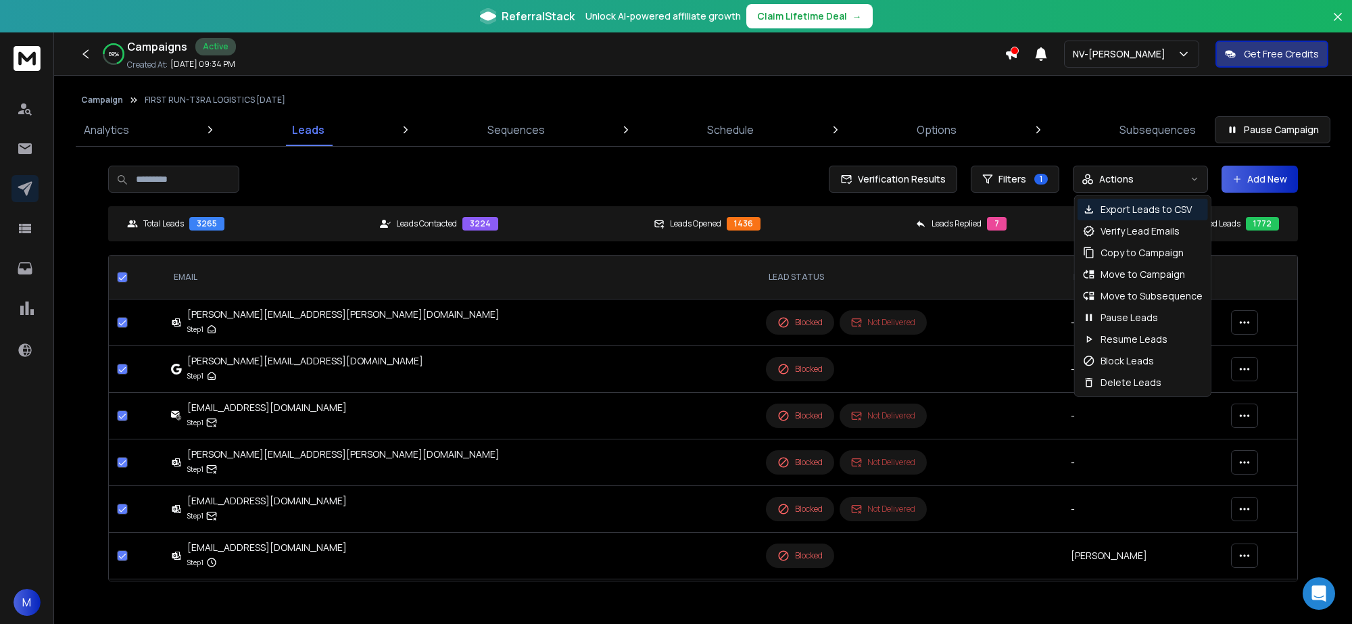
click at [1137, 214] on p "Export Leads to CSV" at bounding box center [1145, 210] width 91 height 14
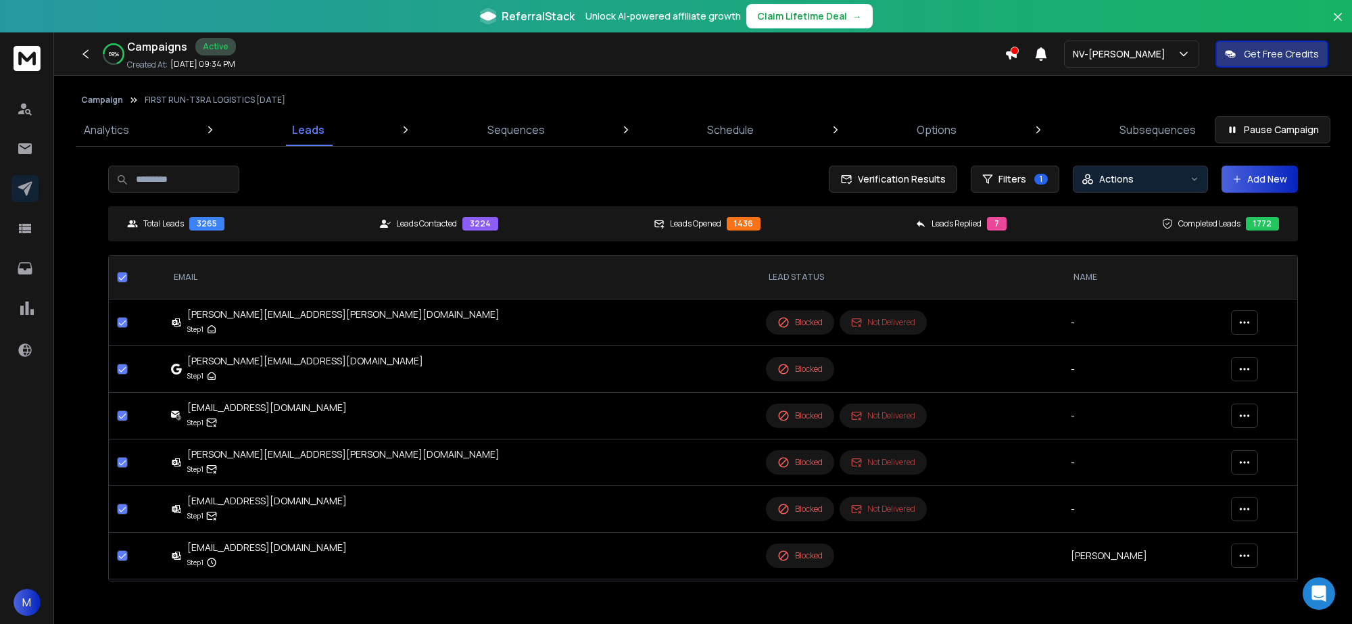
click at [1112, 166] on button "Actions" at bounding box center [1139, 179] width 135 height 27
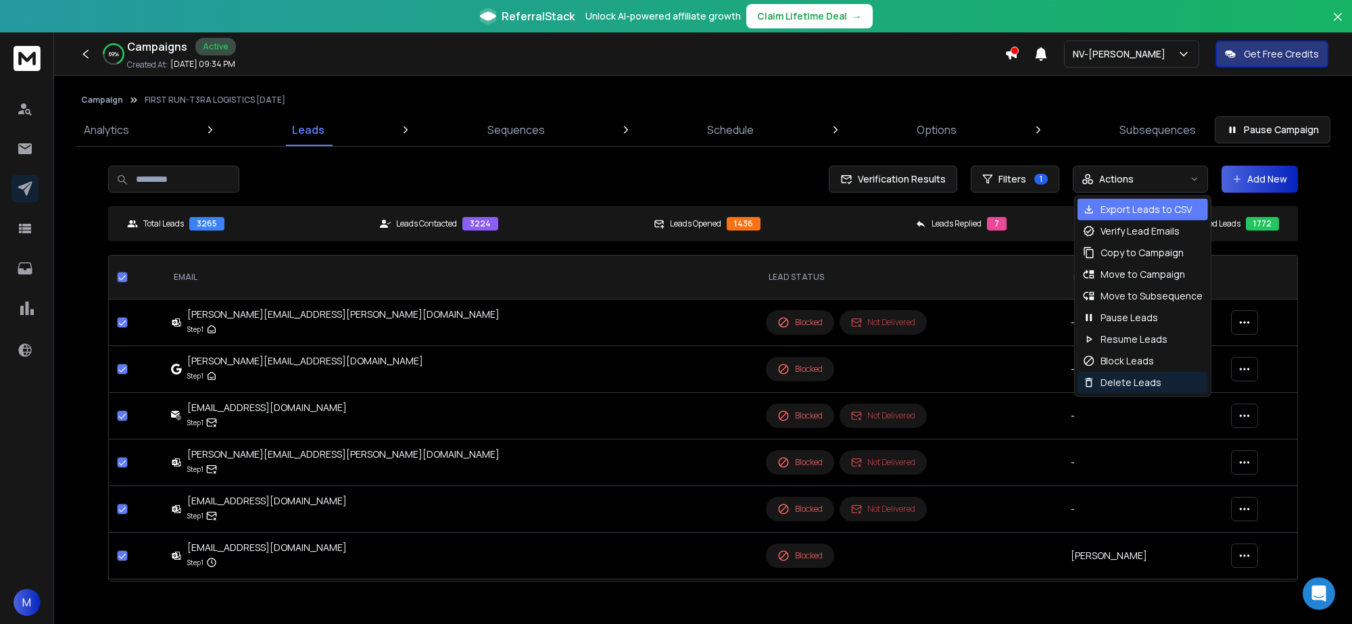
click at [1133, 377] on p "Delete Leads" at bounding box center [1130, 383] width 61 height 14
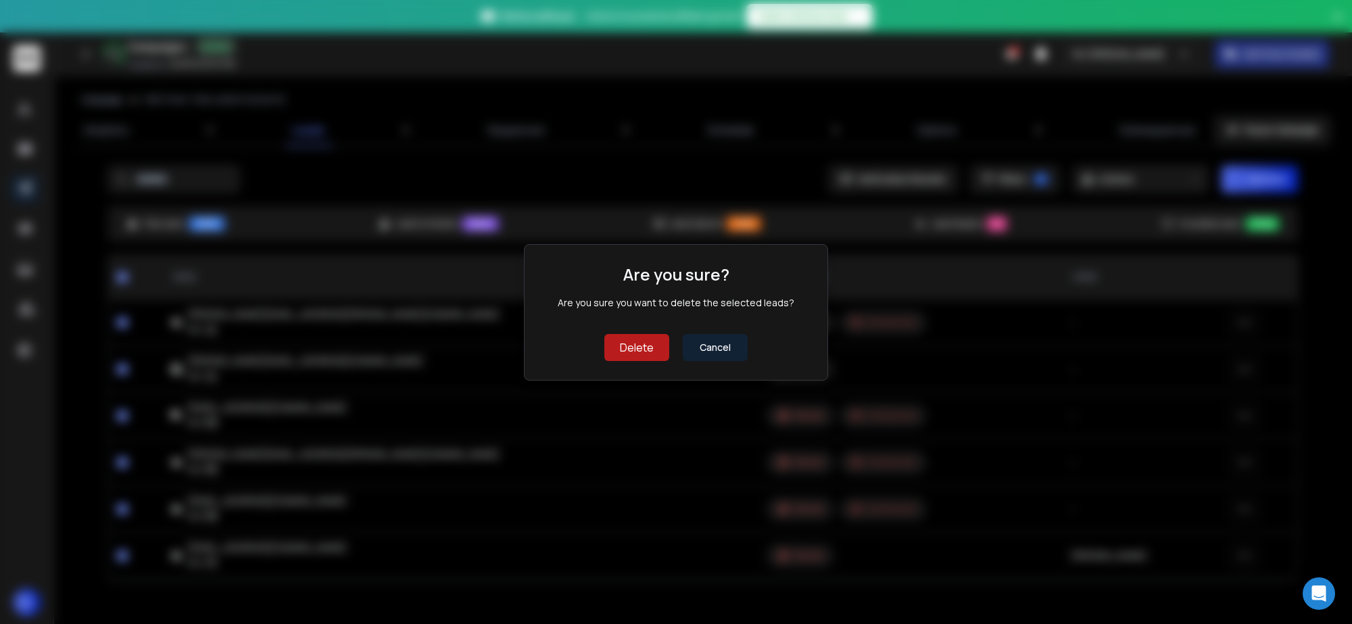
click at [622, 351] on button "Delete" at bounding box center [636, 347] width 65 height 27
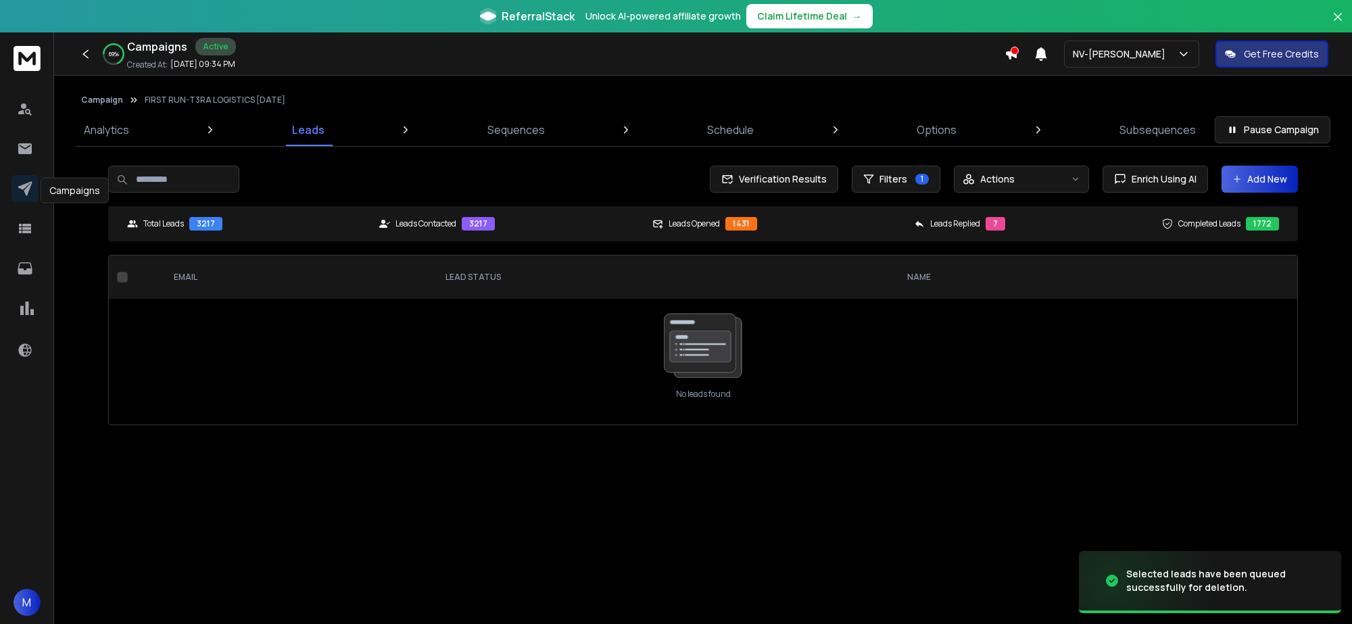
click at [28, 189] on icon at bounding box center [25, 189] width 14 height 14
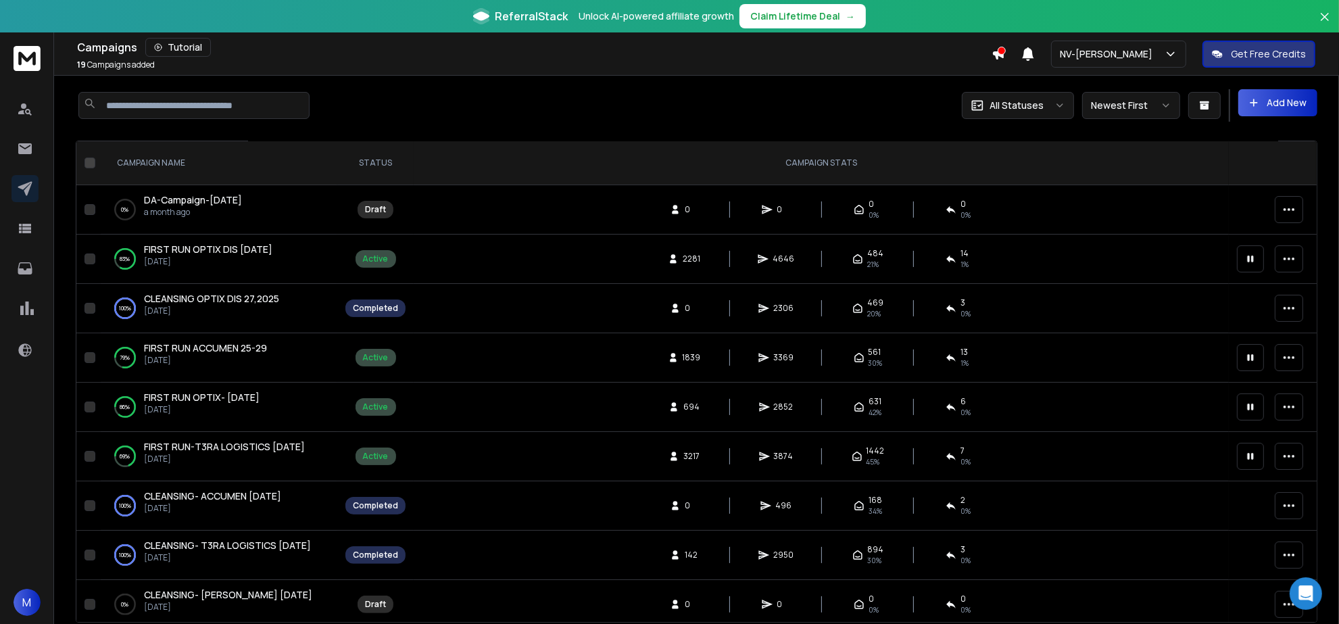
scroll to position [253, 0]
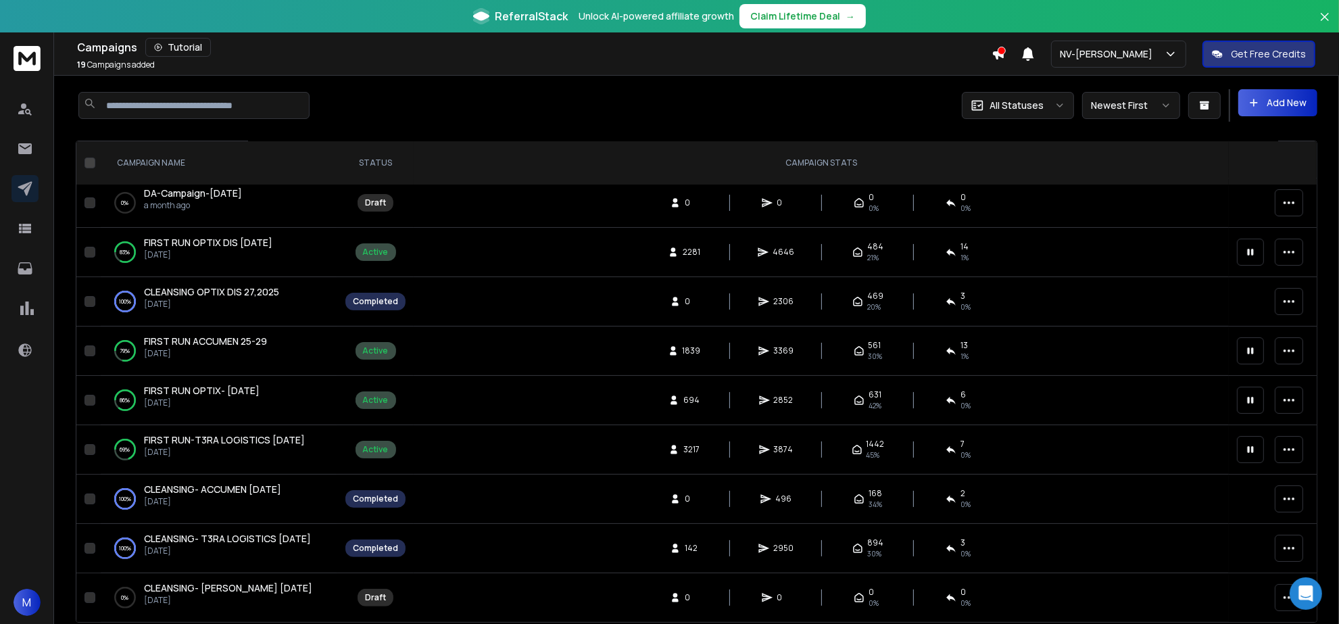
click at [278, 403] on div "86 % FIRST RUN OPTIX- [DATE] [DATE]" at bounding box center [218, 400] width 209 height 32
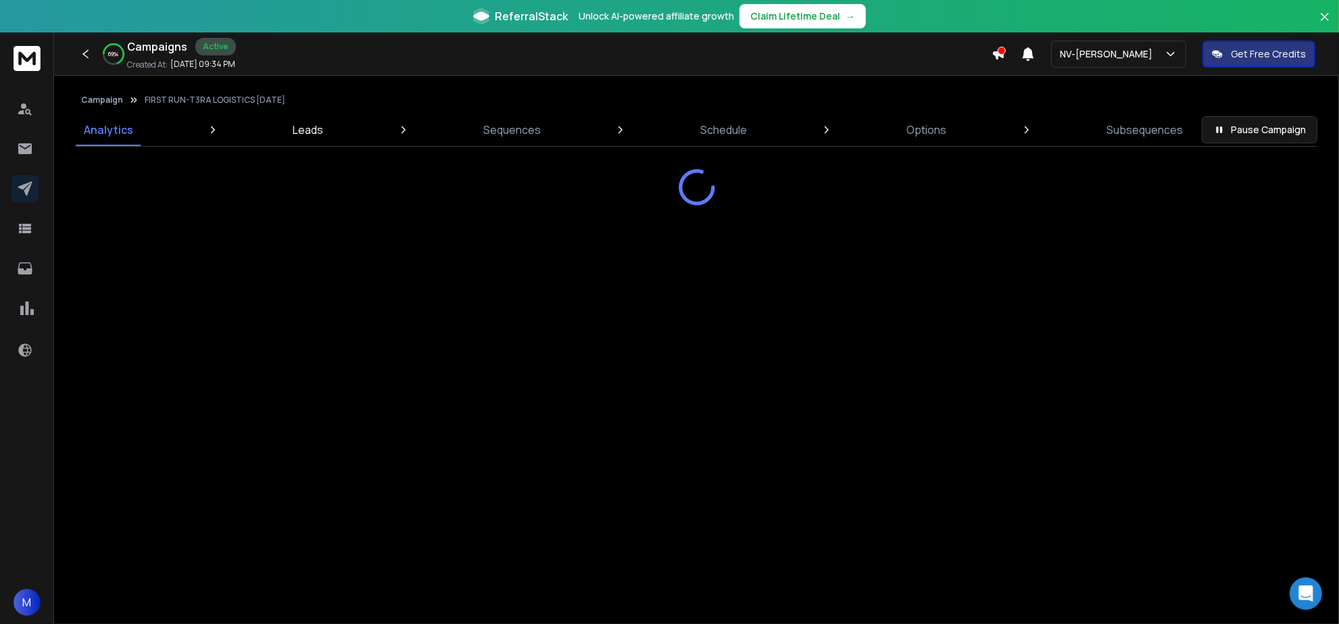
click at [305, 128] on p "Leads" at bounding box center [308, 130] width 30 height 16
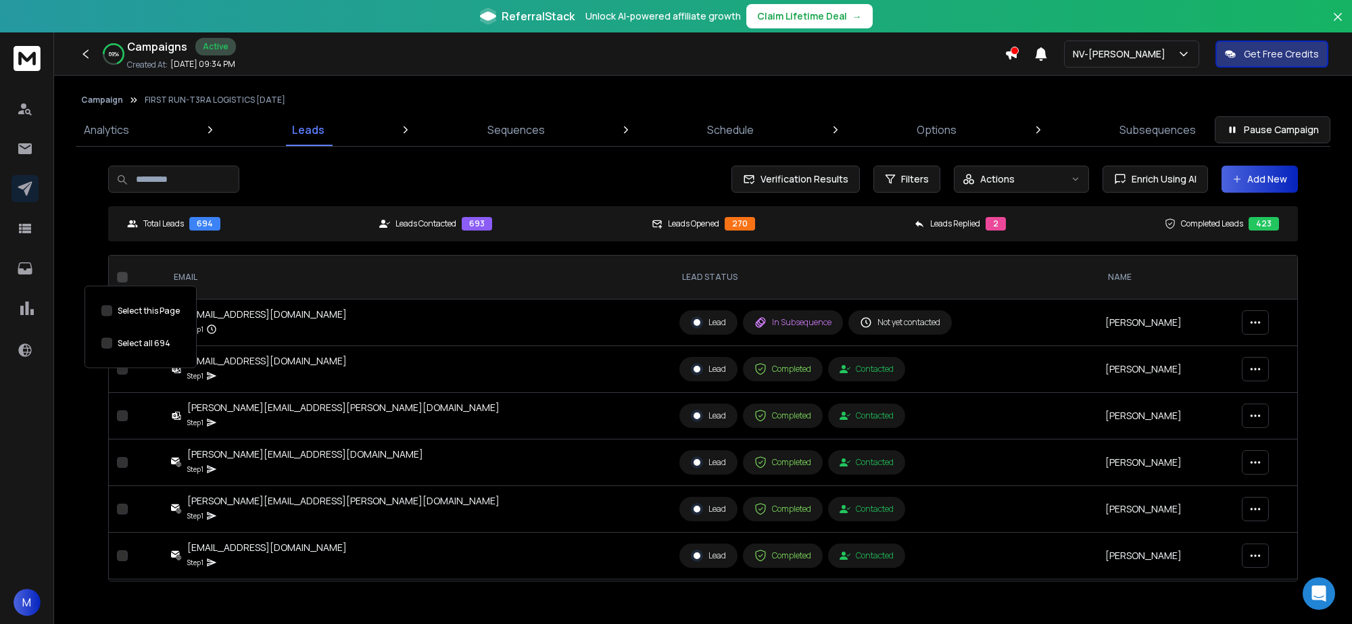
click at [112, 306] on button "Select this Page" at bounding box center [106, 310] width 11 height 11
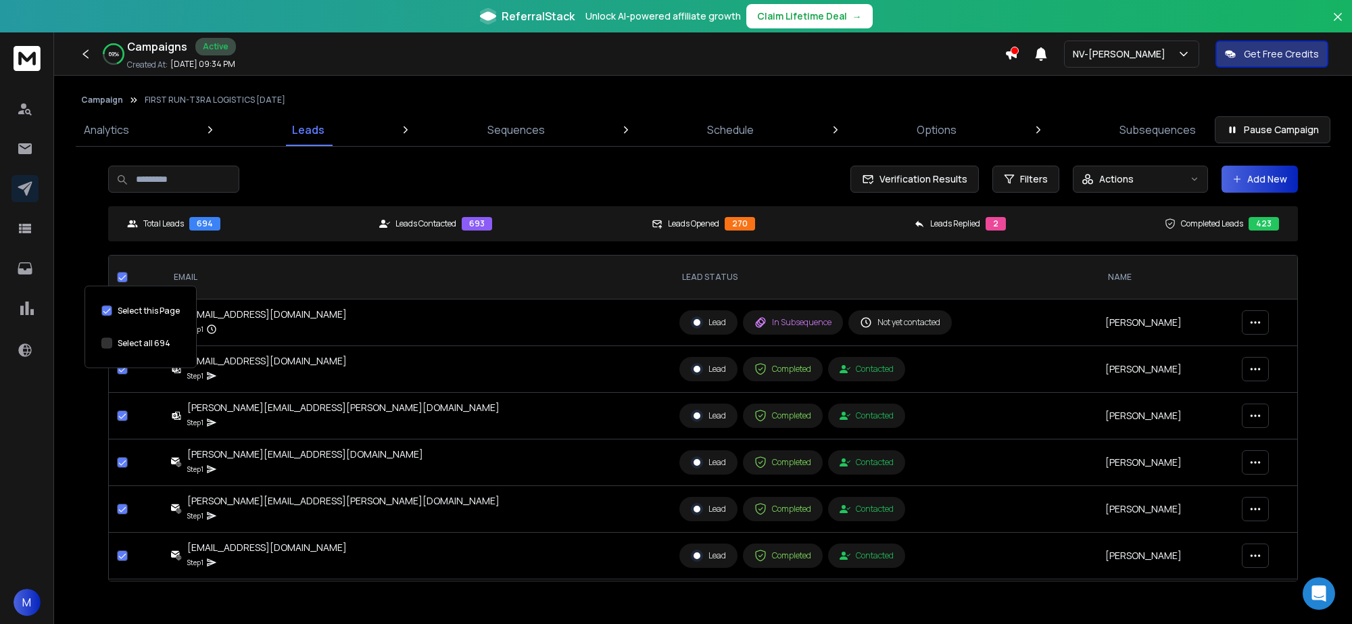
click at [105, 342] on button "Select this Page" at bounding box center [106, 343] width 11 height 11
click at [1029, 181] on span "Filters" at bounding box center [1034, 179] width 28 height 14
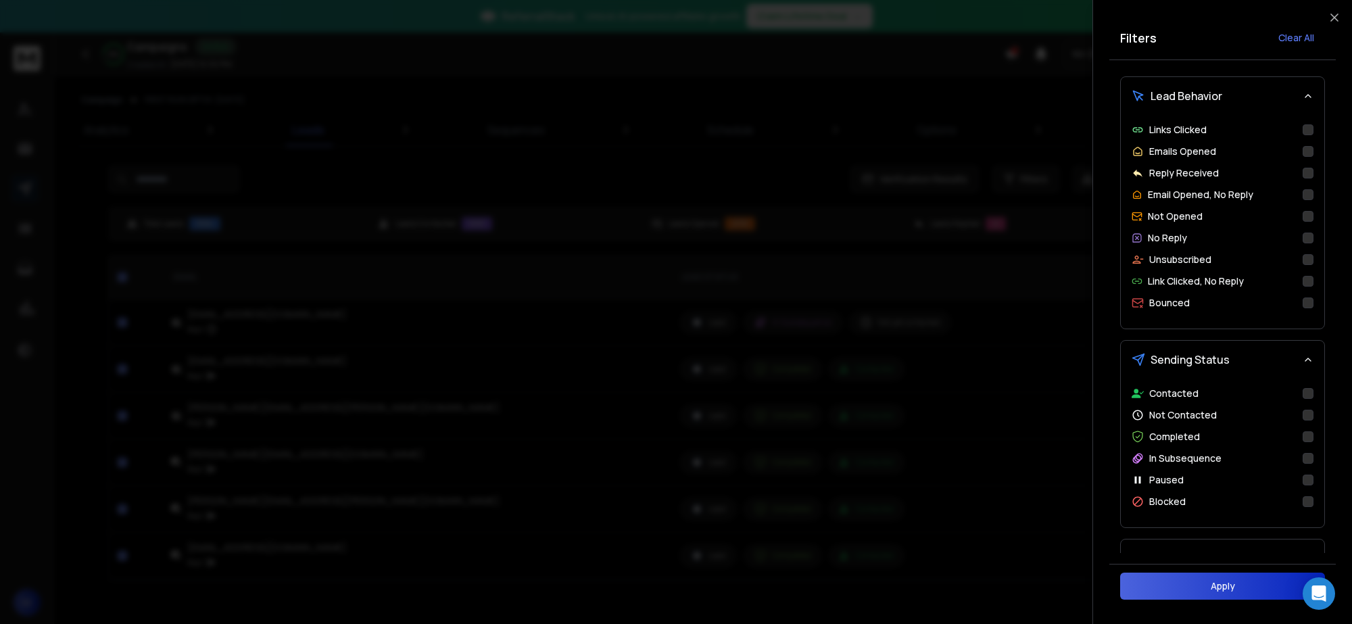
click at [1294, 495] on div "Blocked" at bounding box center [1222, 502] width 182 height 14
click at [1302, 501] on button "Blocked" at bounding box center [1307, 501] width 11 height 11
click at [1221, 593] on button "Apply" at bounding box center [1222, 585] width 205 height 27
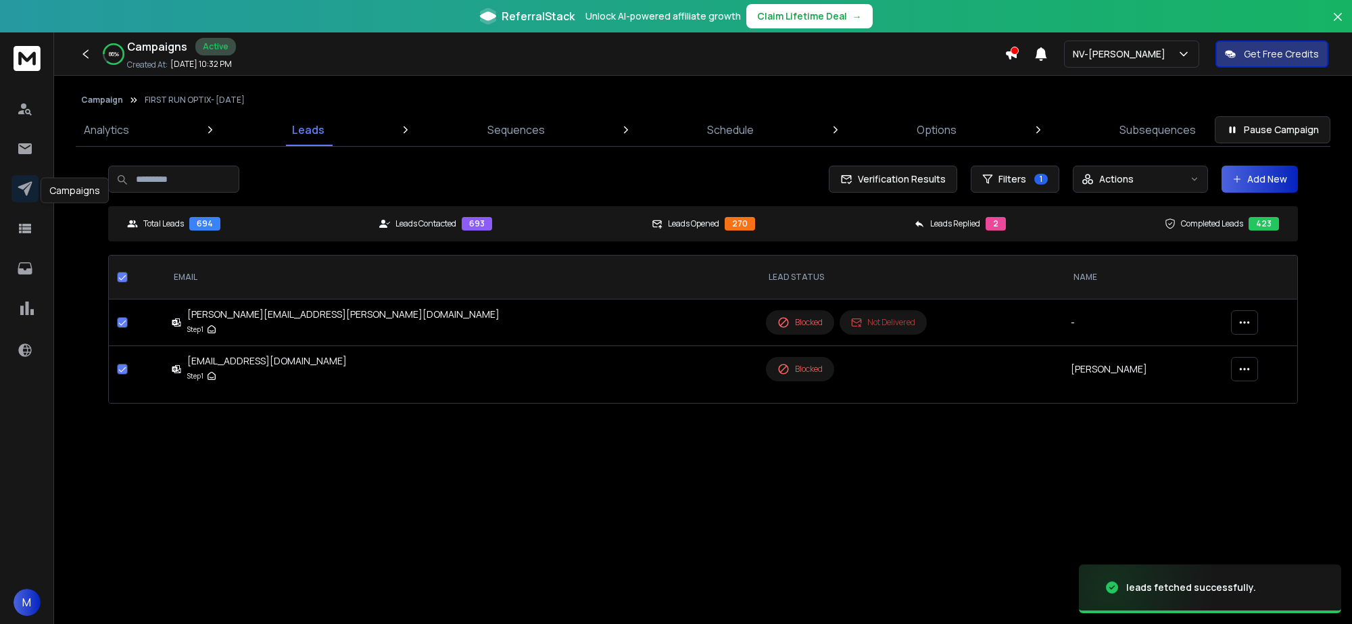
click at [22, 196] on icon at bounding box center [25, 188] width 16 height 16
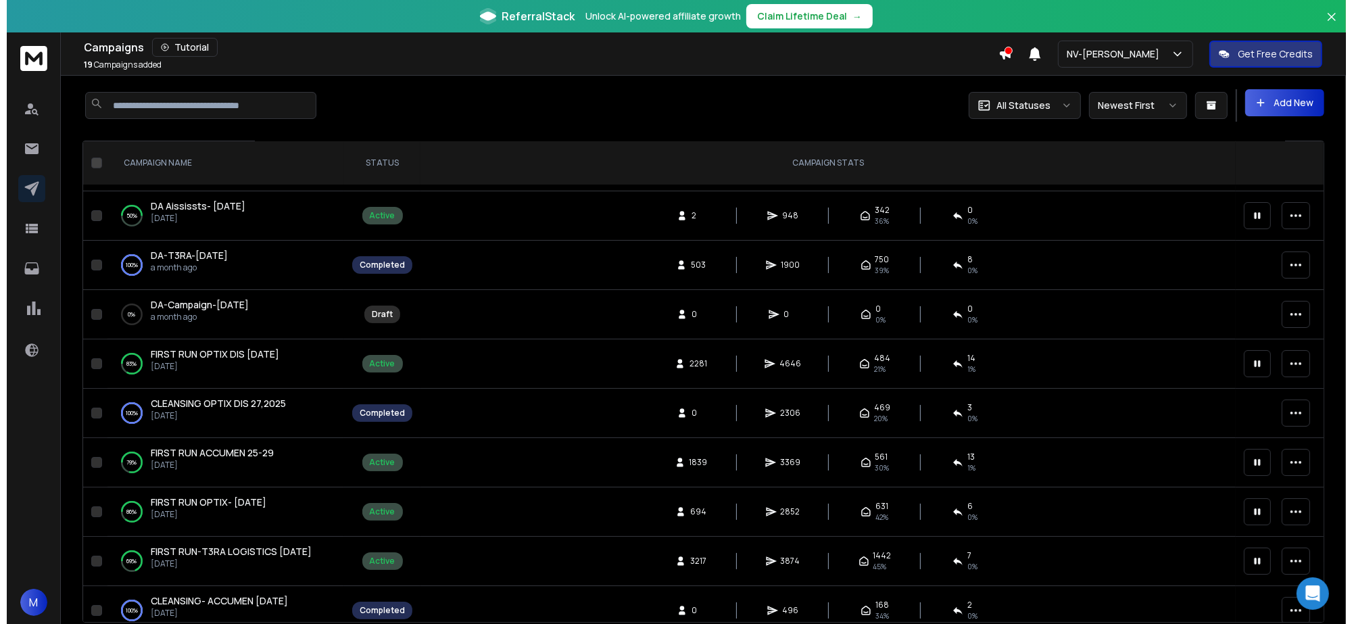
scroll to position [253, 0]
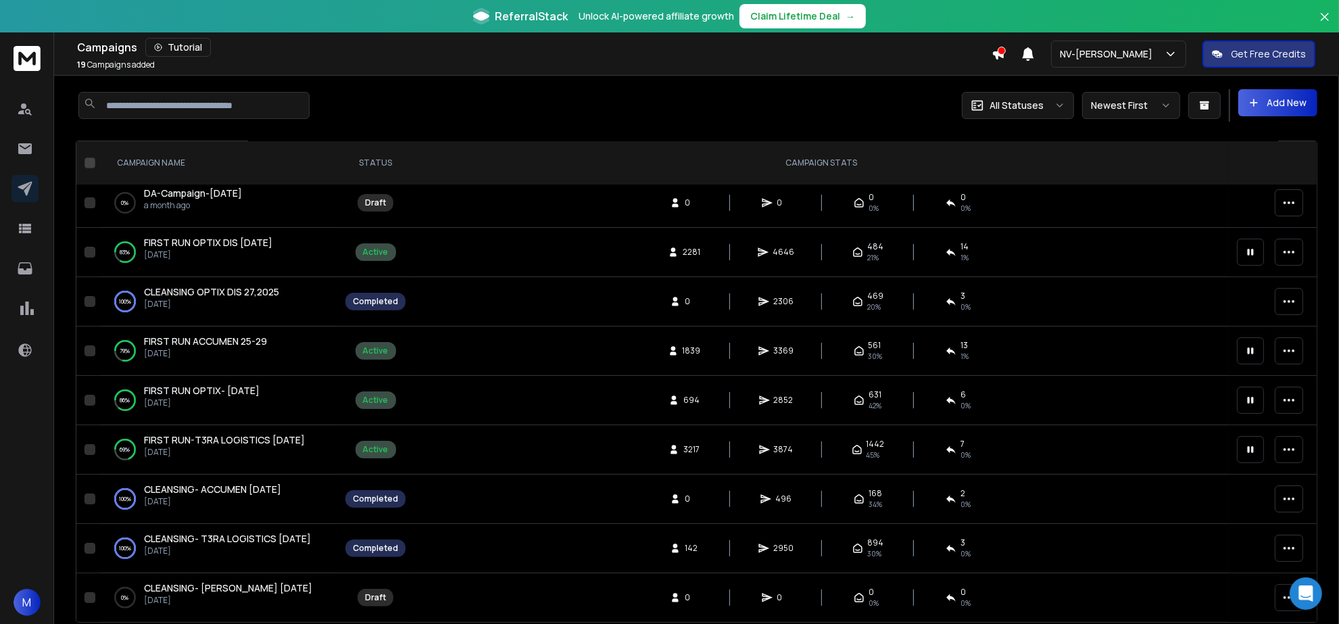
click at [287, 345] on div "79 % FIRST RUN ACCUMEN 25-29 [DATE]" at bounding box center [218, 351] width 209 height 32
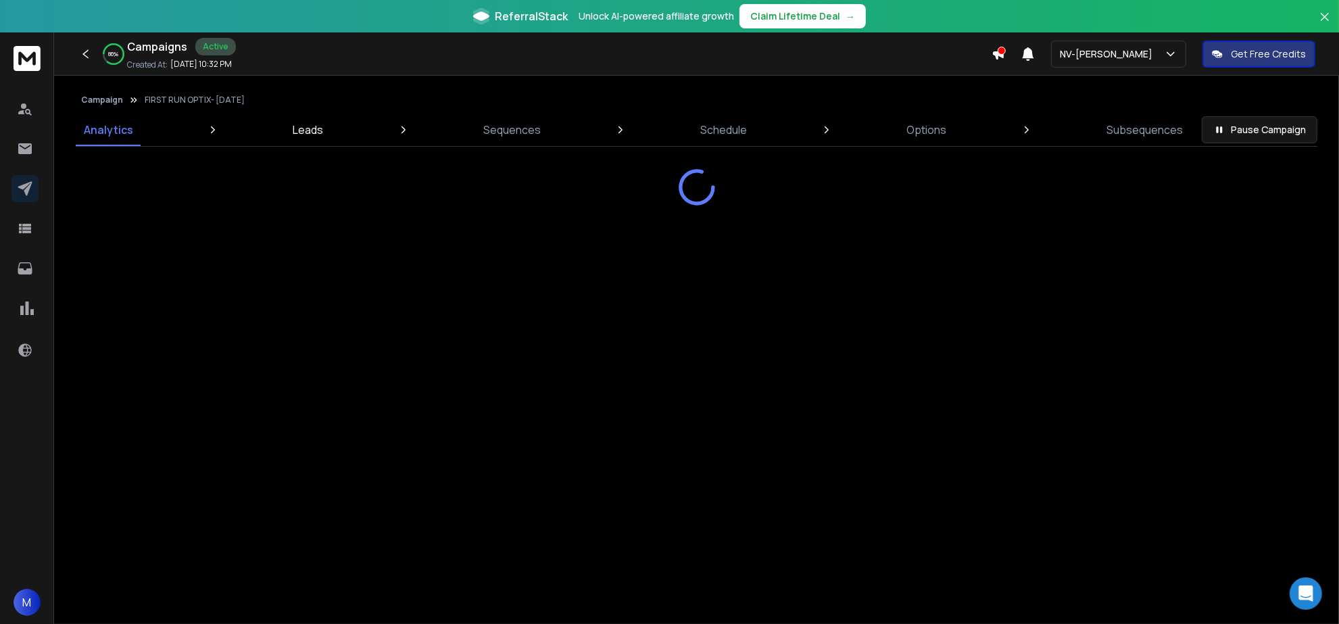
click at [316, 132] on p "Leads" at bounding box center [308, 130] width 30 height 16
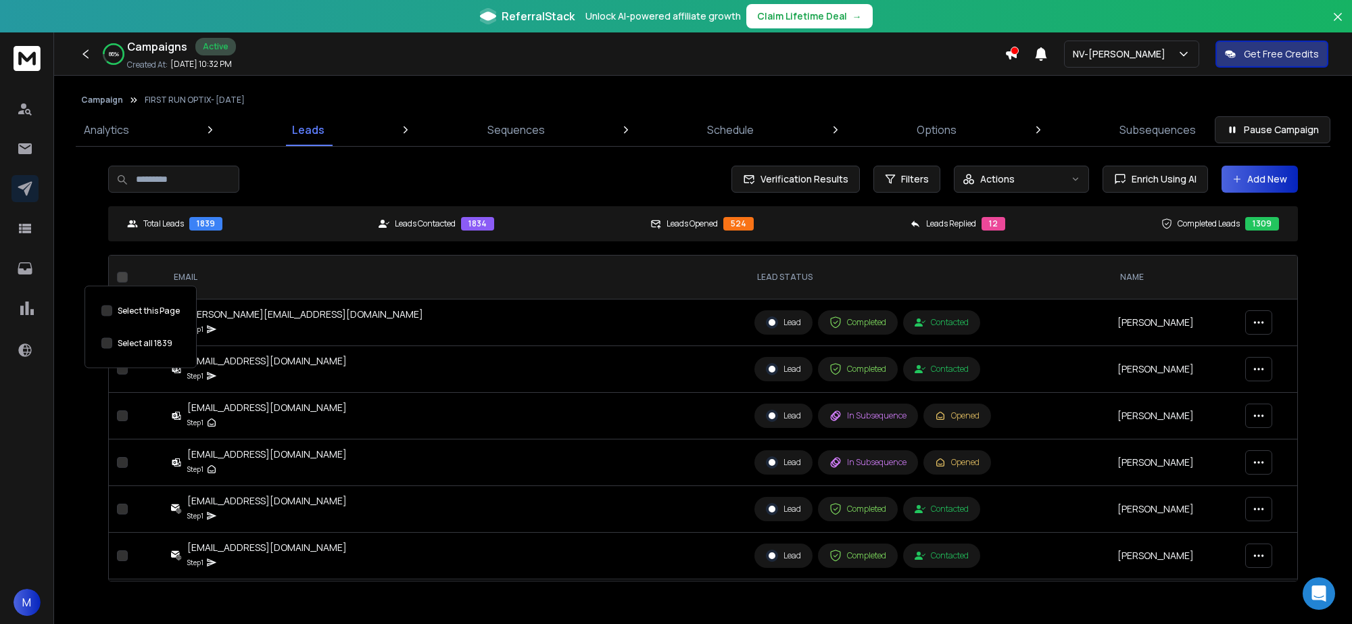
click at [107, 310] on button "Select this Page" at bounding box center [106, 310] width 11 height 11
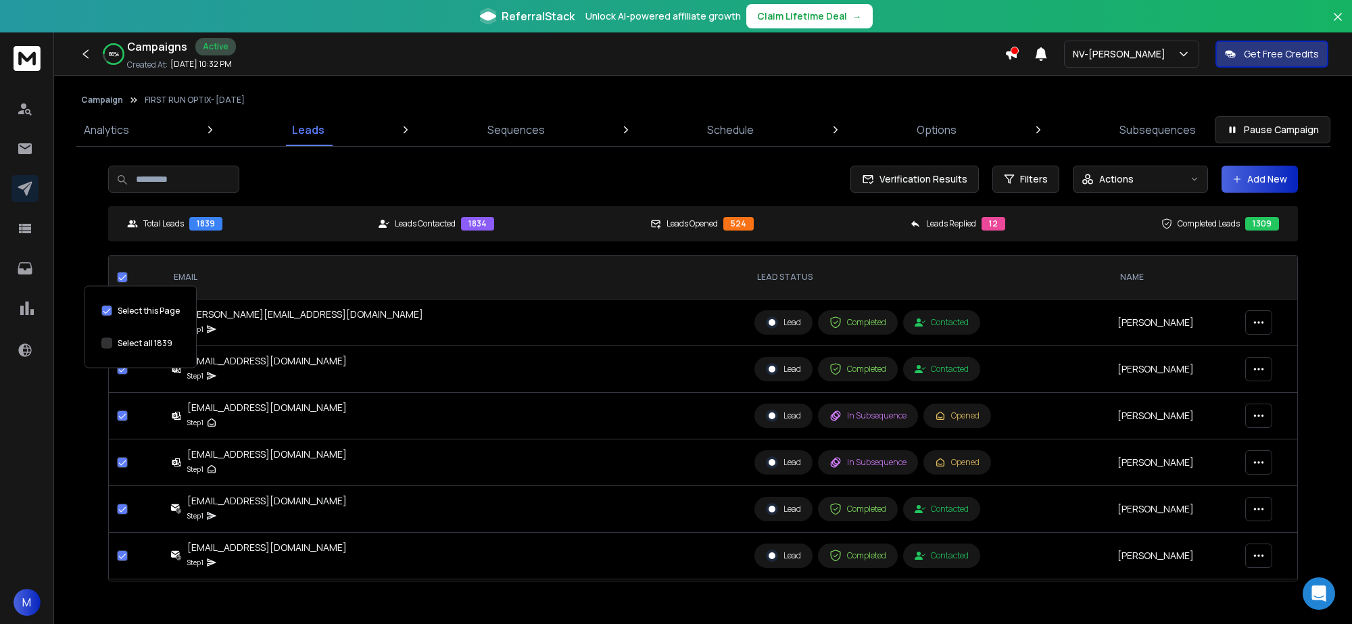
click at [107, 343] on button "Select this Page" at bounding box center [106, 343] width 11 height 11
click at [1036, 187] on button "Filters" at bounding box center [1025, 179] width 67 height 27
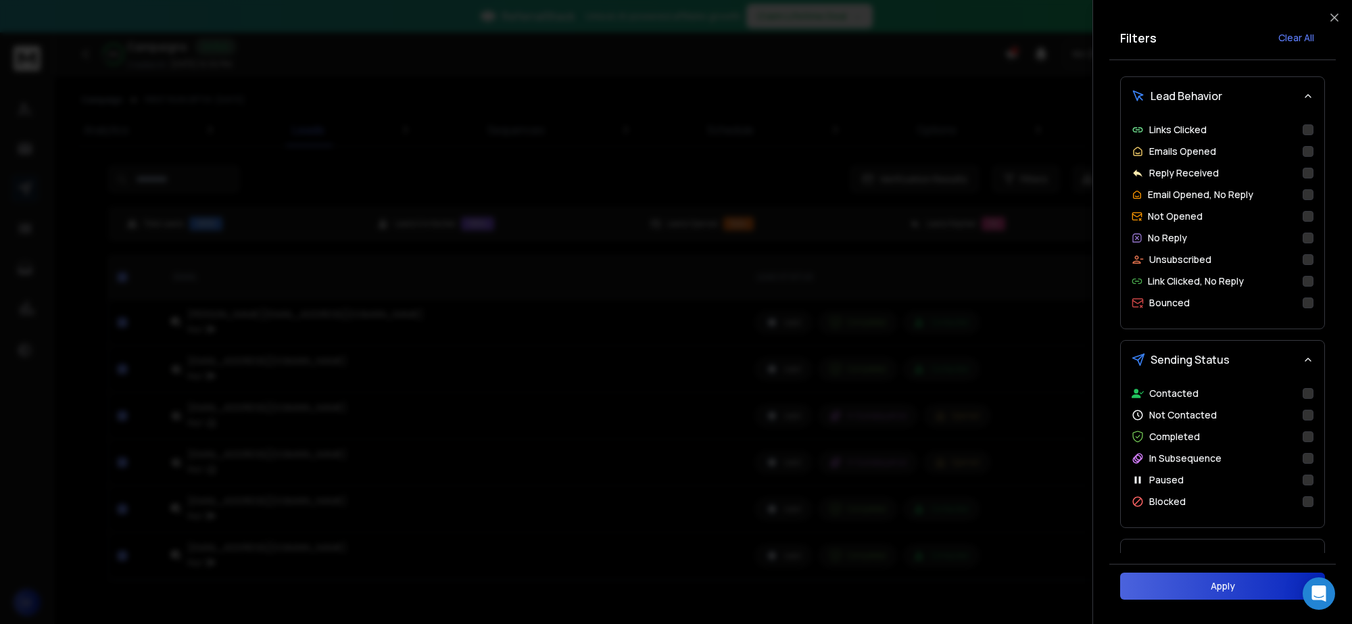
click at [1302, 500] on button "Blocked" at bounding box center [1307, 501] width 11 height 11
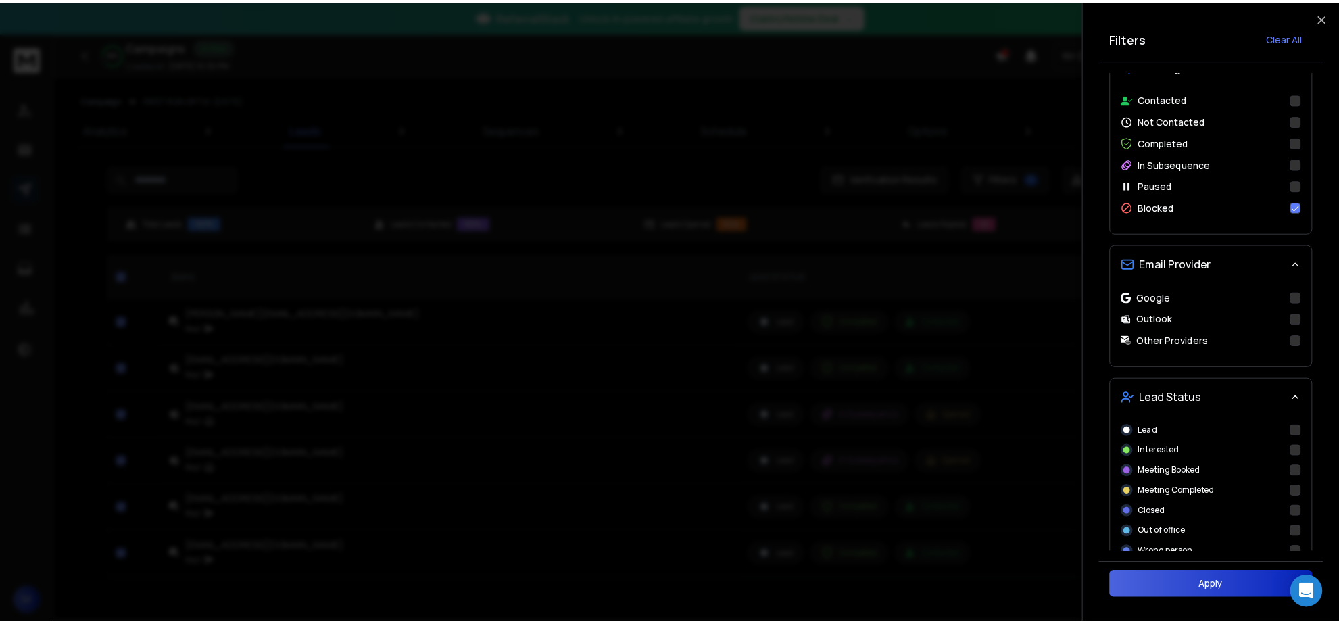
scroll to position [338, 0]
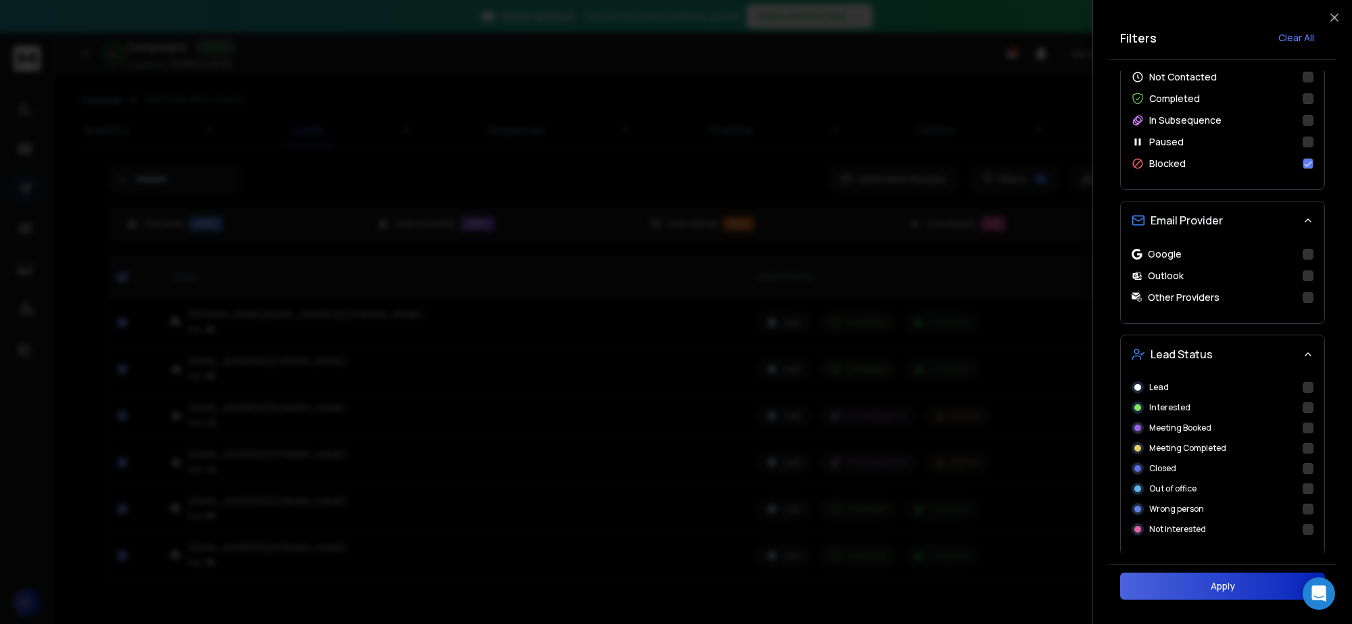
click at [1228, 593] on button "Apply" at bounding box center [1222, 585] width 205 height 27
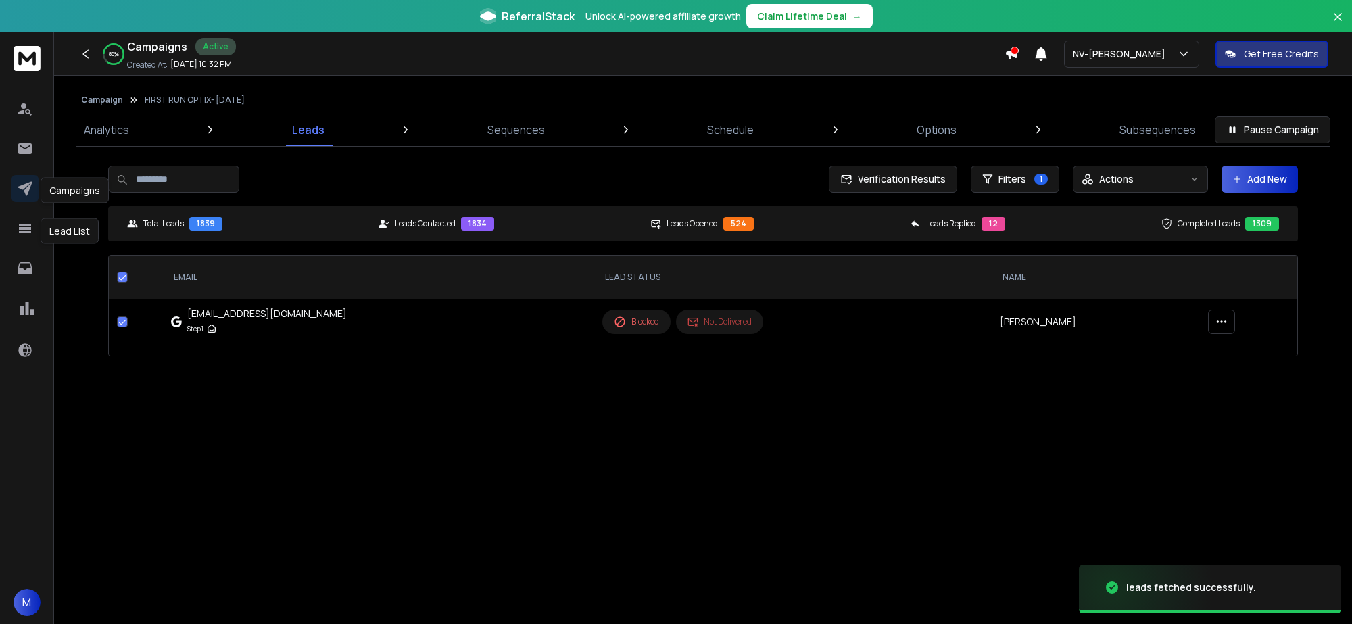
click at [25, 190] on icon at bounding box center [25, 189] width 14 height 14
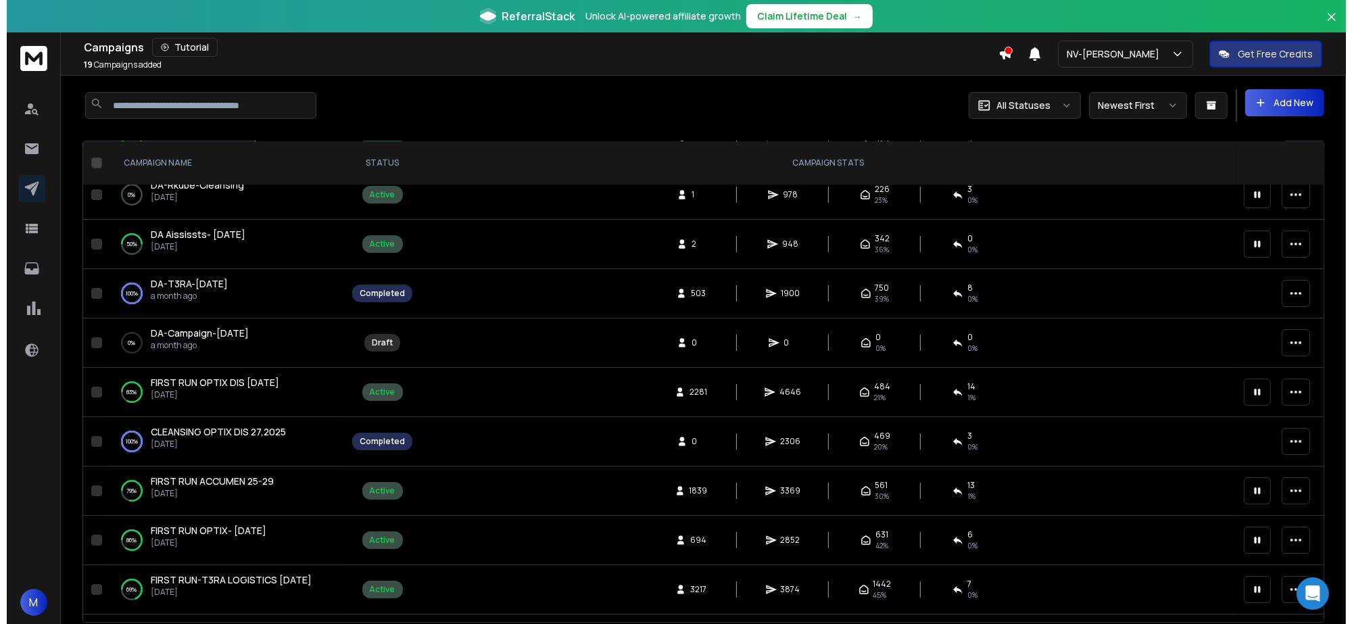
scroll to position [84, 0]
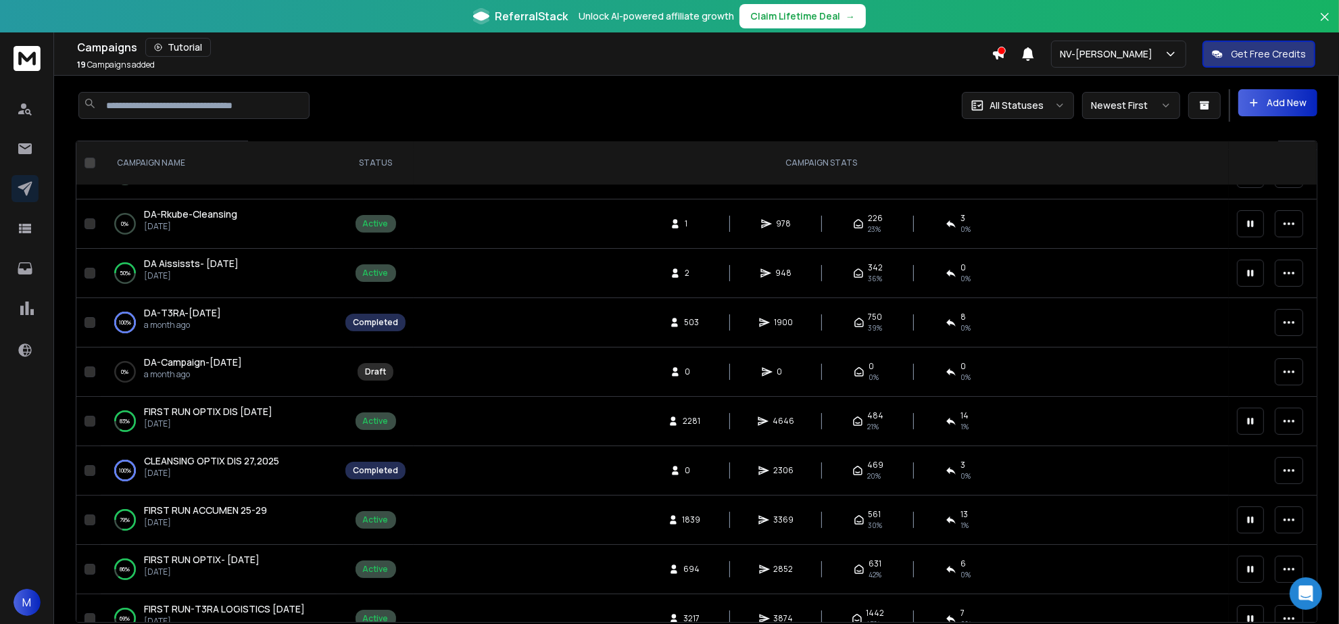
click at [313, 416] on div "83 % FIRST RUN OPTIX DIS [DATE] [DATE]" at bounding box center [218, 421] width 209 height 32
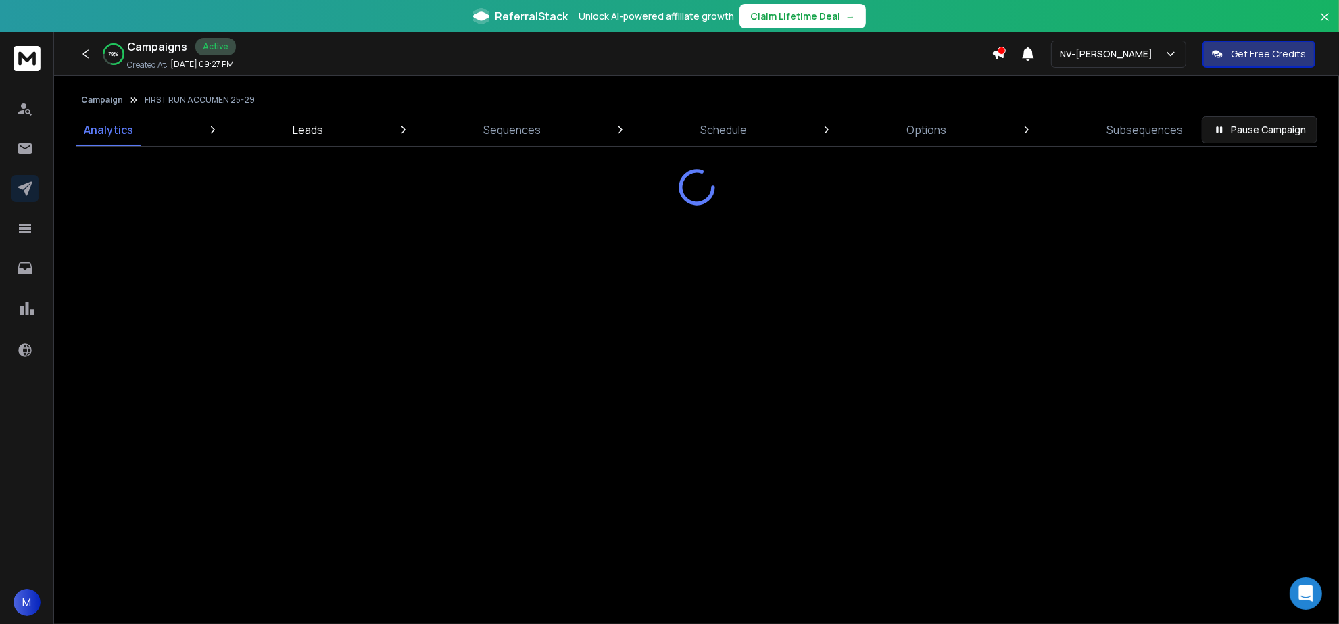
click at [319, 134] on p "Leads" at bounding box center [308, 130] width 30 height 16
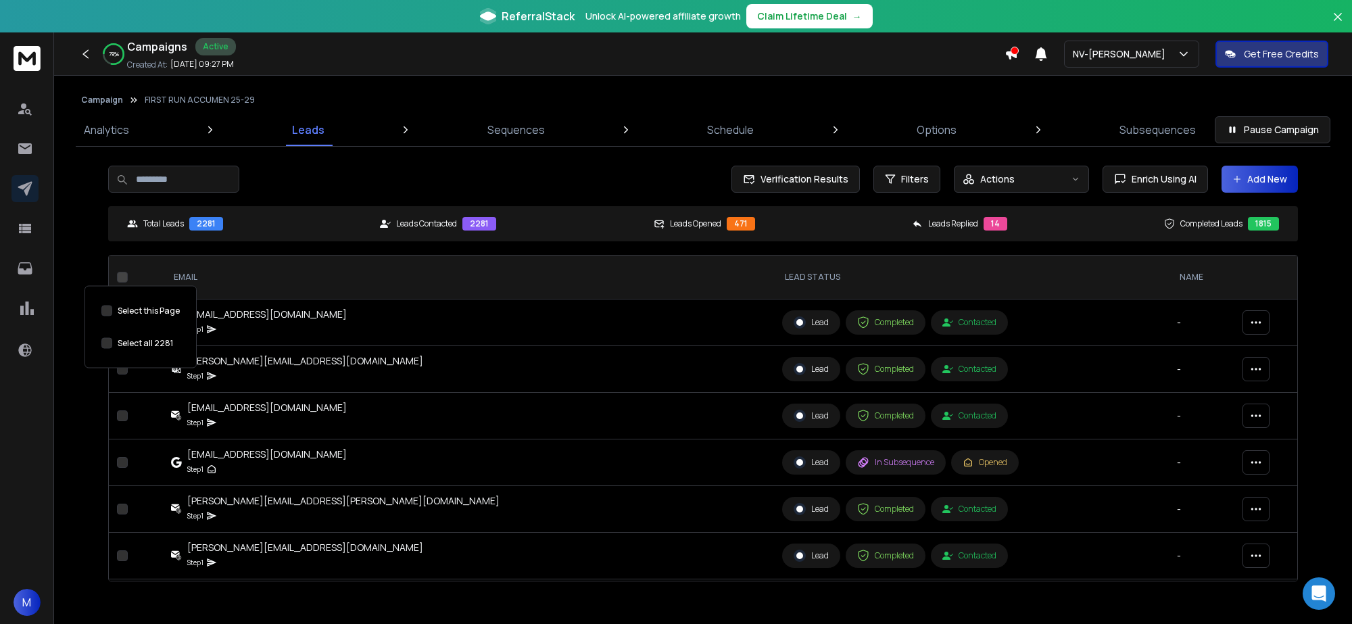
click at [105, 308] on button "Select this Page" at bounding box center [106, 310] width 11 height 11
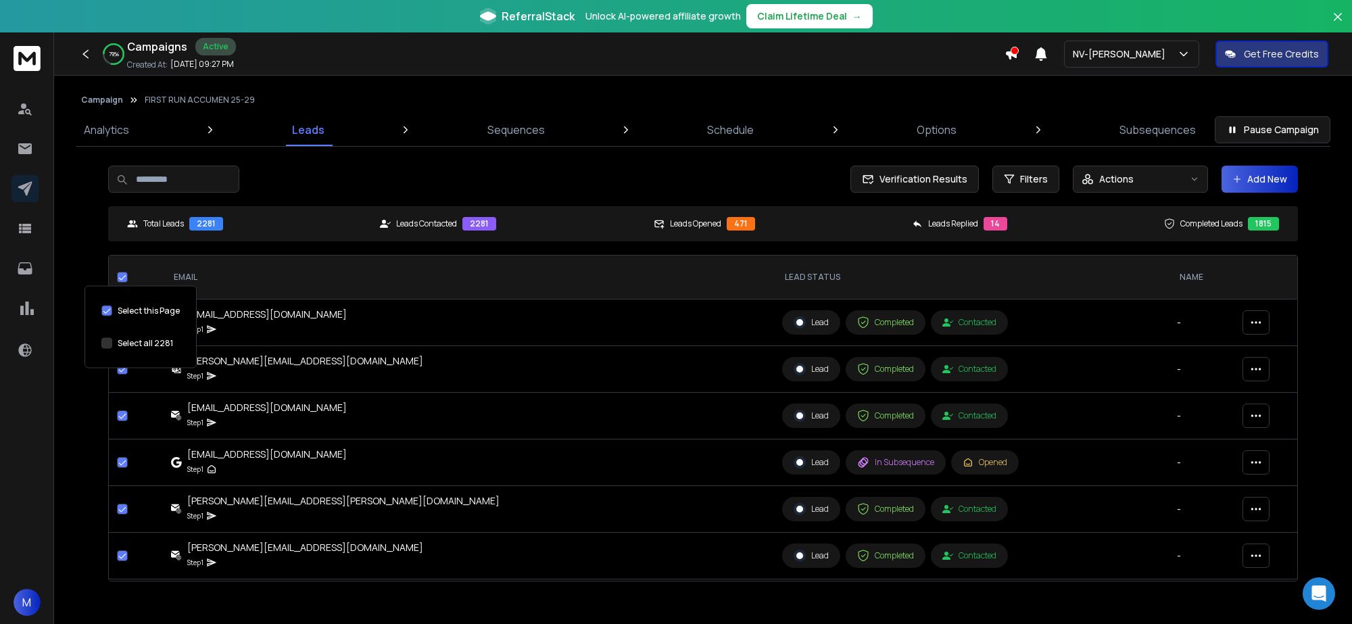
click at [108, 343] on button "Select this Page" at bounding box center [106, 343] width 11 height 11
click at [1020, 187] on button "Filters" at bounding box center [1025, 179] width 67 height 27
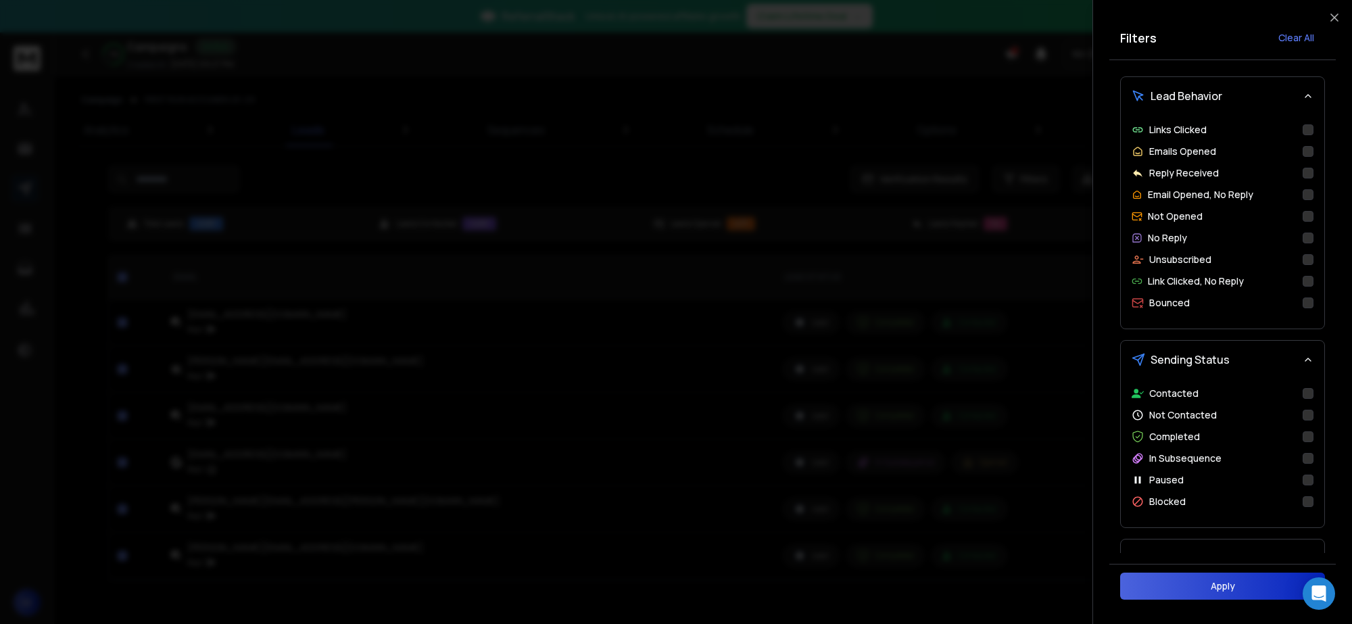
click at [1302, 501] on button "Blocked" at bounding box center [1307, 501] width 11 height 11
click at [1258, 576] on button "Apply" at bounding box center [1222, 585] width 205 height 27
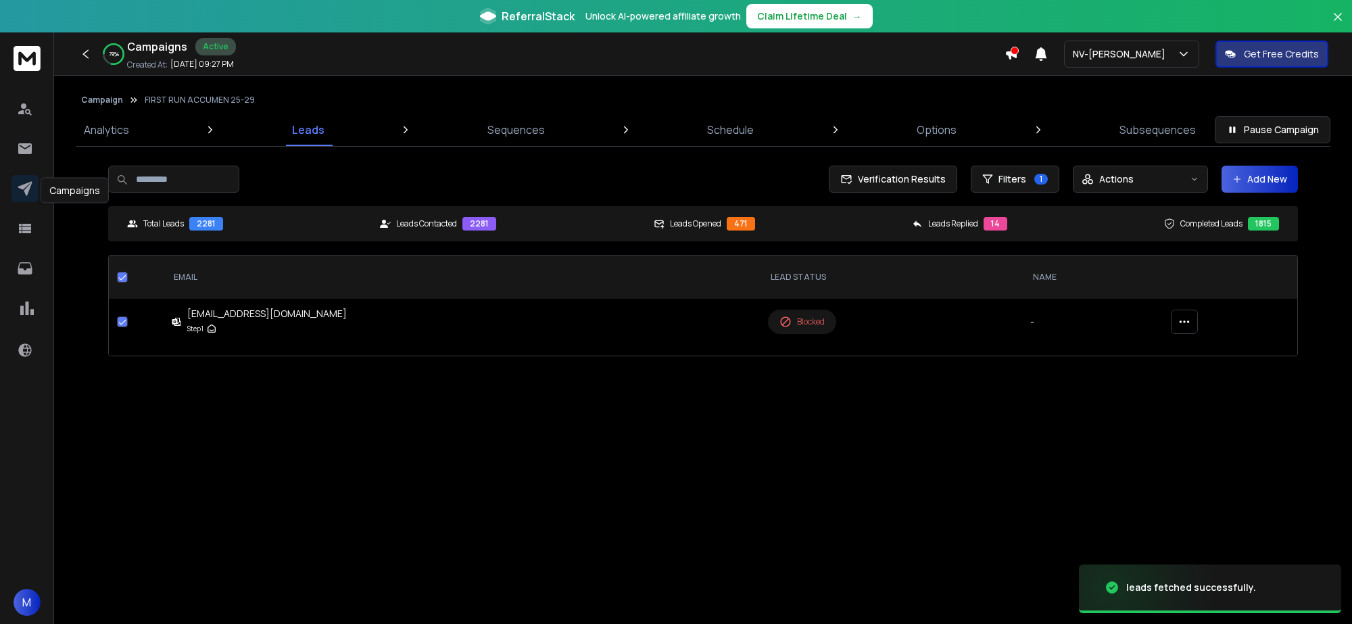
click at [22, 191] on icon at bounding box center [25, 188] width 16 height 16
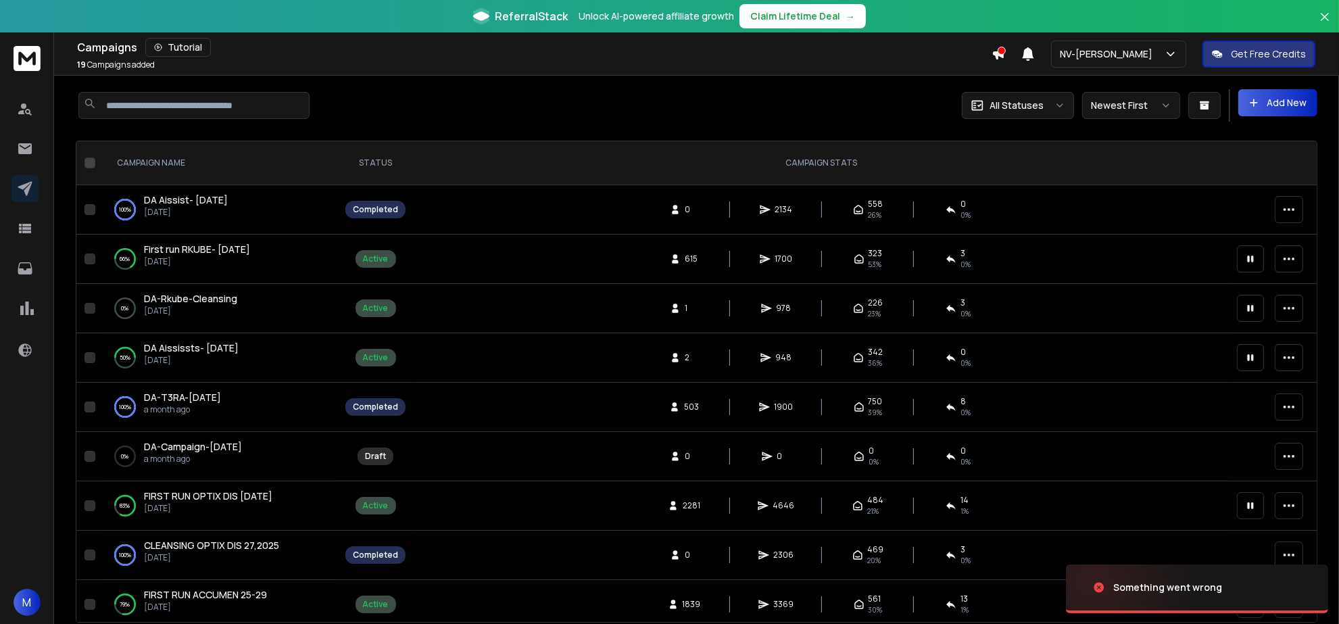
click at [320, 270] on div "66 % First run RKUBE- [DATE] [DATE]" at bounding box center [218, 259] width 209 height 32
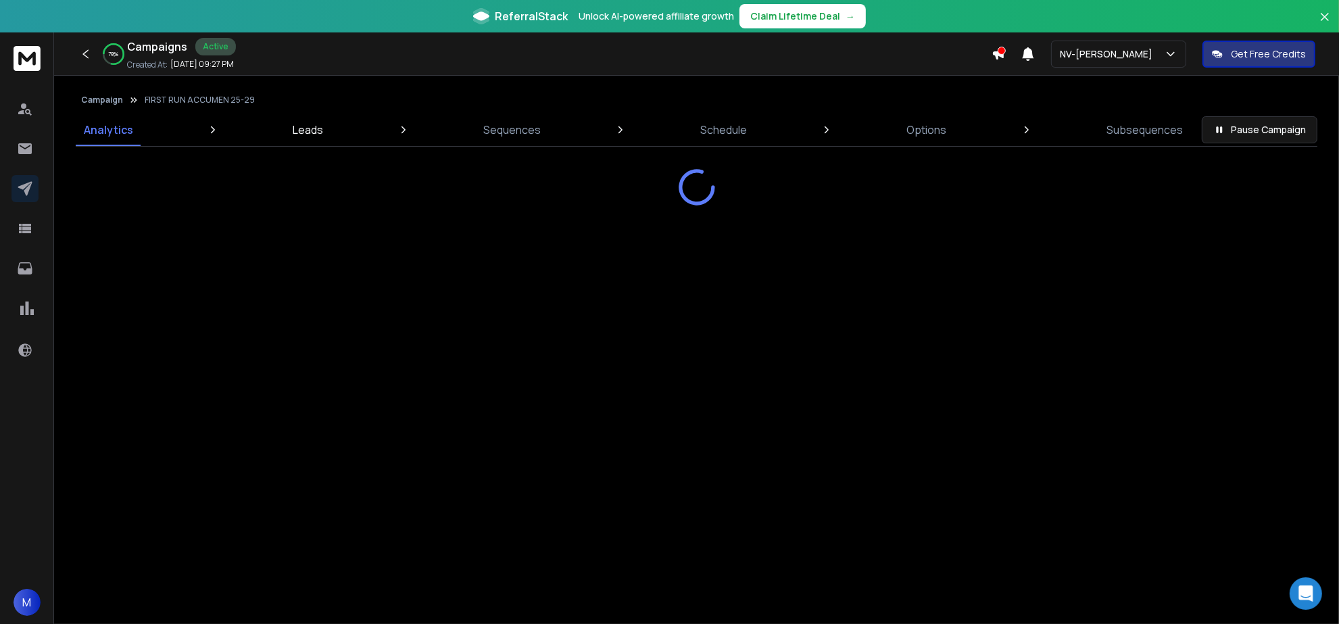
click at [320, 137] on p "Leads" at bounding box center [308, 130] width 30 height 16
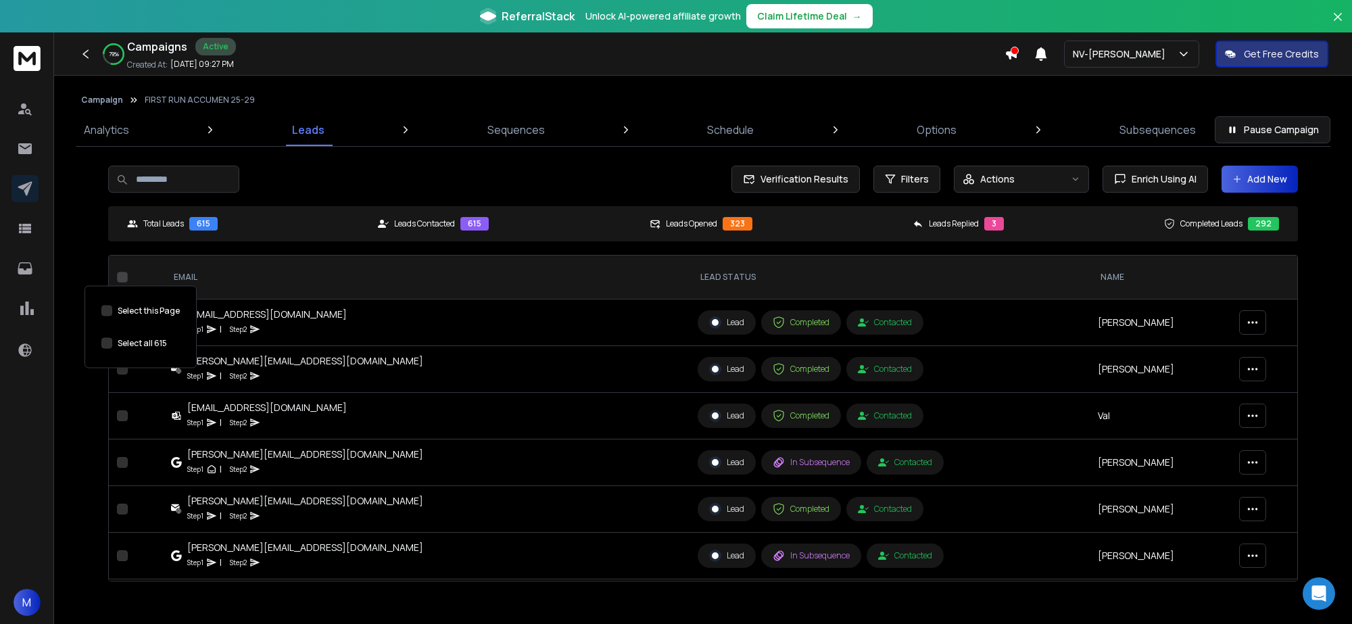
drag, startPoint x: 110, startPoint y: 306, endPoint x: 109, endPoint y: 325, distance: 19.0
click at [109, 306] on button "Select this Page" at bounding box center [106, 310] width 11 height 11
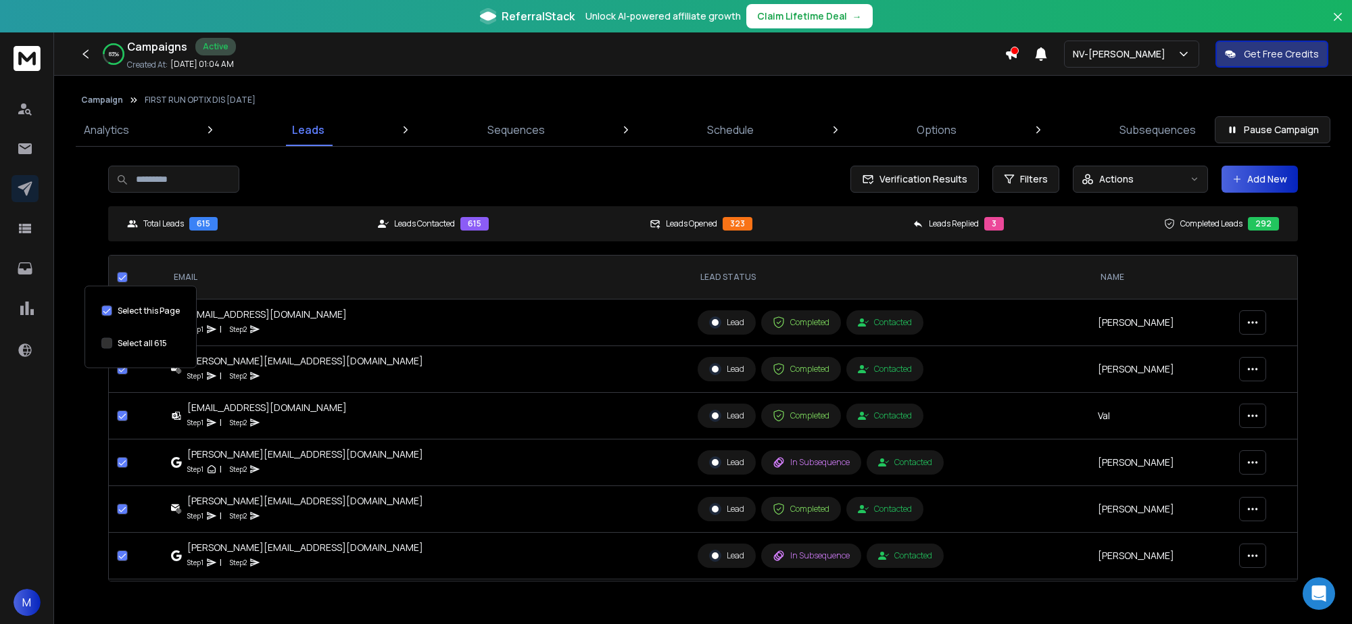
click at [110, 339] on button "Select this Page" at bounding box center [106, 343] width 11 height 11
click at [1035, 184] on span "Filters" at bounding box center [1034, 179] width 28 height 14
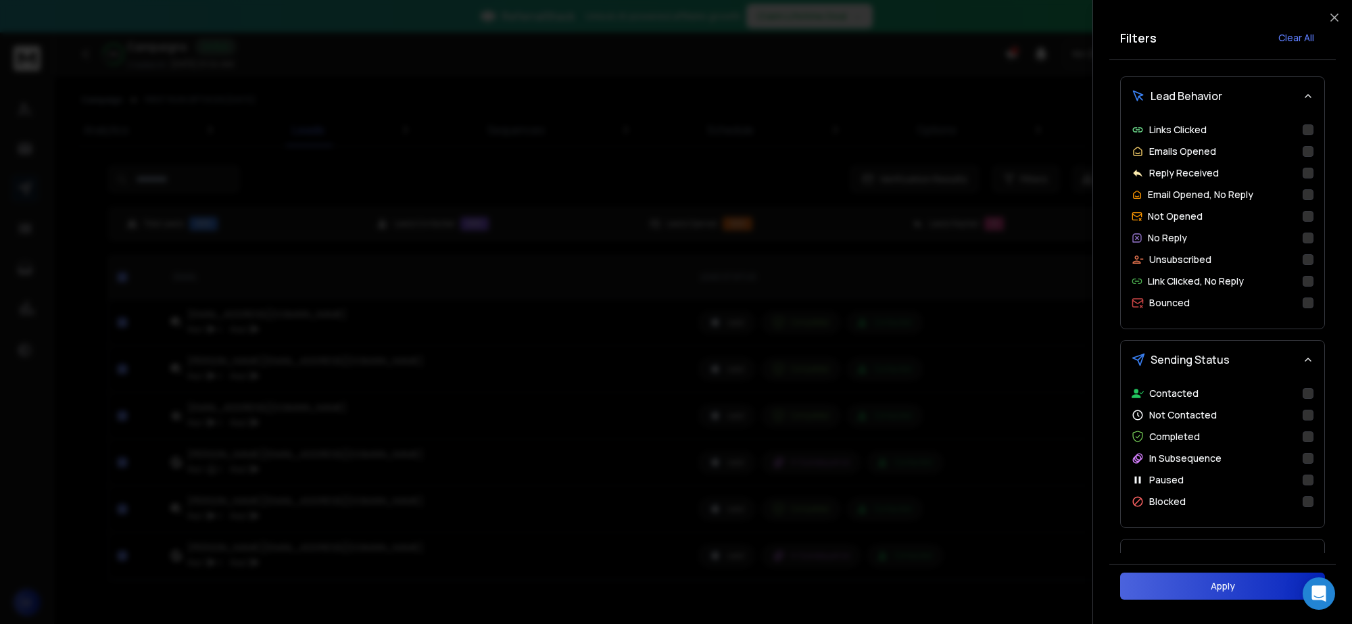
drag, startPoint x: 1292, startPoint y: 498, endPoint x: 1250, endPoint y: 566, distance: 80.1
click at [1284, 519] on div "Contacted Not Contacted Completed In Subsequence Paused Blocked" at bounding box center [1221, 457] width 203 height 141
click at [1301, 502] on div "Contacted Not Contacted Completed In Subsequence Paused Blocked" at bounding box center [1221, 457] width 203 height 141
click at [1302, 496] on button "Blocked" at bounding box center [1307, 501] width 11 height 11
drag, startPoint x: 1252, startPoint y: 586, endPoint x: 1241, endPoint y: 576, distance: 14.4
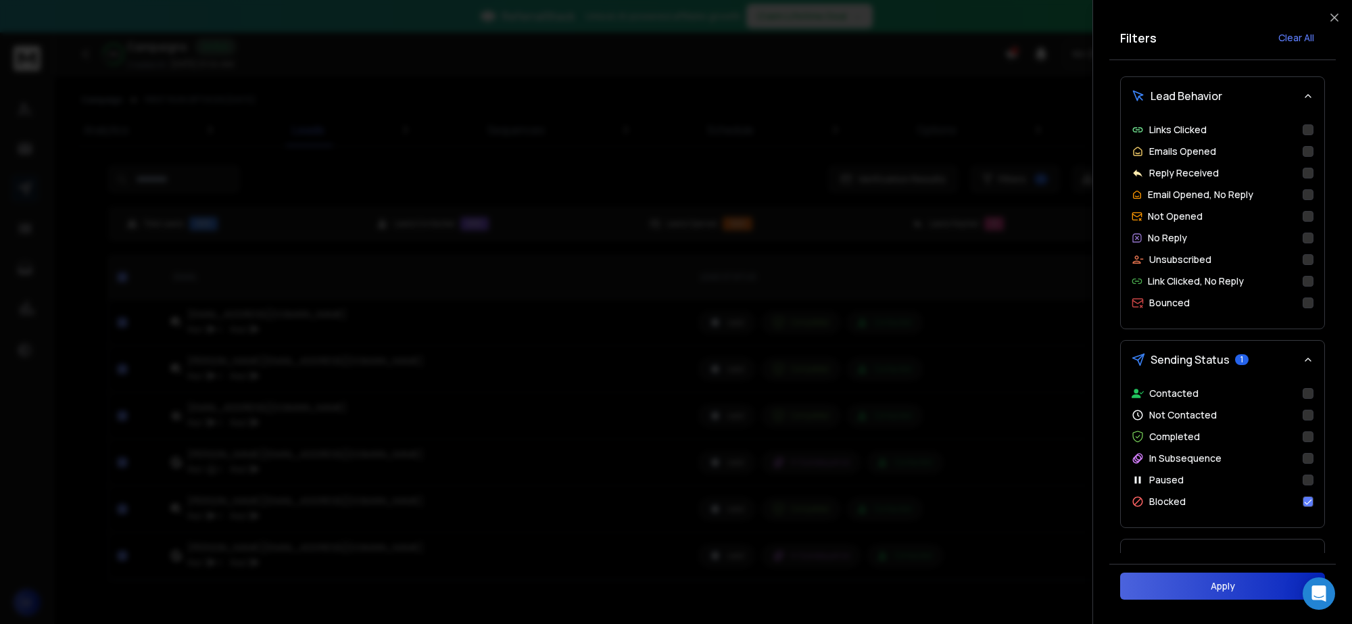
click at [1251, 586] on button "Apply" at bounding box center [1222, 585] width 205 height 27
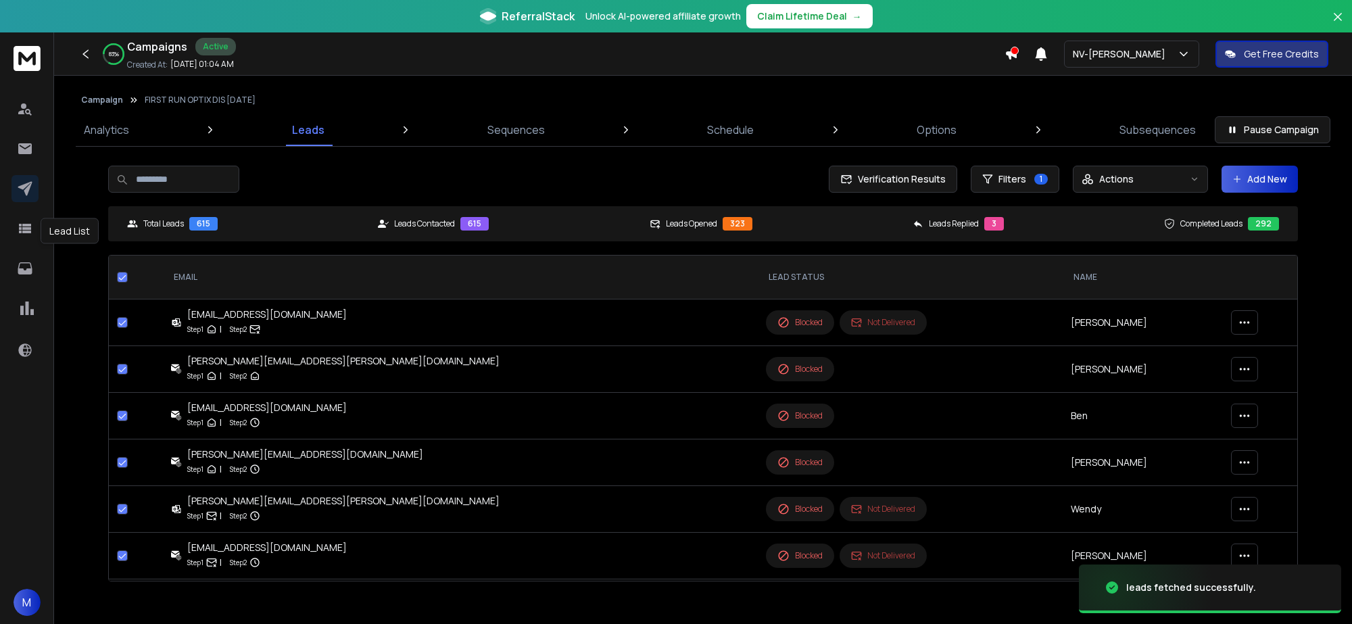
click at [25, 182] on icon at bounding box center [25, 188] width 16 height 16
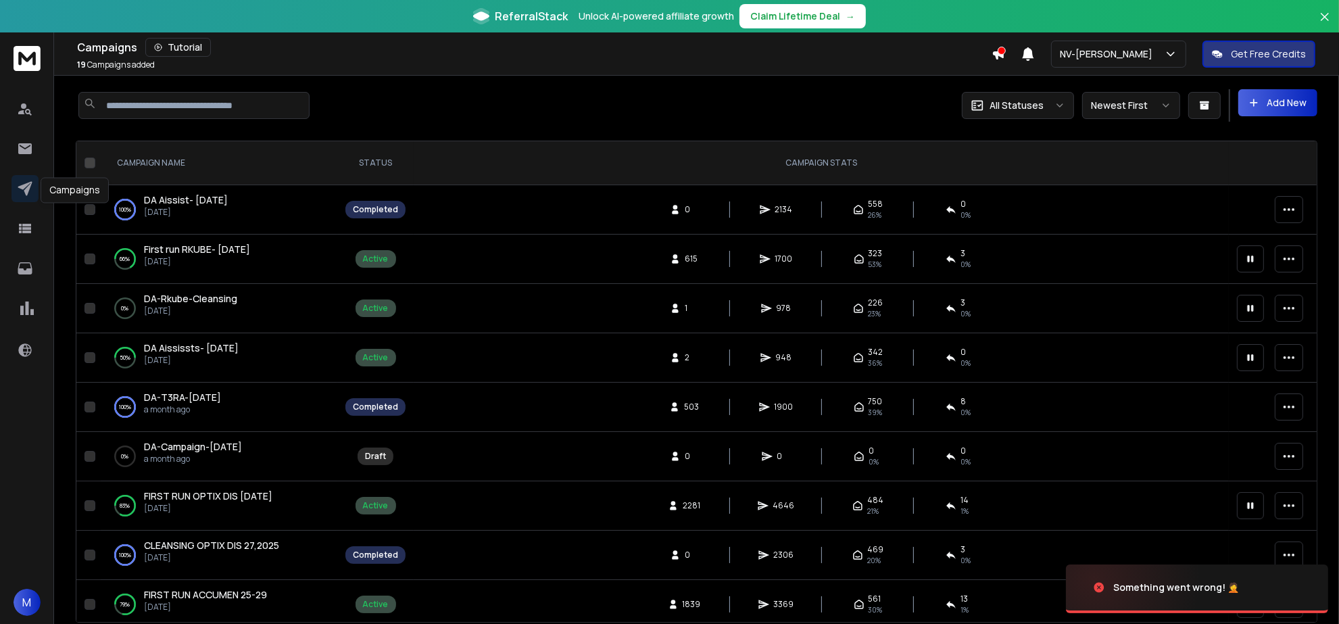
click at [320, 262] on div "66 % First run RKUBE- [DATE] [DATE]" at bounding box center [218, 259] width 209 height 32
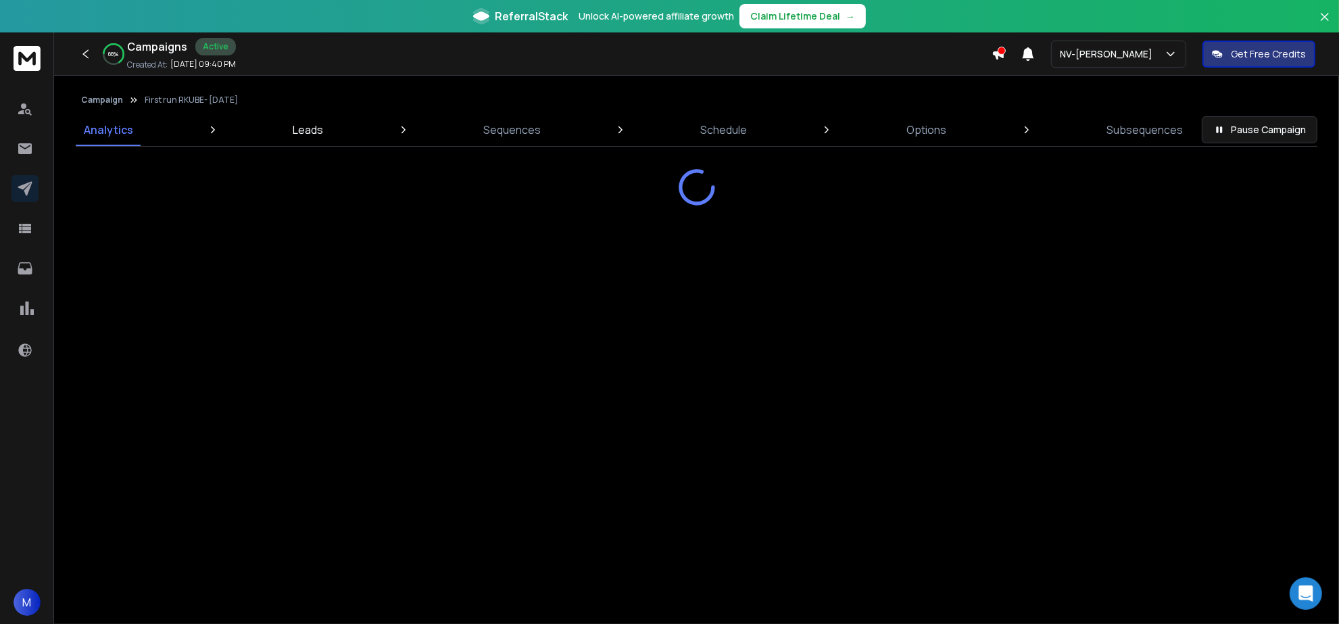
click at [318, 137] on p "Leads" at bounding box center [308, 130] width 30 height 16
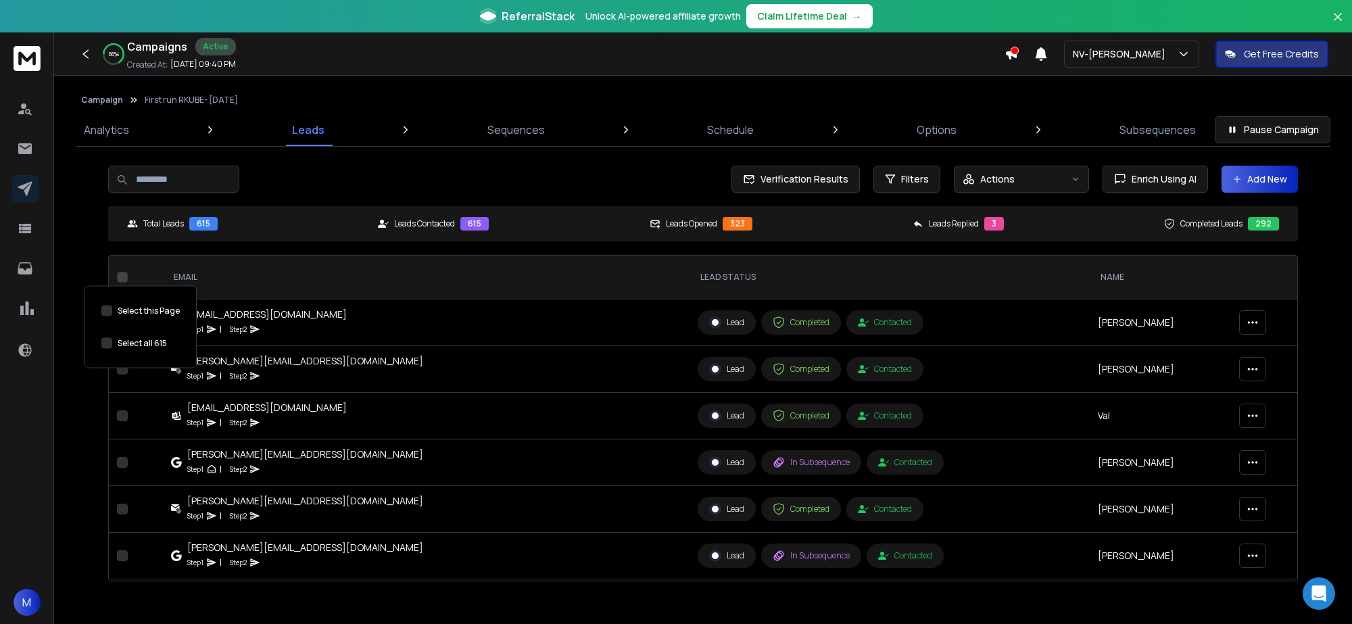
click at [109, 312] on button "Select this Page" at bounding box center [106, 310] width 11 height 11
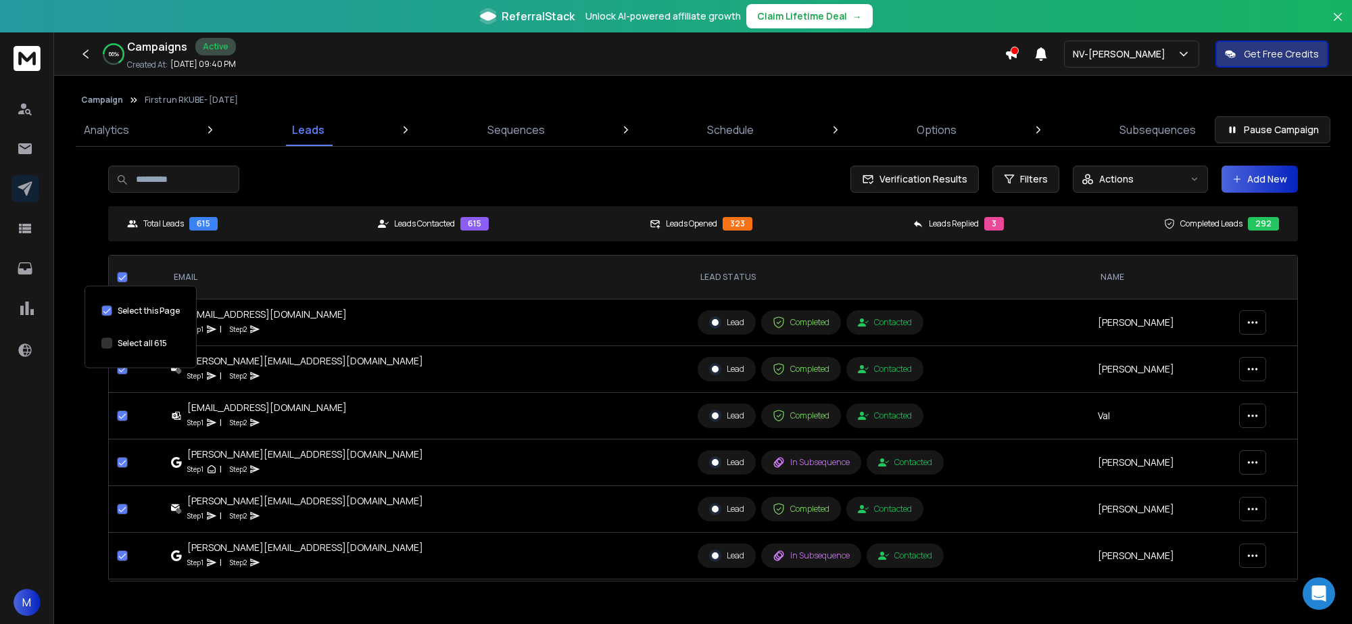
drag, startPoint x: 107, startPoint y: 345, endPoint x: 186, endPoint y: 337, distance: 79.6
click at [107, 346] on button "Select this Page" at bounding box center [106, 343] width 11 height 11
click at [1017, 190] on button "Filters" at bounding box center [1025, 179] width 67 height 27
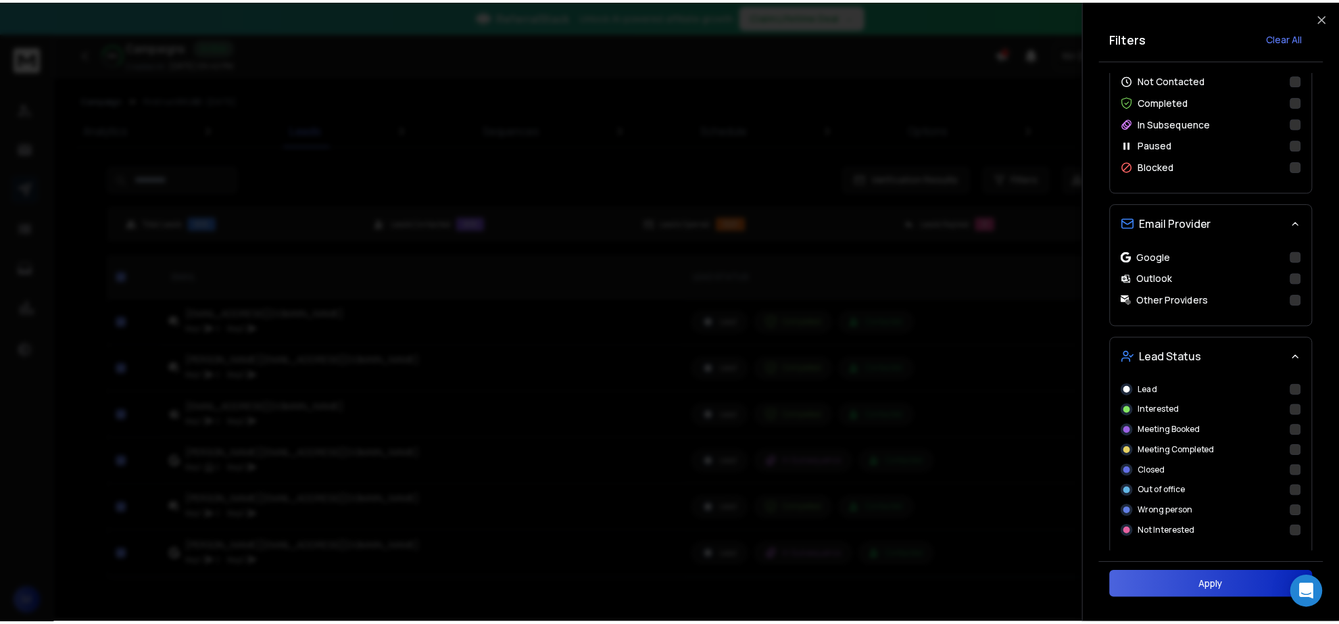
scroll to position [338, 0]
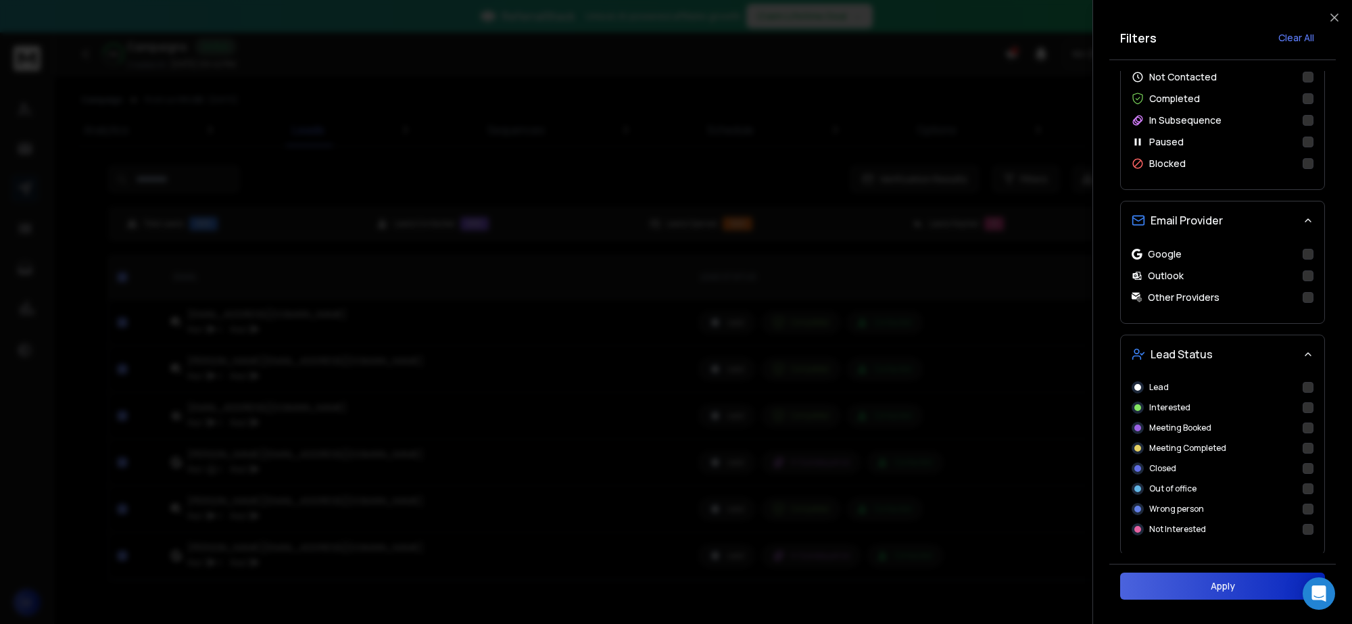
click at [1302, 159] on button "Blocked" at bounding box center [1307, 163] width 11 height 11
drag, startPoint x: 1213, startPoint y: 581, endPoint x: 1201, endPoint y: 570, distance: 16.7
click at [1212, 582] on button "Apply" at bounding box center [1222, 585] width 205 height 27
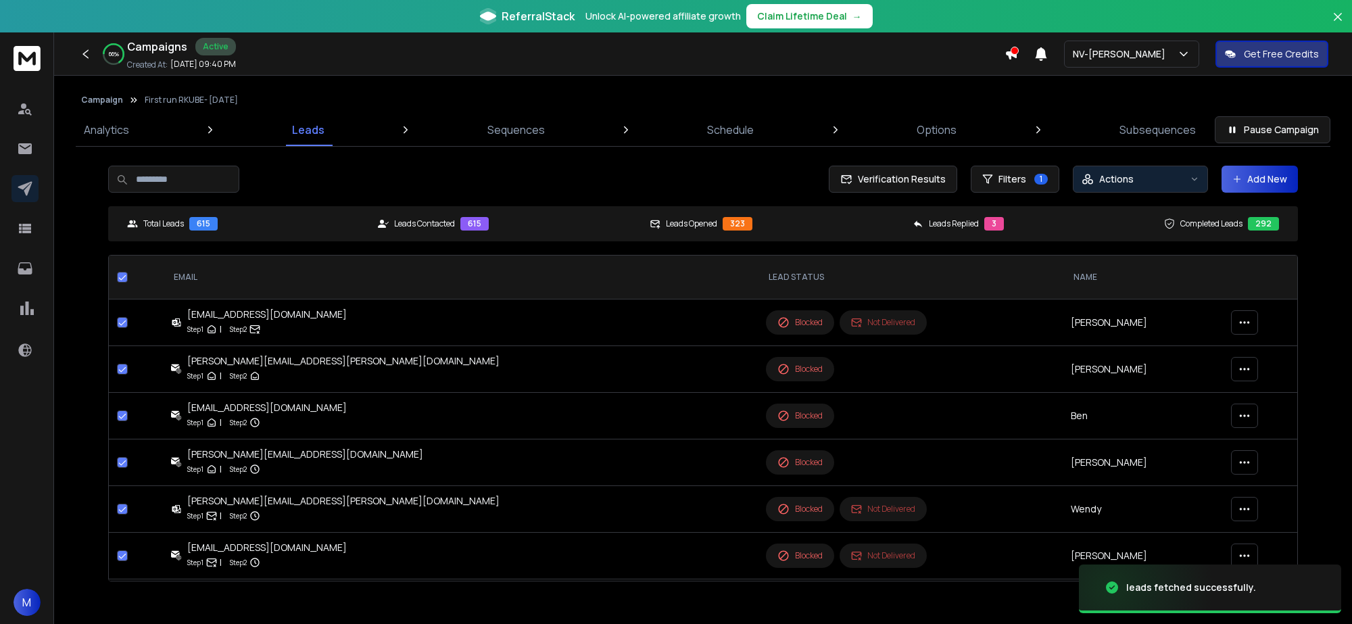
click at [1089, 178] on icon "button" at bounding box center [1087, 176] width 4 height 4
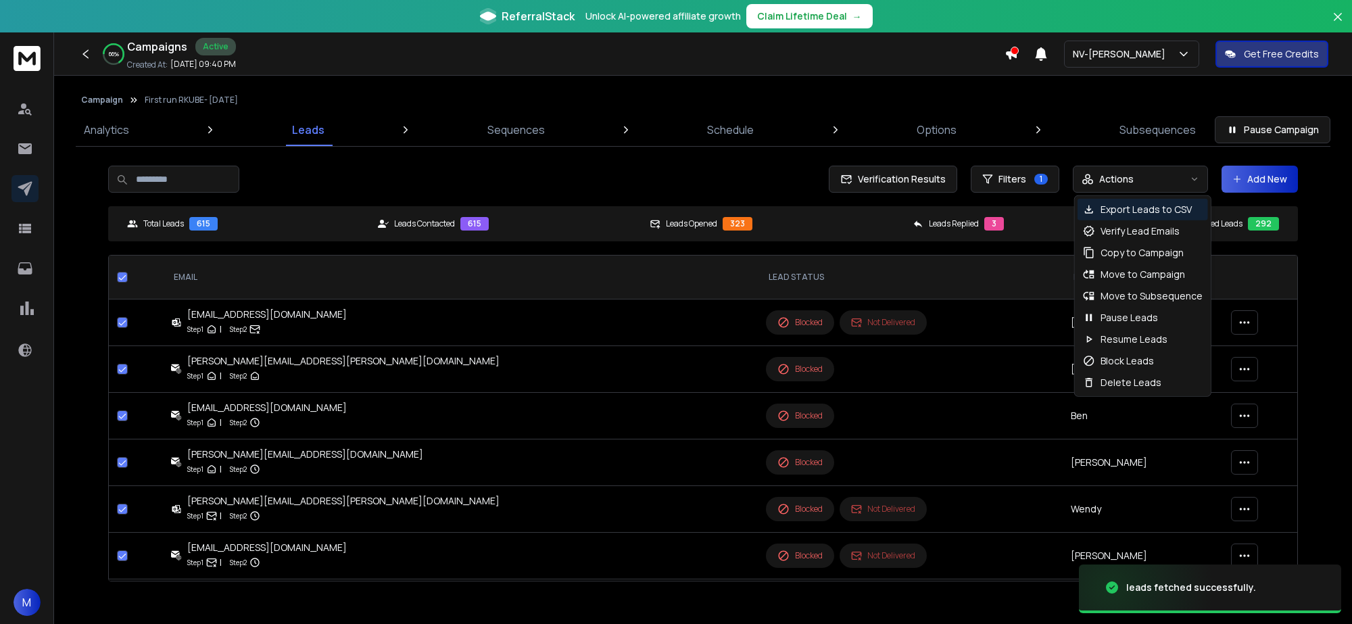
click at [1147, 210] on p "Export Leads to CSV" at bounding box center [1145, 210] width 91 height 14
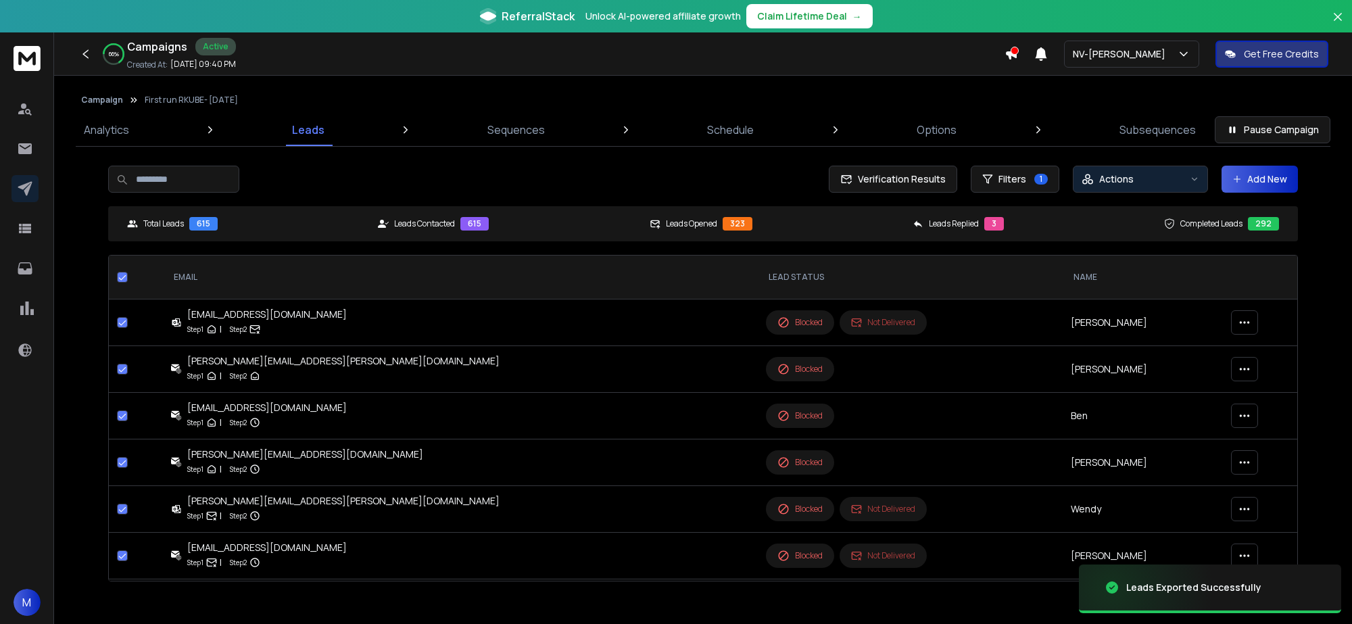
click at [1106, 177] on p "Actions" at bounding box center [1116, 179] width 34 height 14
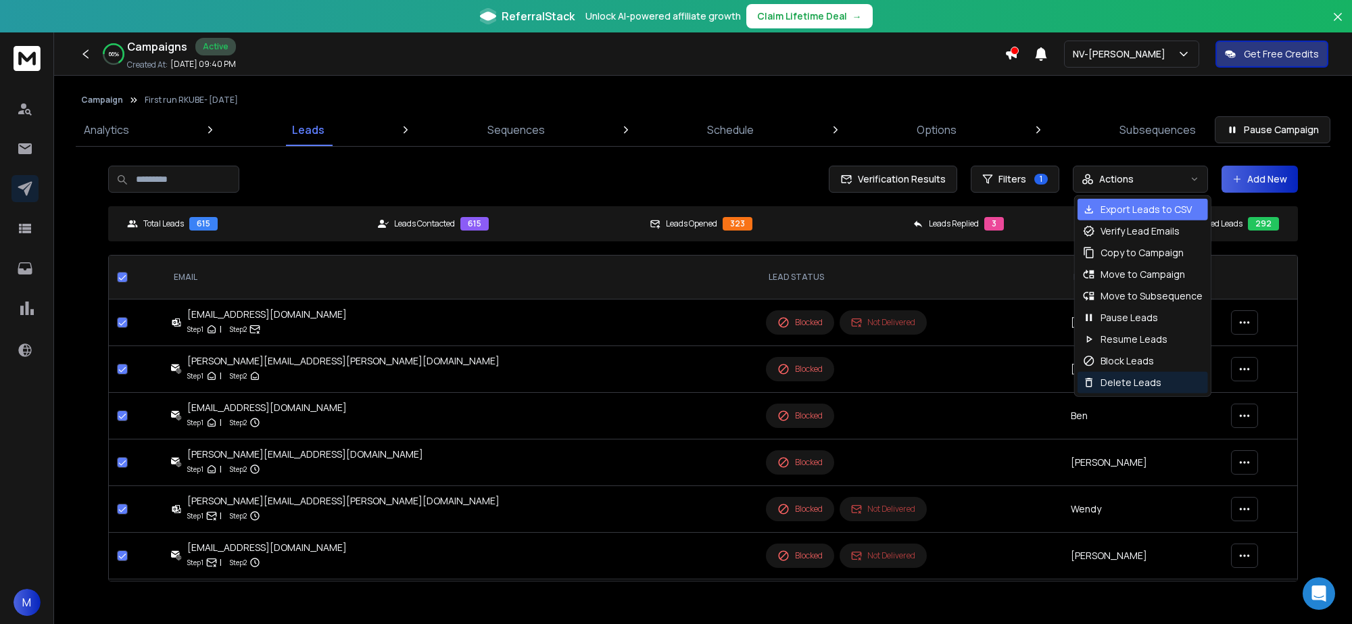
click at [1113, 376] on p "Delete Leads" at bounding box center [1130, 383] width 61 height 14
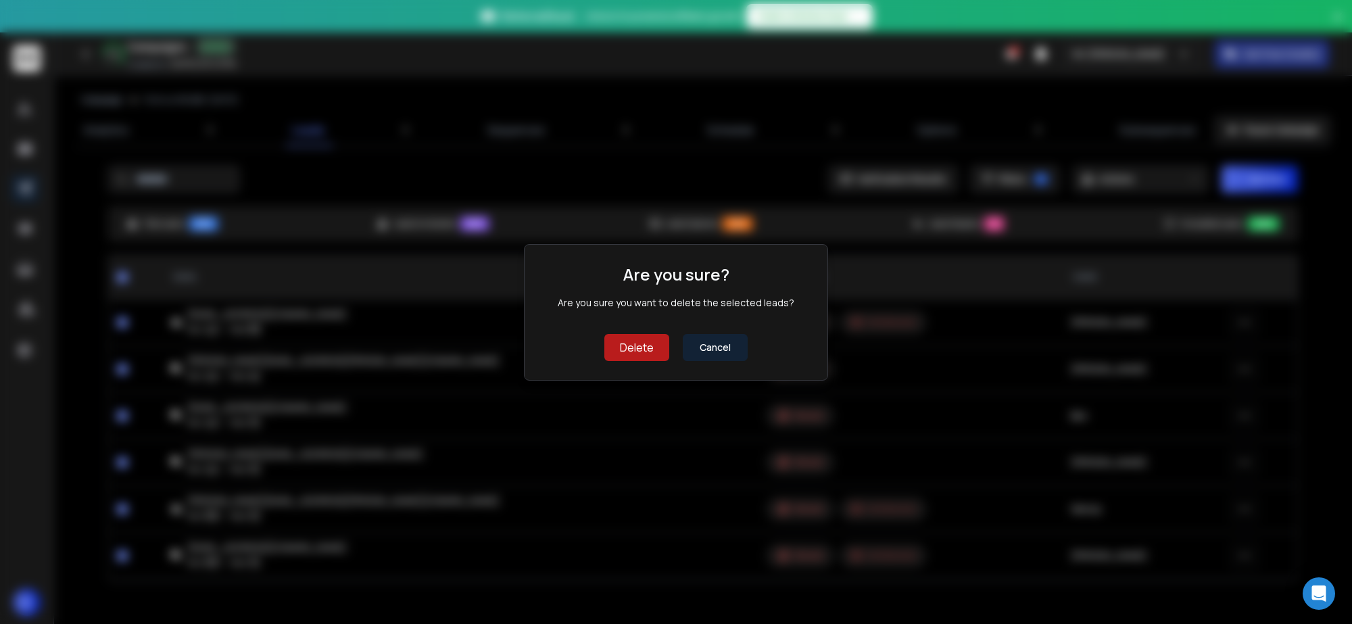
click at [661, 353] on button "Delete" at bounding box center [636, 347] width 65 height 27
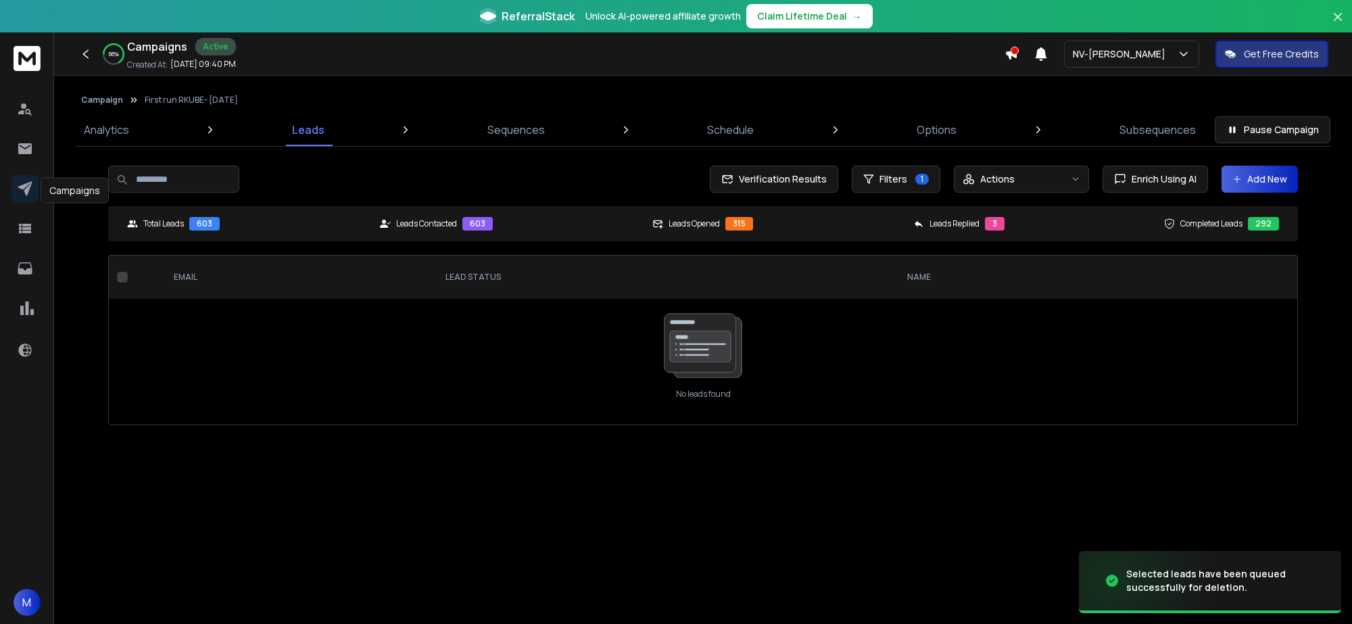
click at [24, 193] on icon at bounding box center [25, 189] width 14 height 14
